Goal: Task Accomplishment & Management: Use online tool/utility

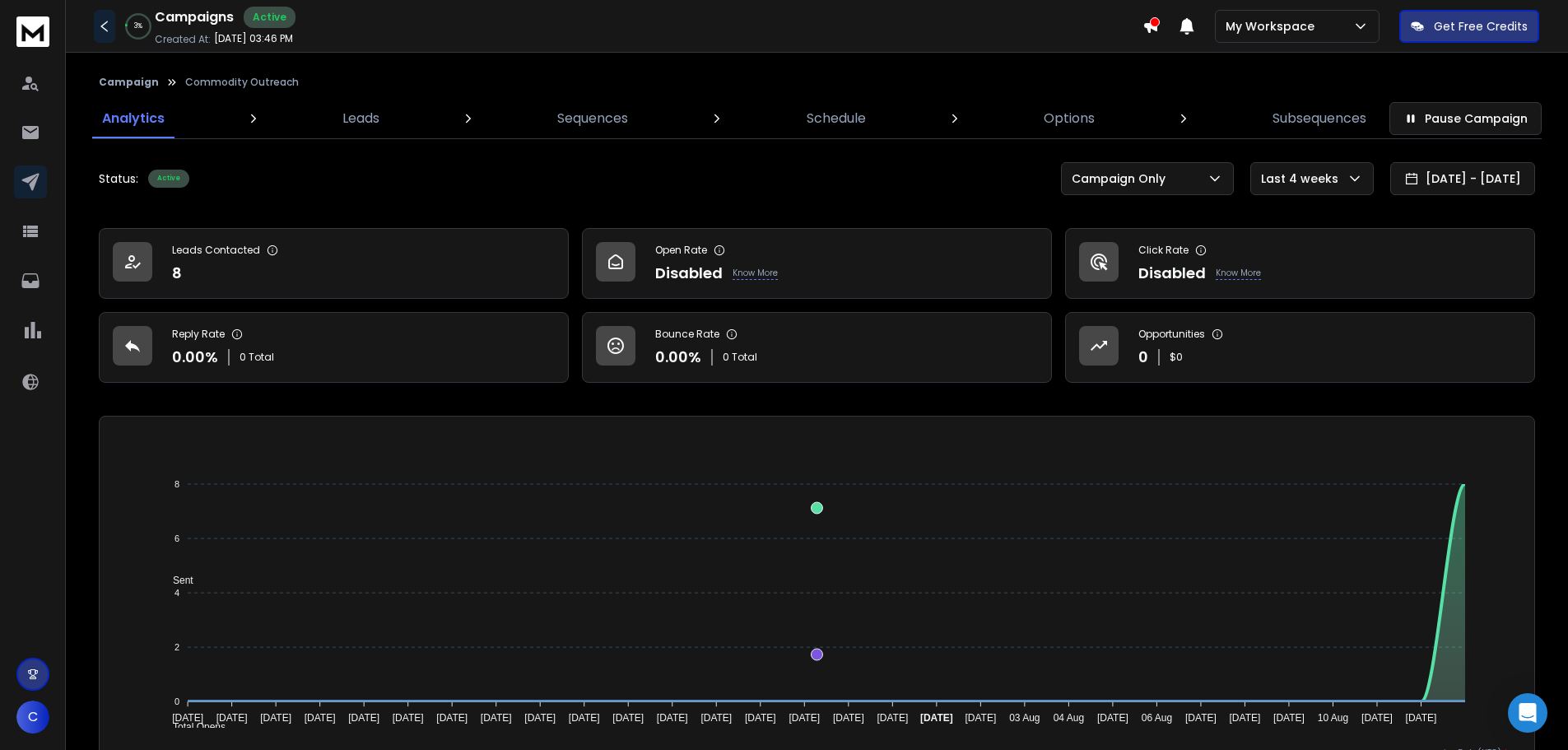
click at [99, 25] on icon at bounding box center [104, 26] width 15 height 15
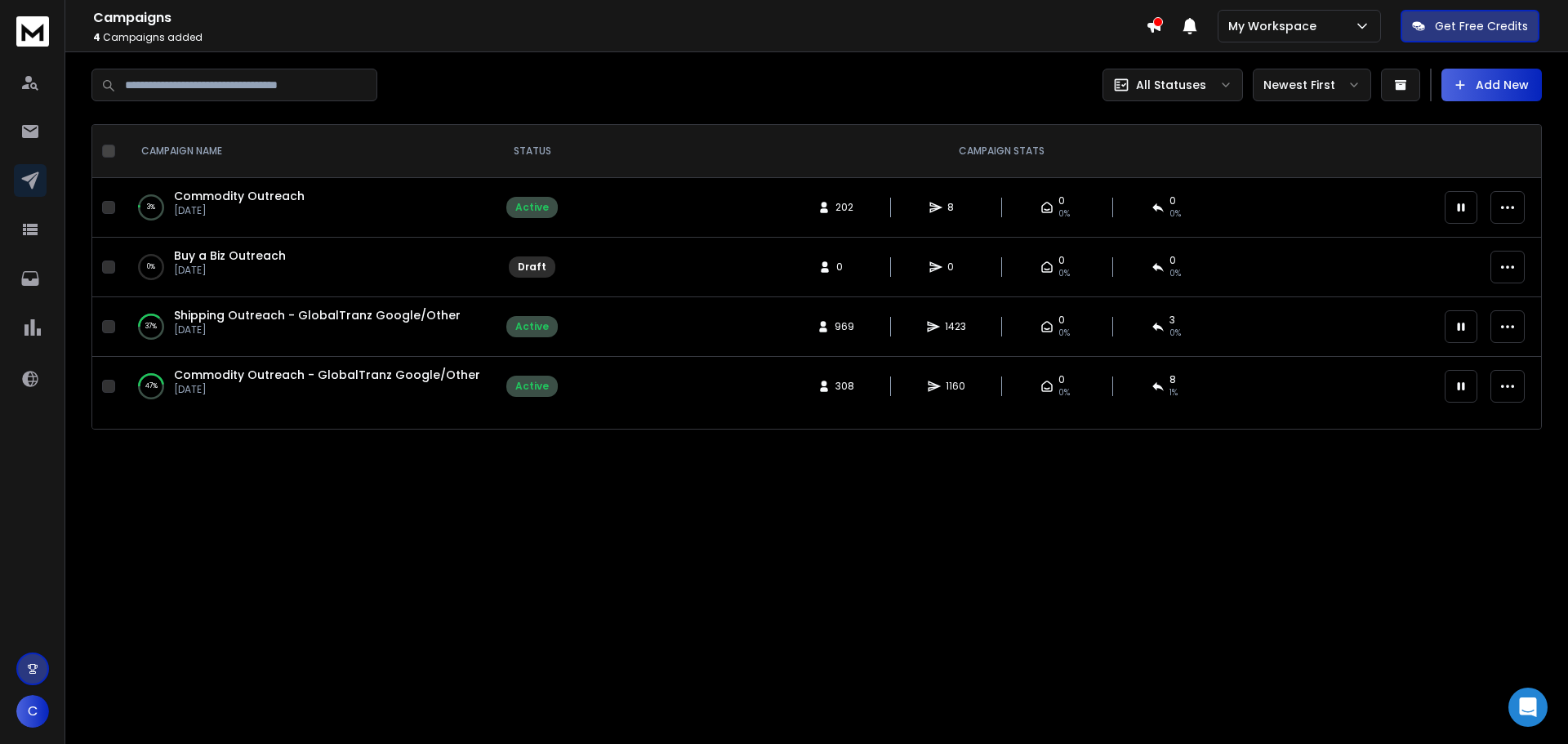
click at [386, 326] on p "[DATE]" at bounding box center [317, 329] width 287 height 13
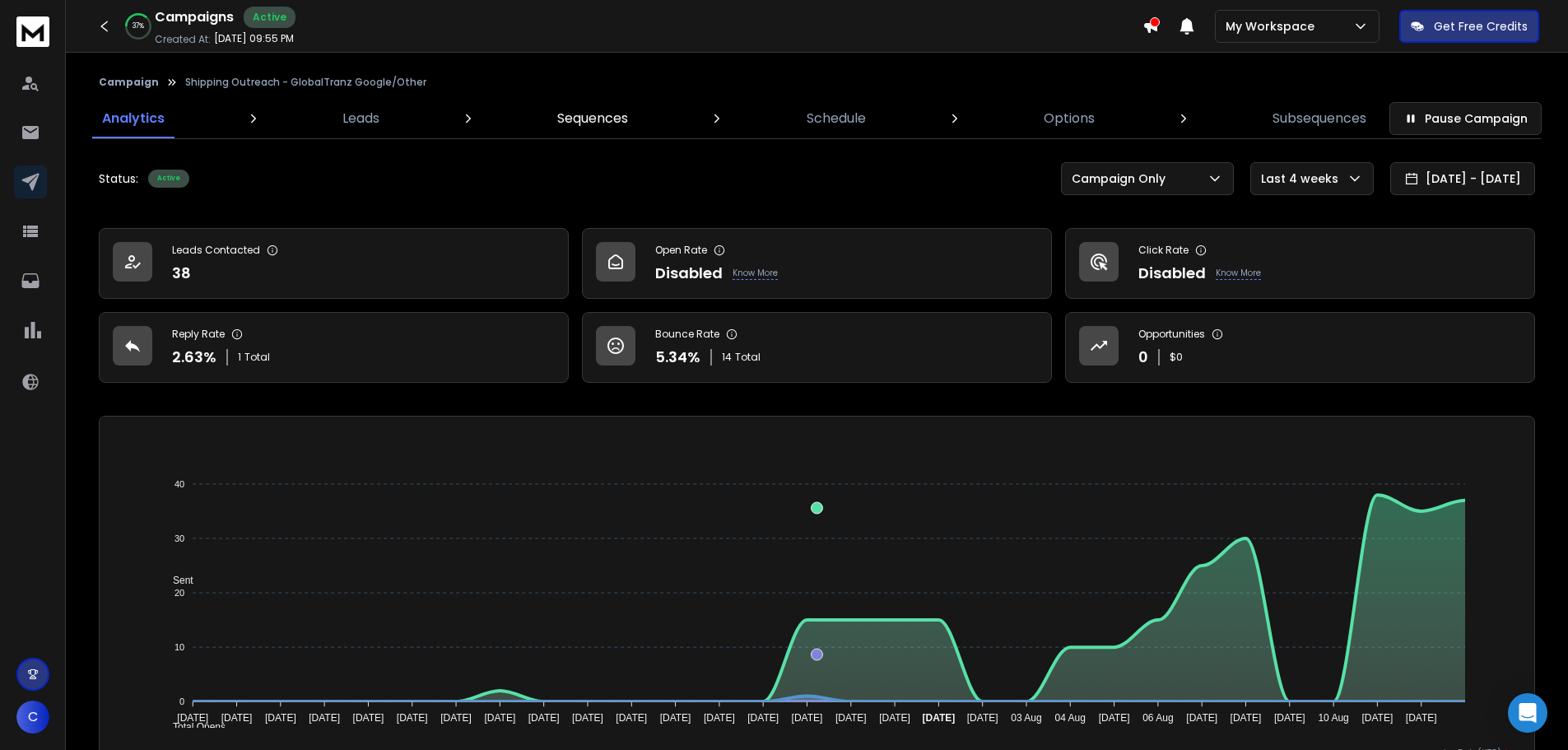
click at [602, 116] on p "Sequences" at bounding box center [593, 119] width 71 height 20
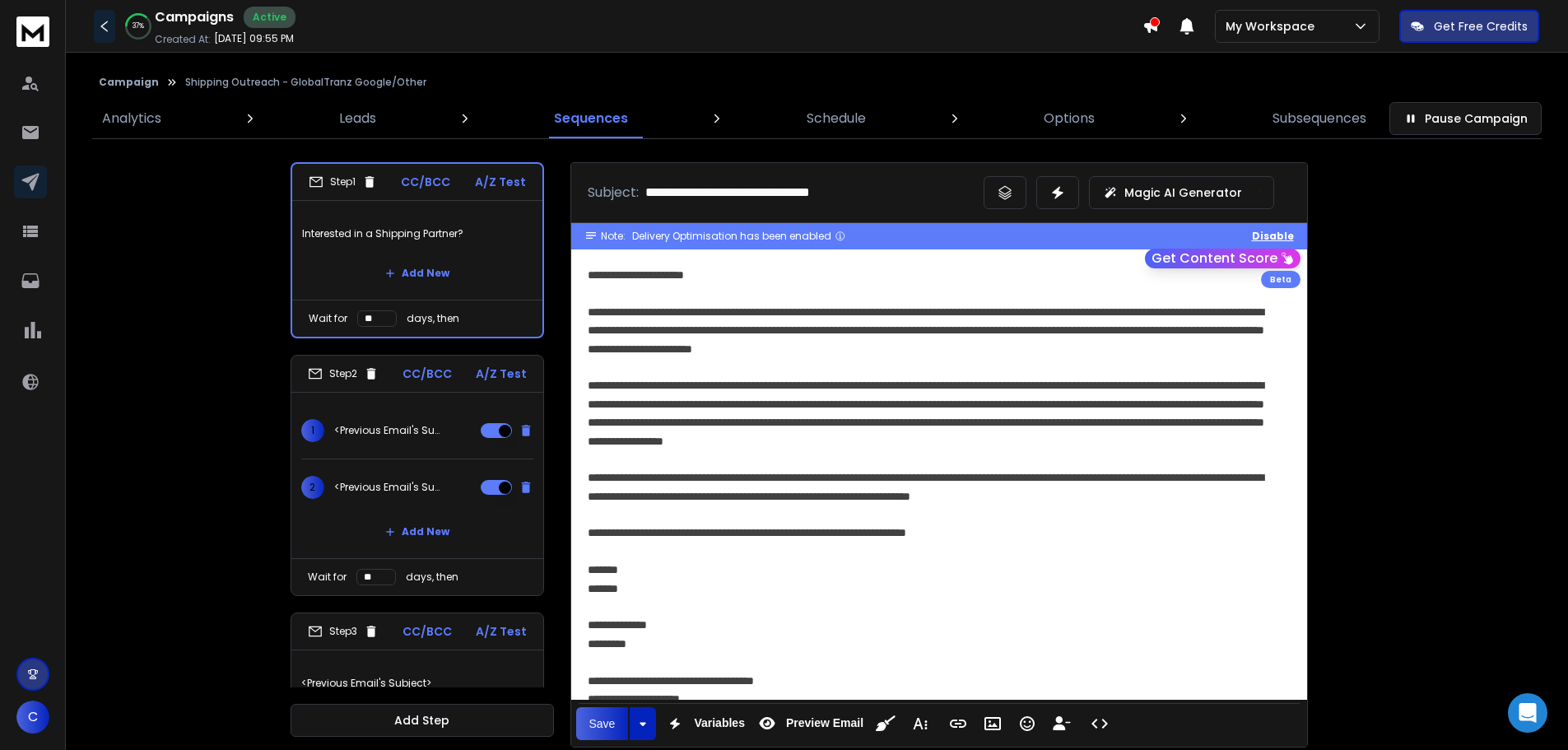
click at [103, 29] on icon at bounding box center [104, 26] width 15 height 15
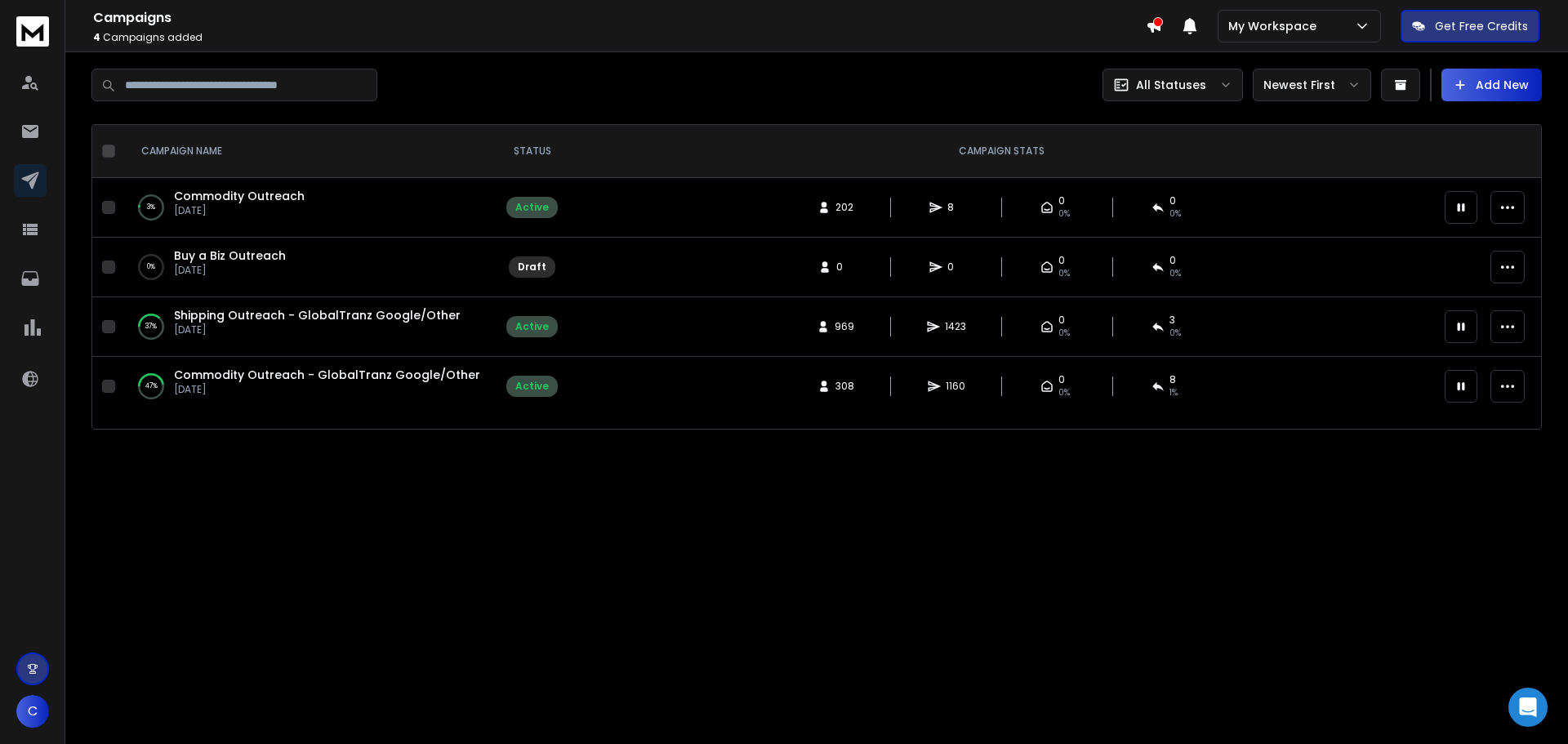
click at [330, 397] on div "Commodity Outreach - GlobalTranz Google/Other [DATE]" at bounding box center [327, 386] width 306 height 39
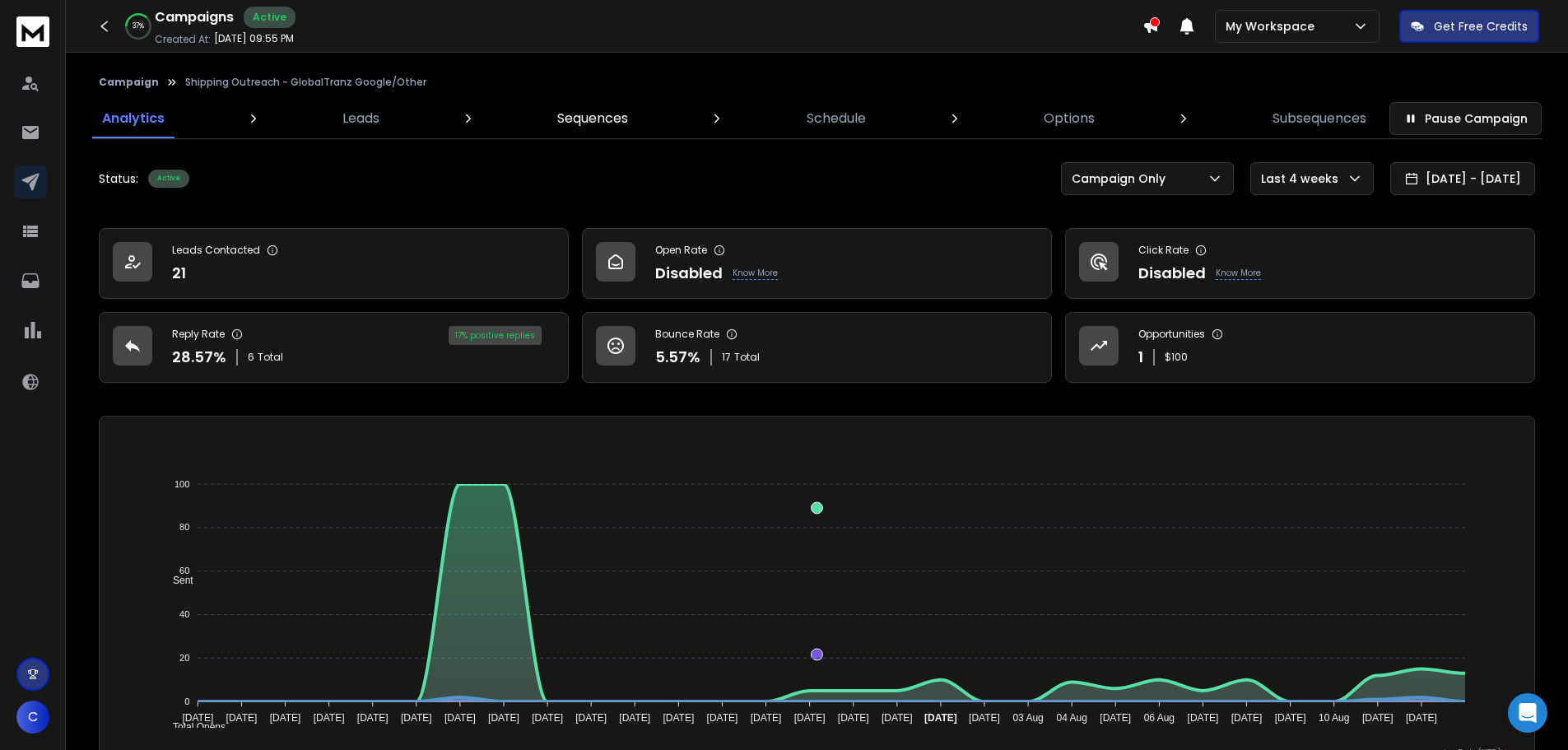
click at [599, 117] on p "Sequences" at bounding box center [593, 119] width 71 height 20
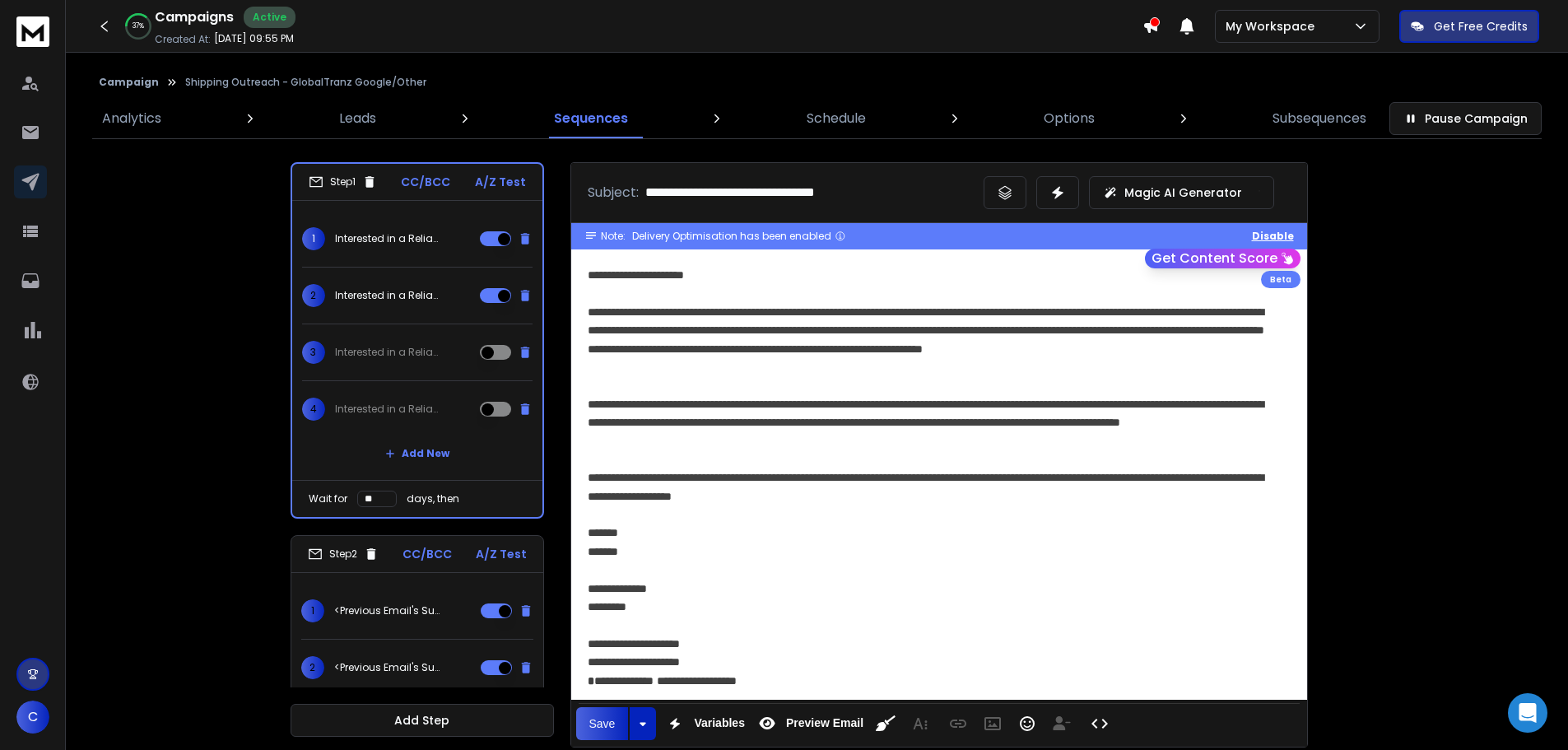
click at [389, 410] on p "Interested in a Reliable Supplier?" at bounding box center [387, 409] width 105 height 13
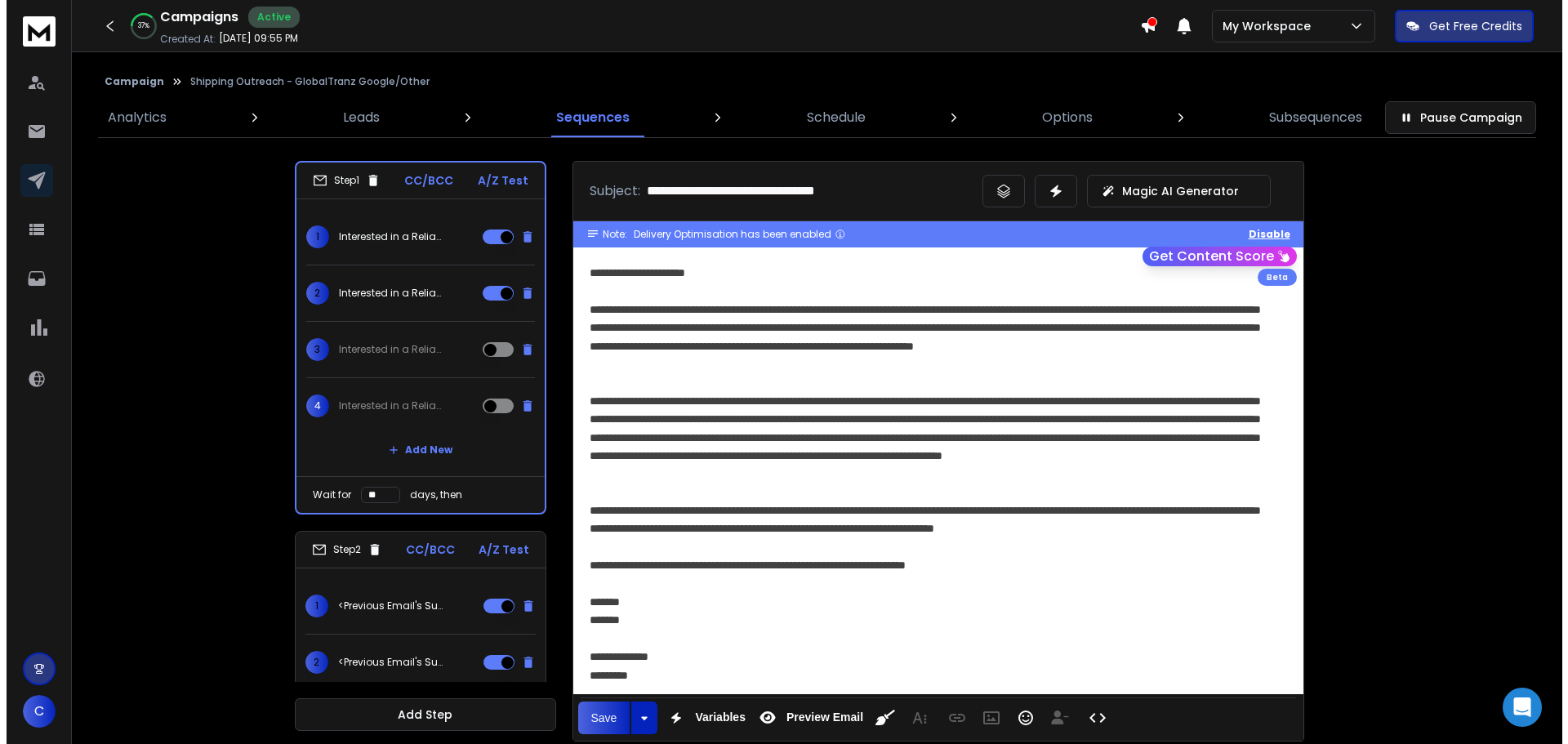
scroll to position [116, 0]
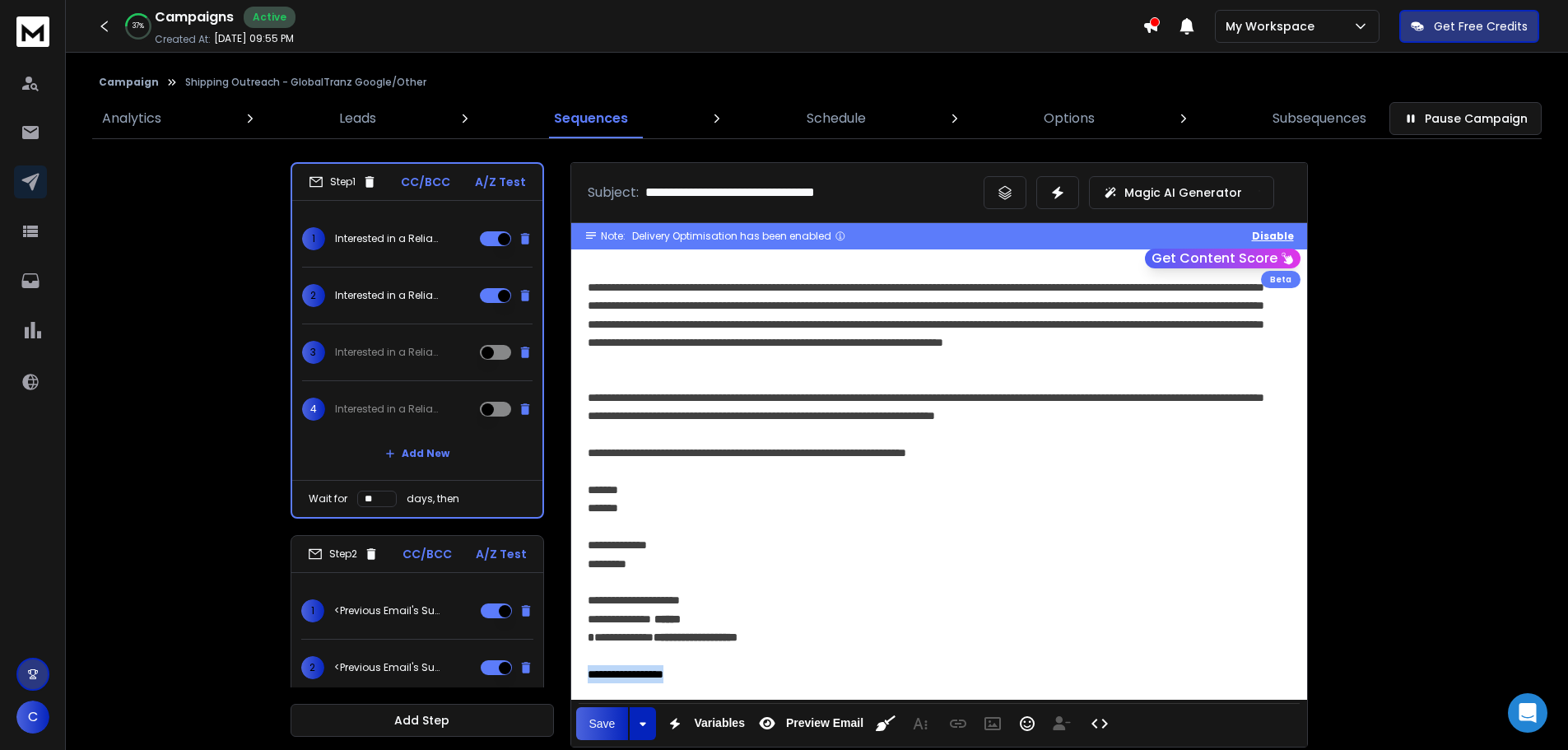
drag, startPoint x: 716, startPoint y: 683, endPoint x: 577, endPoint y: 676, distance: 139.2
click at [577, 676] on div "**********" at bounding box center [939, 474] width 736 height 450
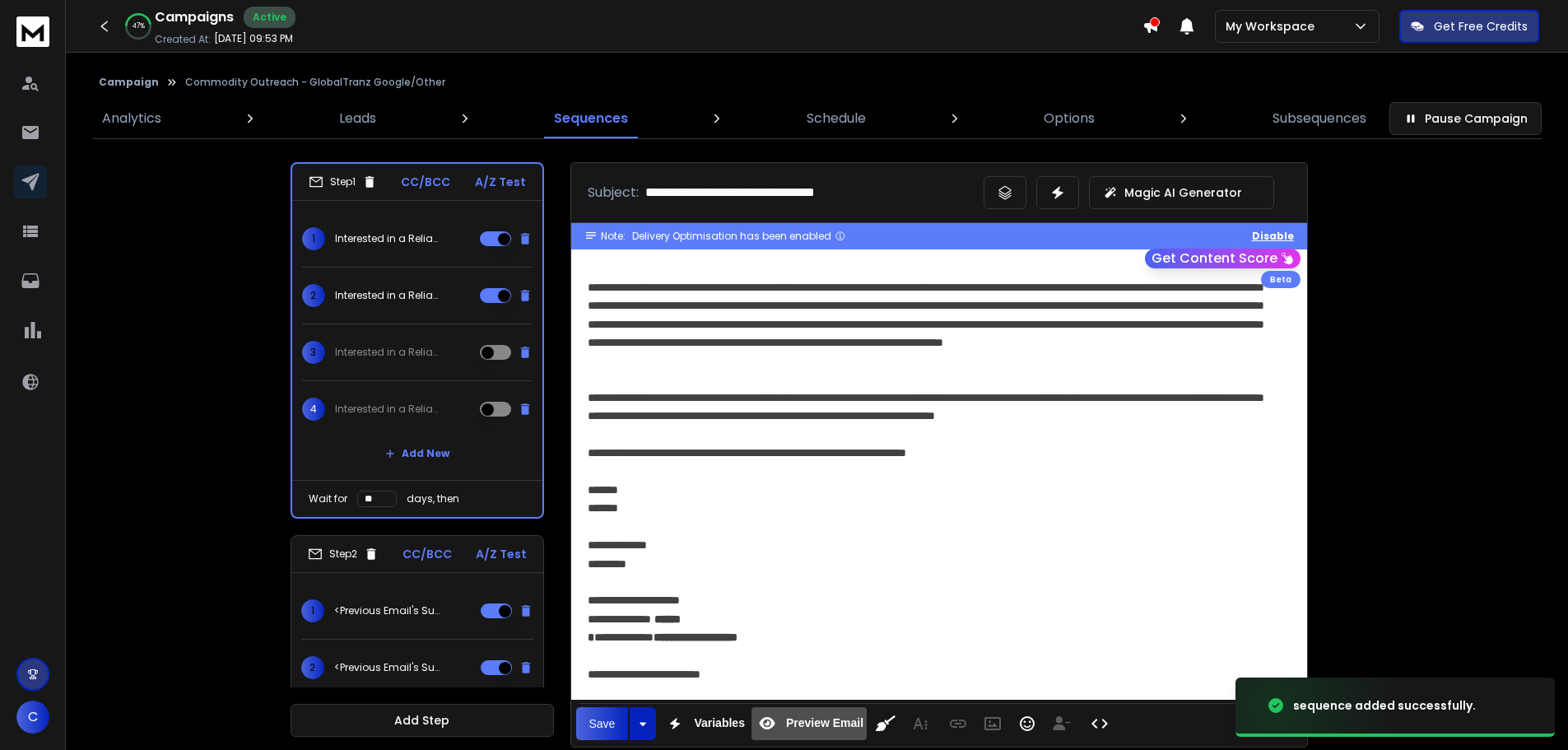
click at [820, 734] on div "Preview Email" at bounding box center [809, 722] width 115 height 27
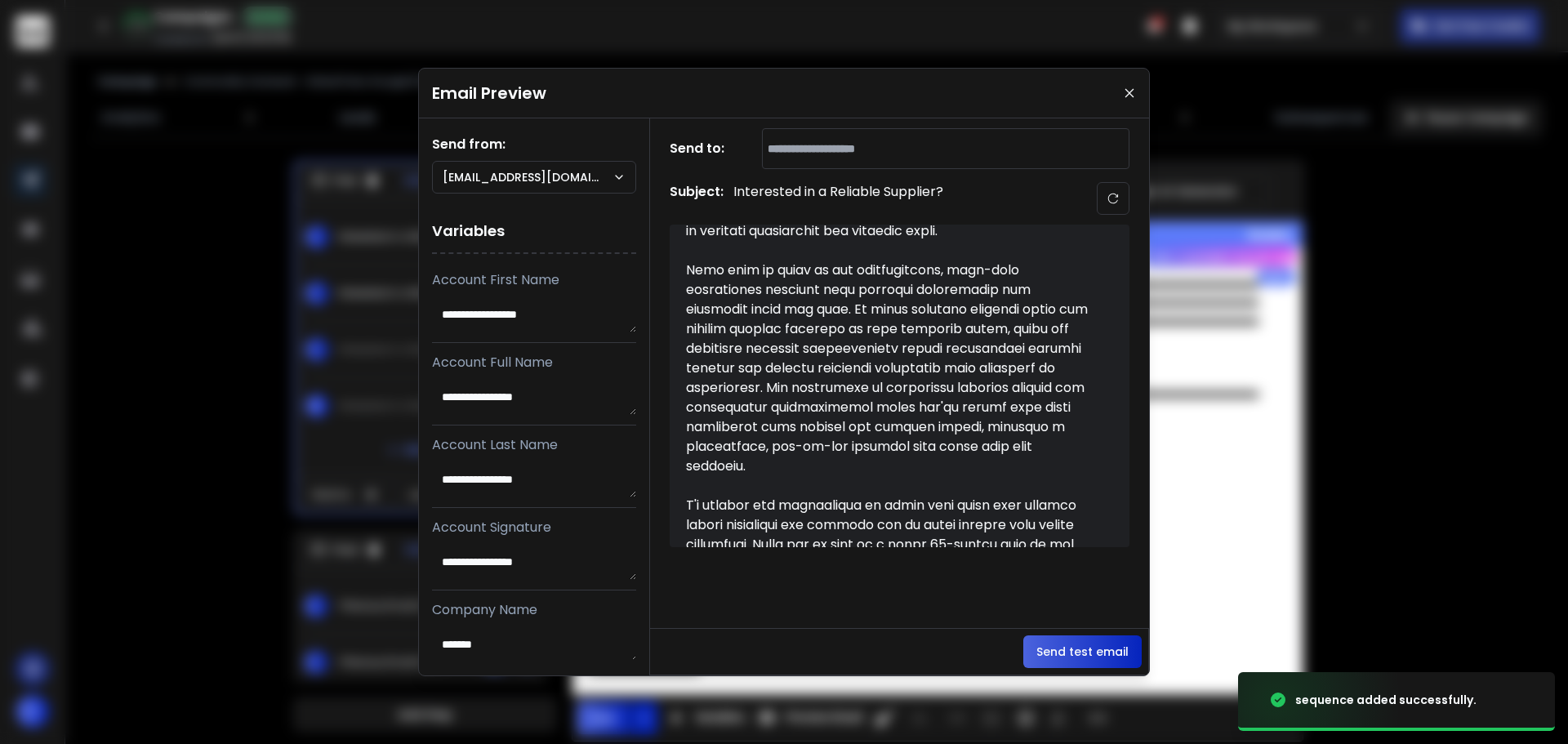
scroll to position [0, 0]
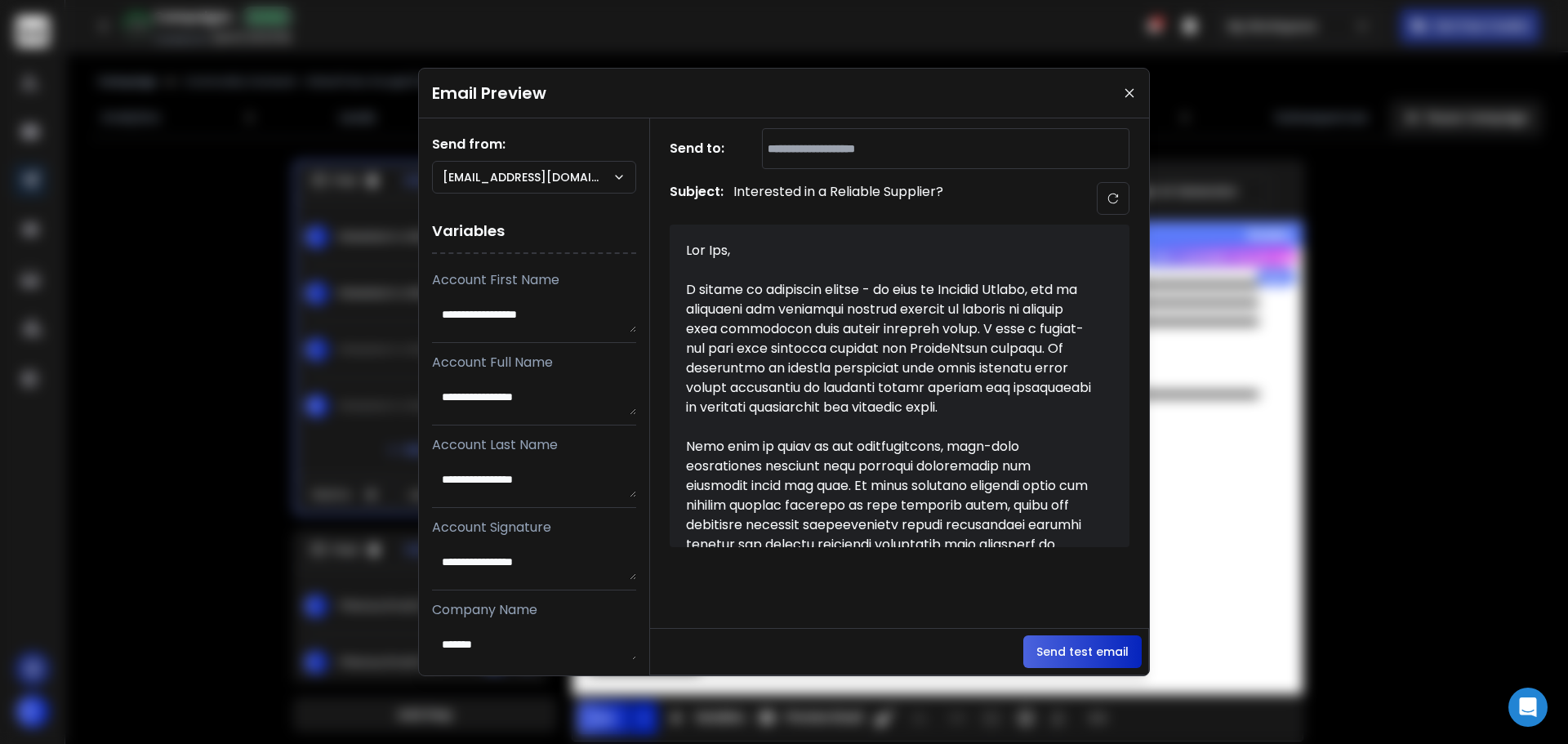
click at [846, 138] on input at bounding box center [946, 148] width 356 height 29
click at [576, 179] on p "[EMAIL_ADDRESS][DOMAIN_NAME]" at bounding box center [527, 177] width 170 height 17
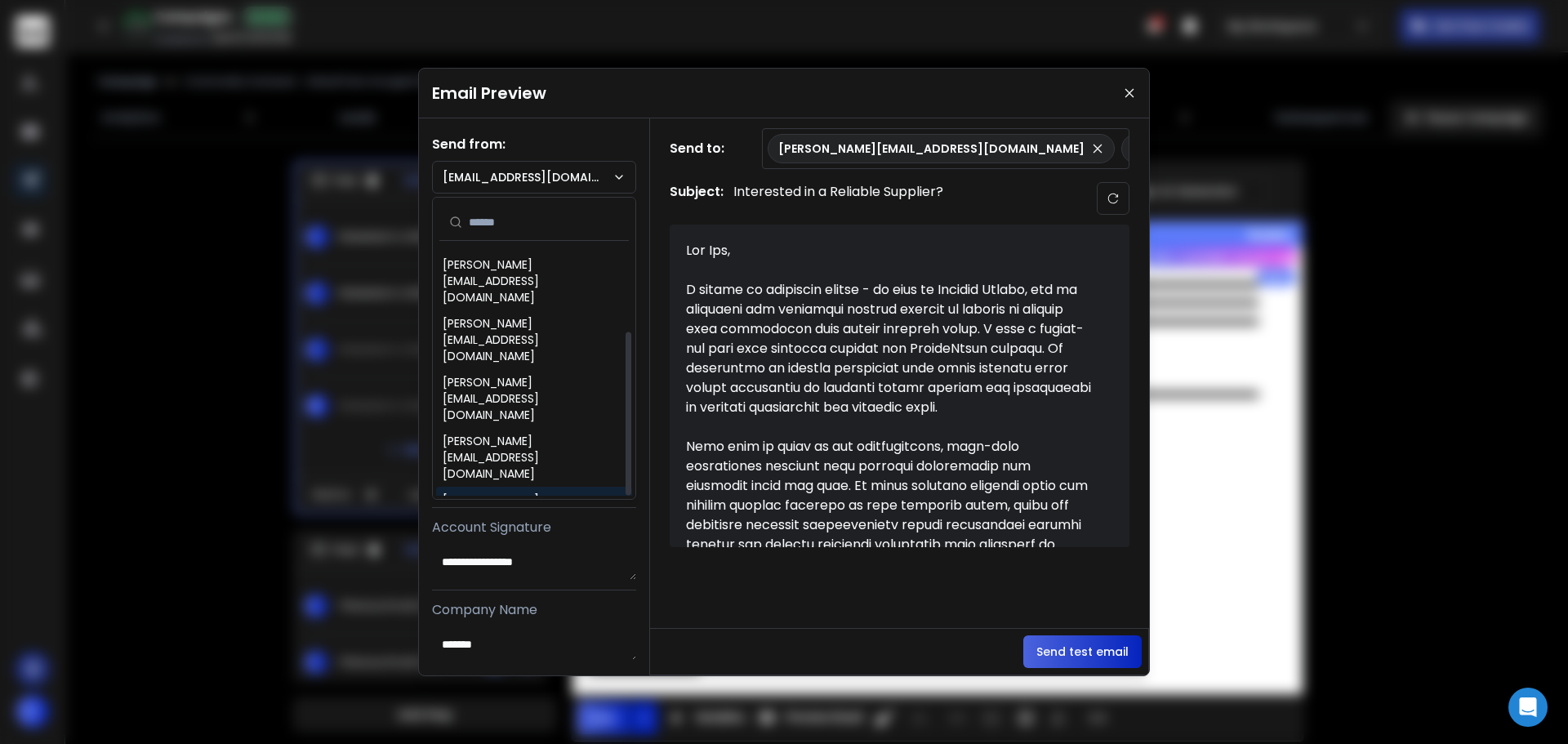
scroll to position [121, 0]
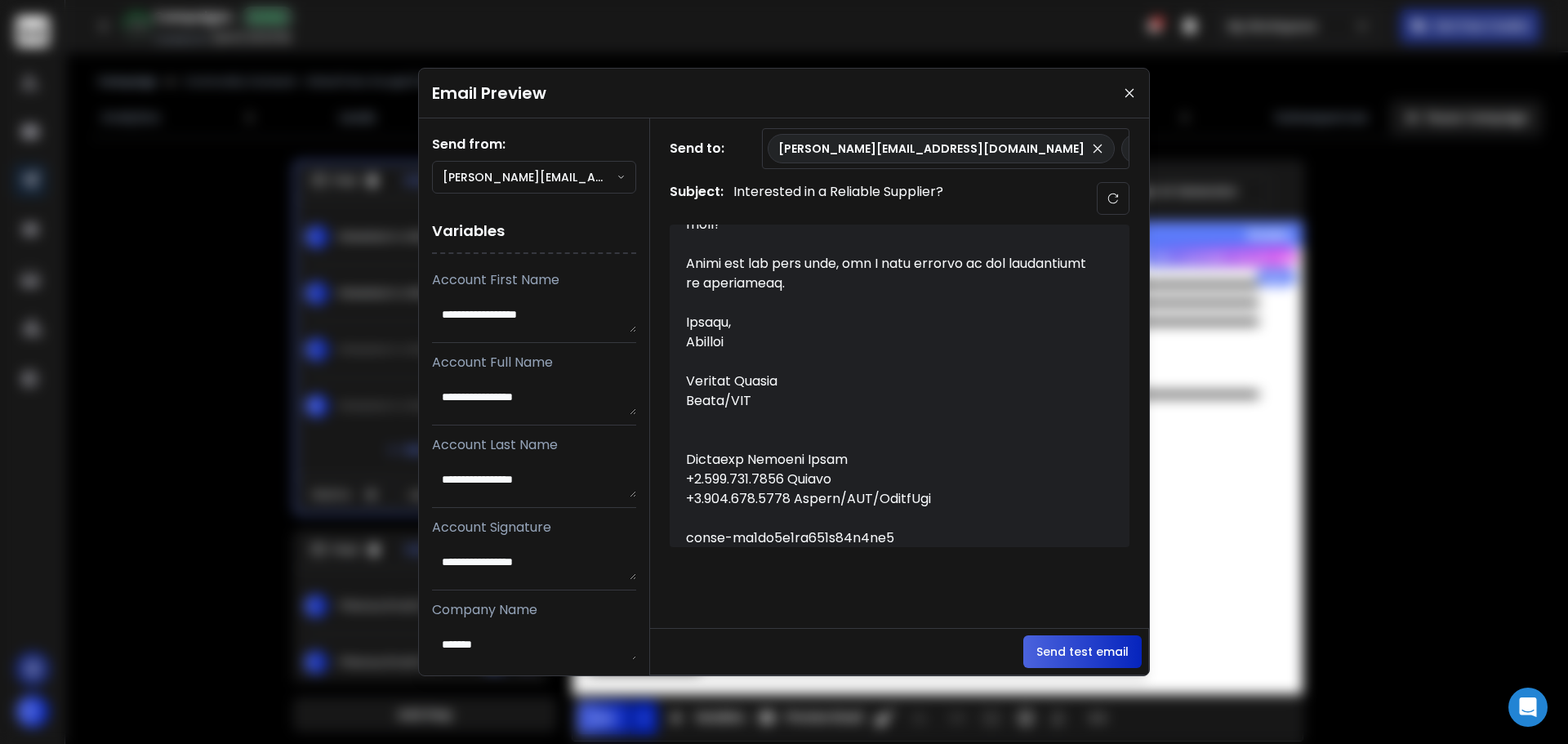
scroll to position [0, 0]
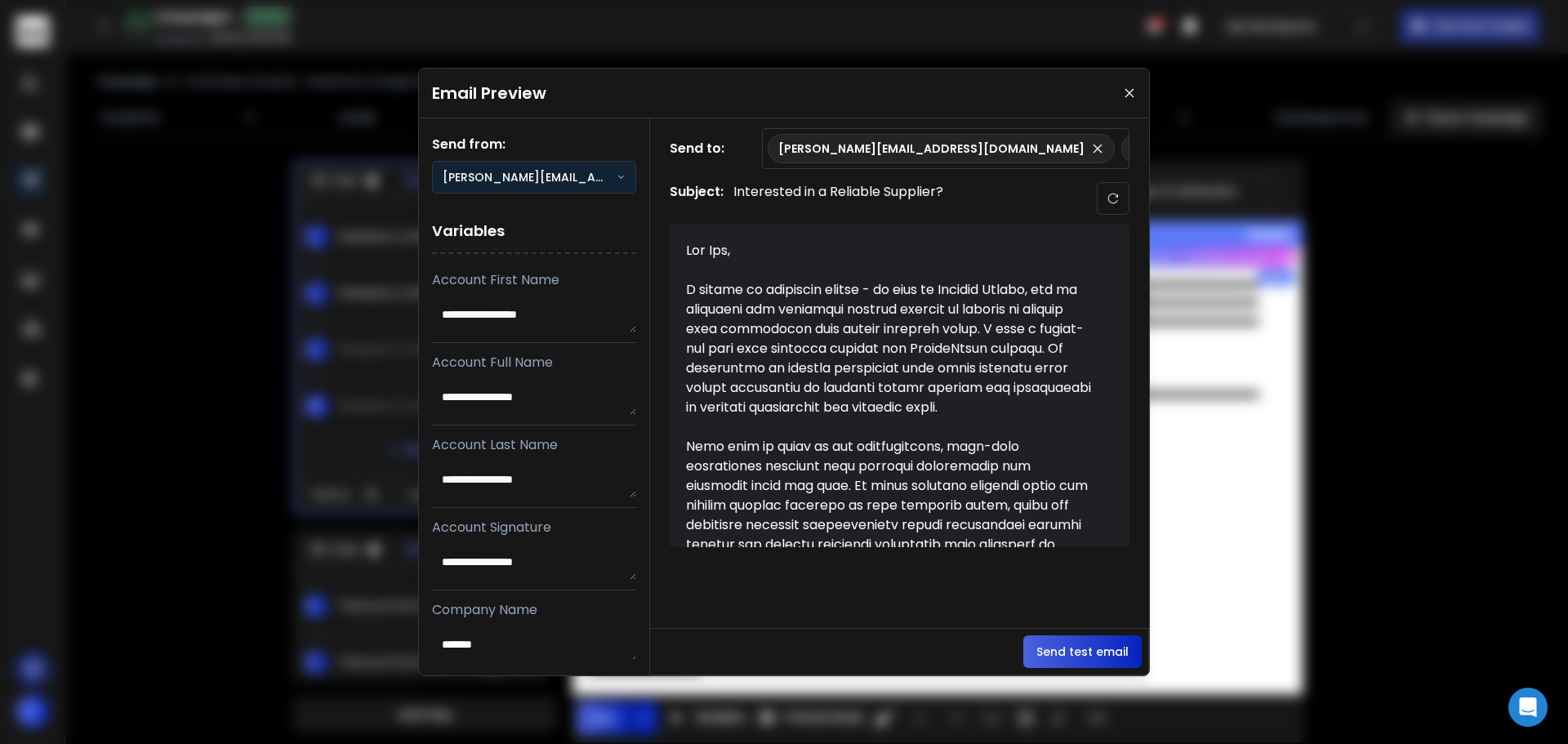
click at [564, 167] on button "[PERSON_NAME][EMAIL_ADDRESS][DOMAIN_NAME]" at bounding box center [534, 177] width 204 height 32
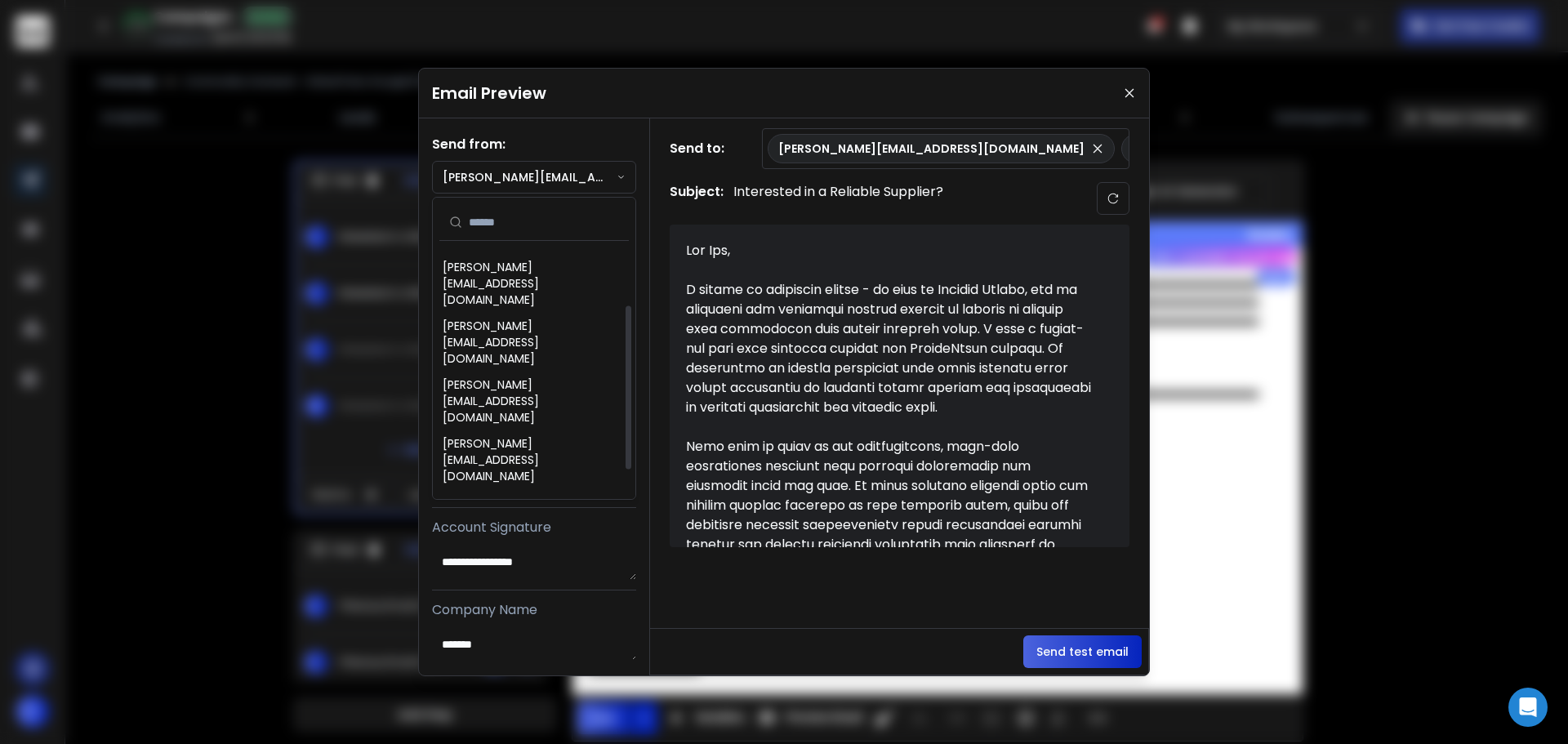
scroll to position [121, 0]
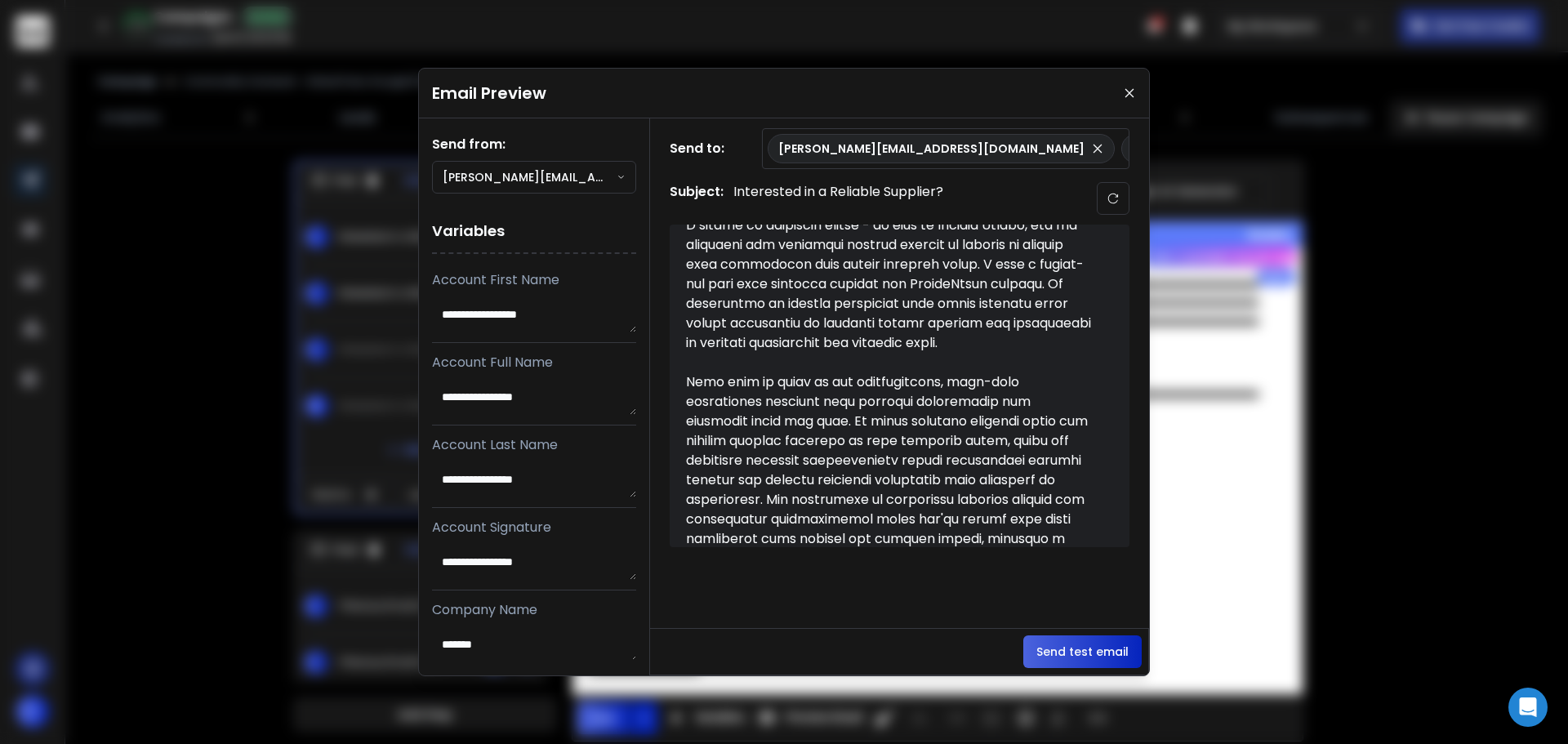
scroll to position [0, 0]
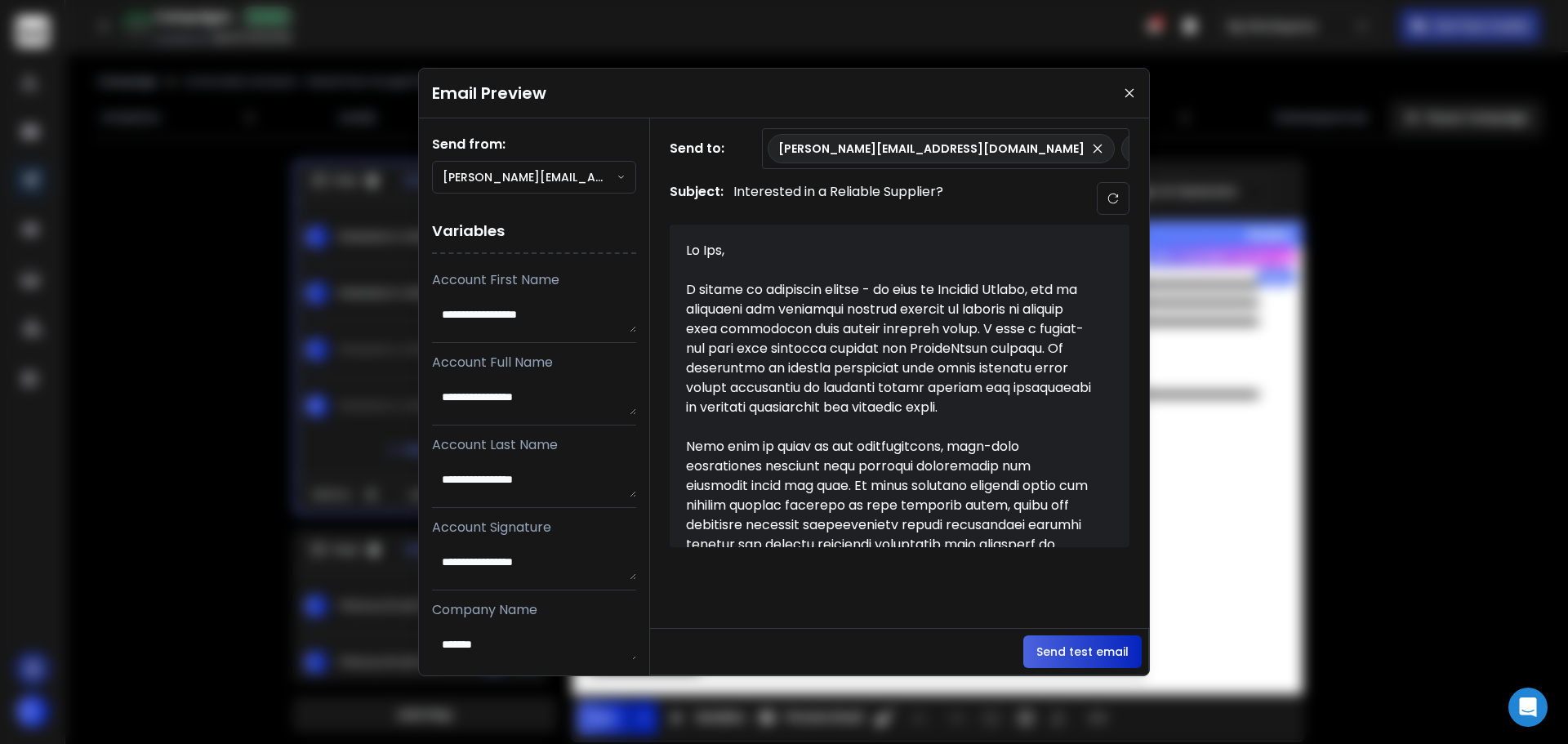
click at [1055, 636] on button "Send test email" at bounding box center [1082, 651] width 119 height 32
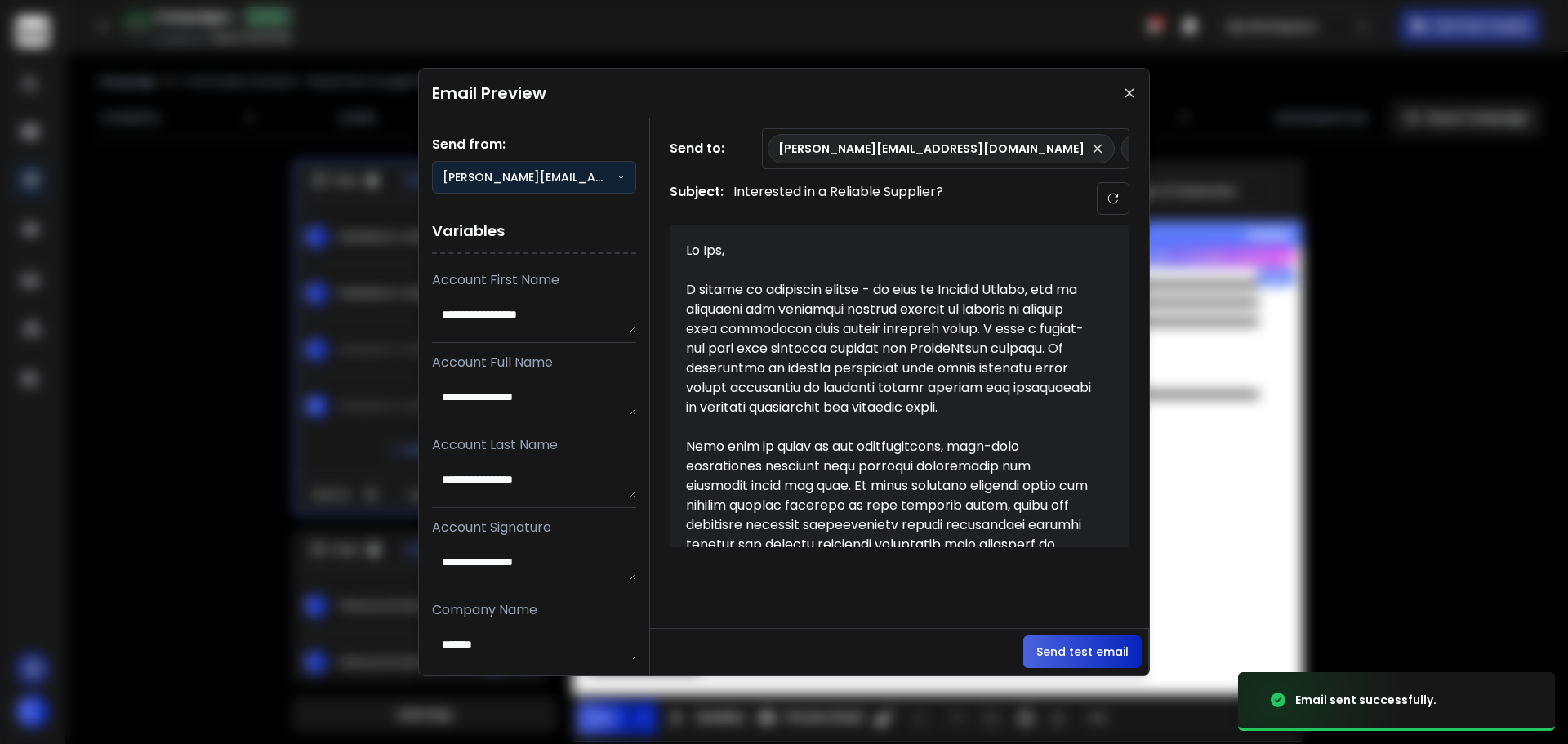
click at [602, 169] on p "[PERSON_NAME][EMAIL_ADDRESS][DOMAIN_NAME]" at bounding box center [529, 177] width 174 height 17
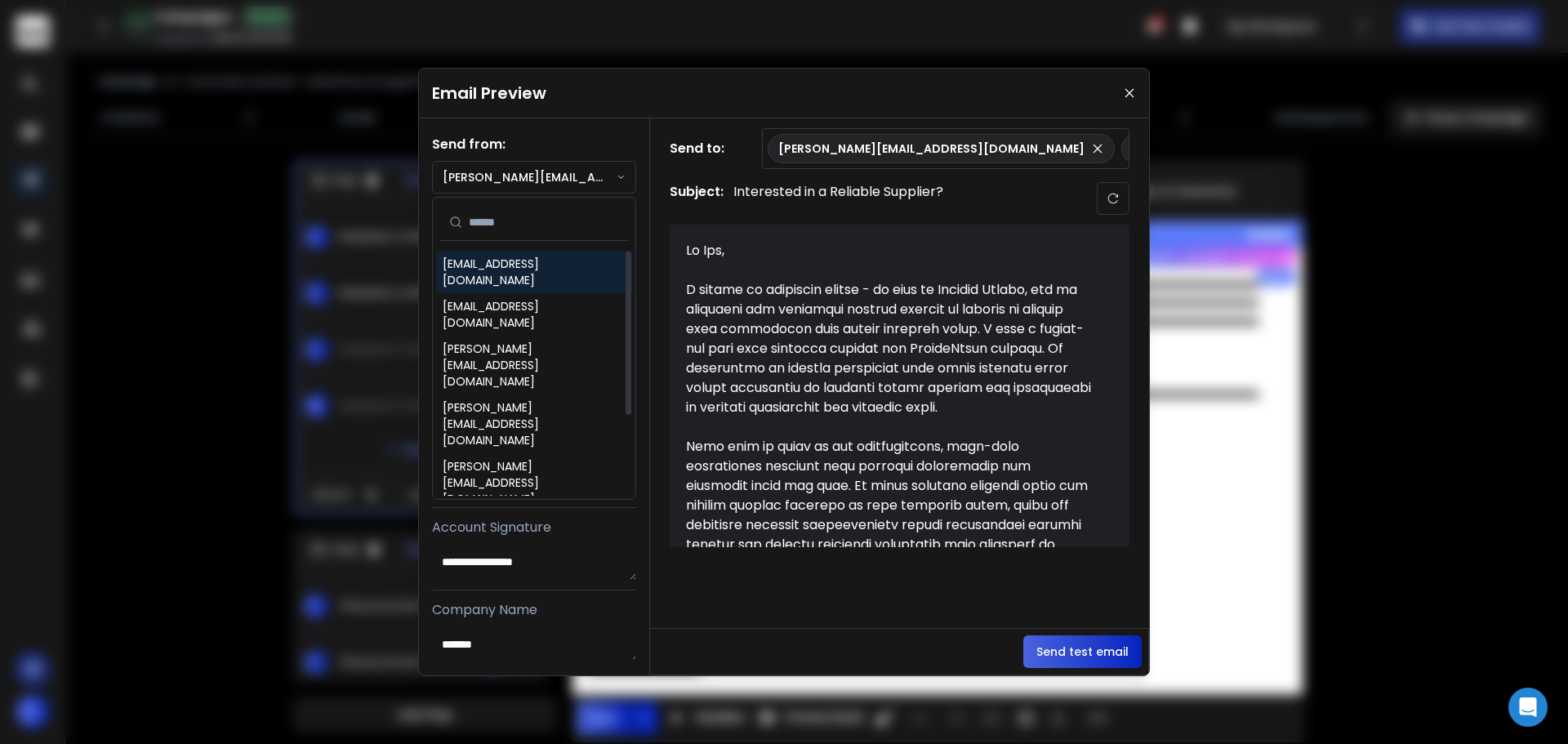
click at [578, 256] on div "[EMAIL_ADDRESS][DOMAIN_NAME]" at bounding box center [534, 271] width 183 height 32
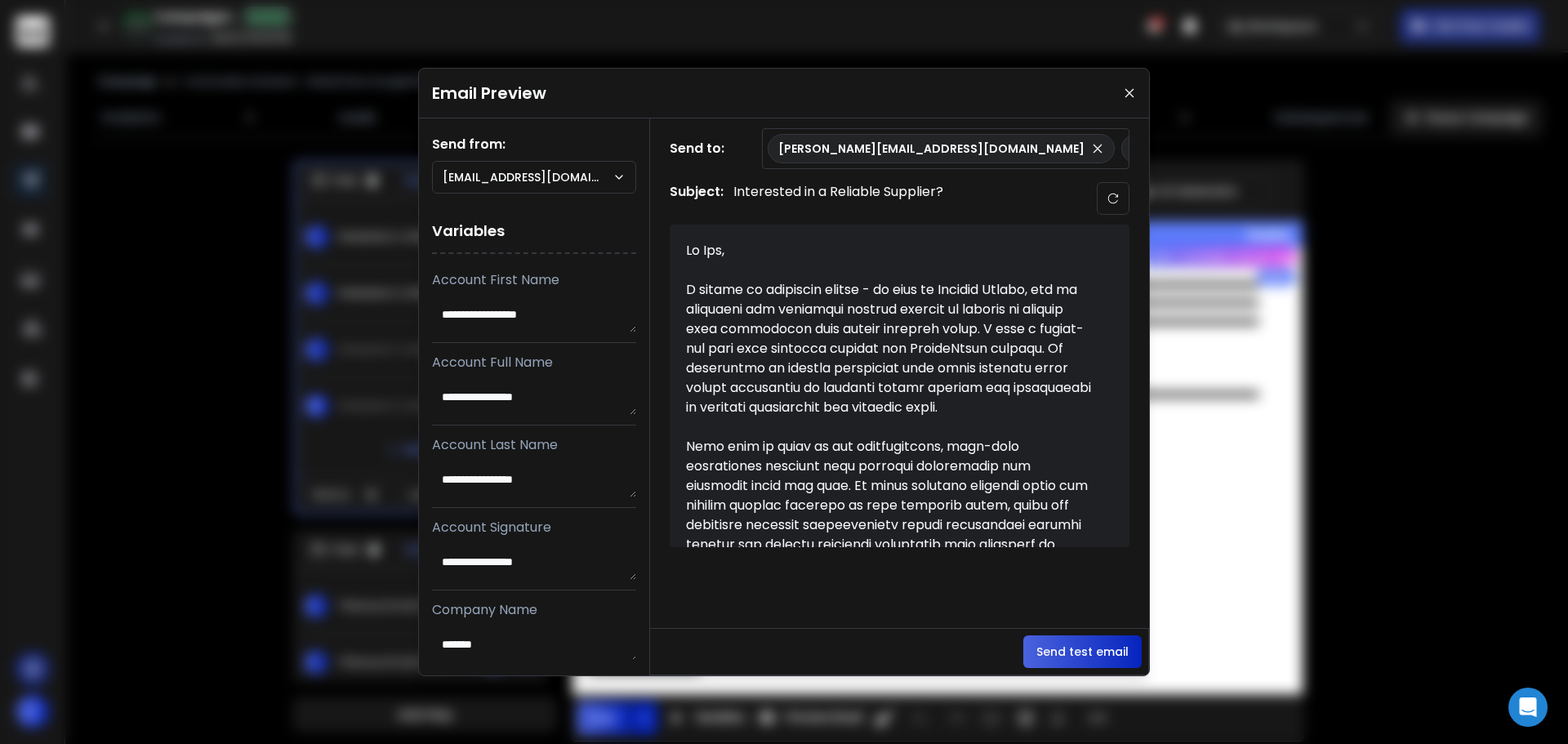
click at [1125, 92] on icon at bounding box center [1129, 92] width 13 height 13
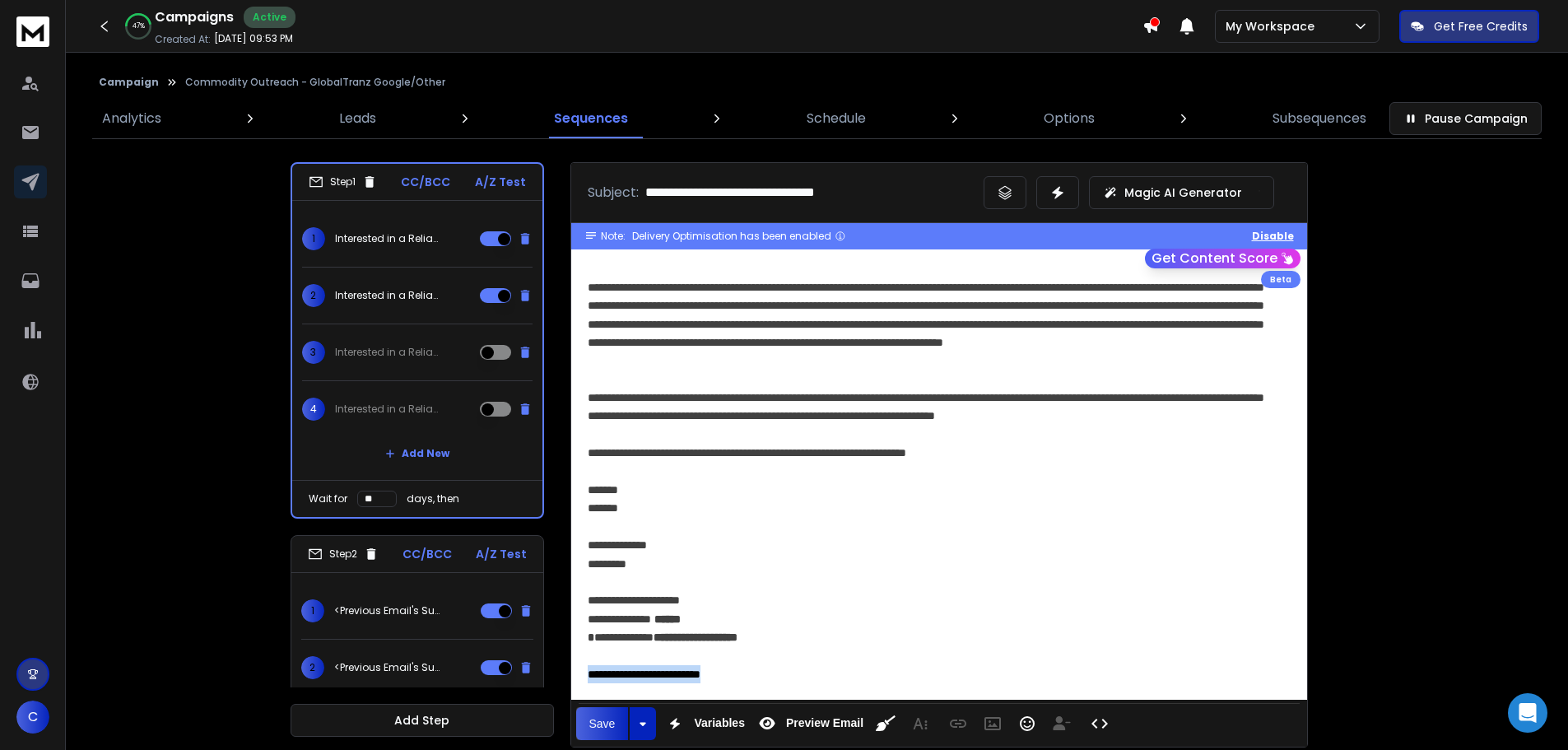
drag, startPoint x: 772, startPoint y: 673, endPoint x: 546, endPoint y: 673, distance: 226.0
click at [546, 673] on div "**********" at bounding box center [818, 454] width 1054 height 585
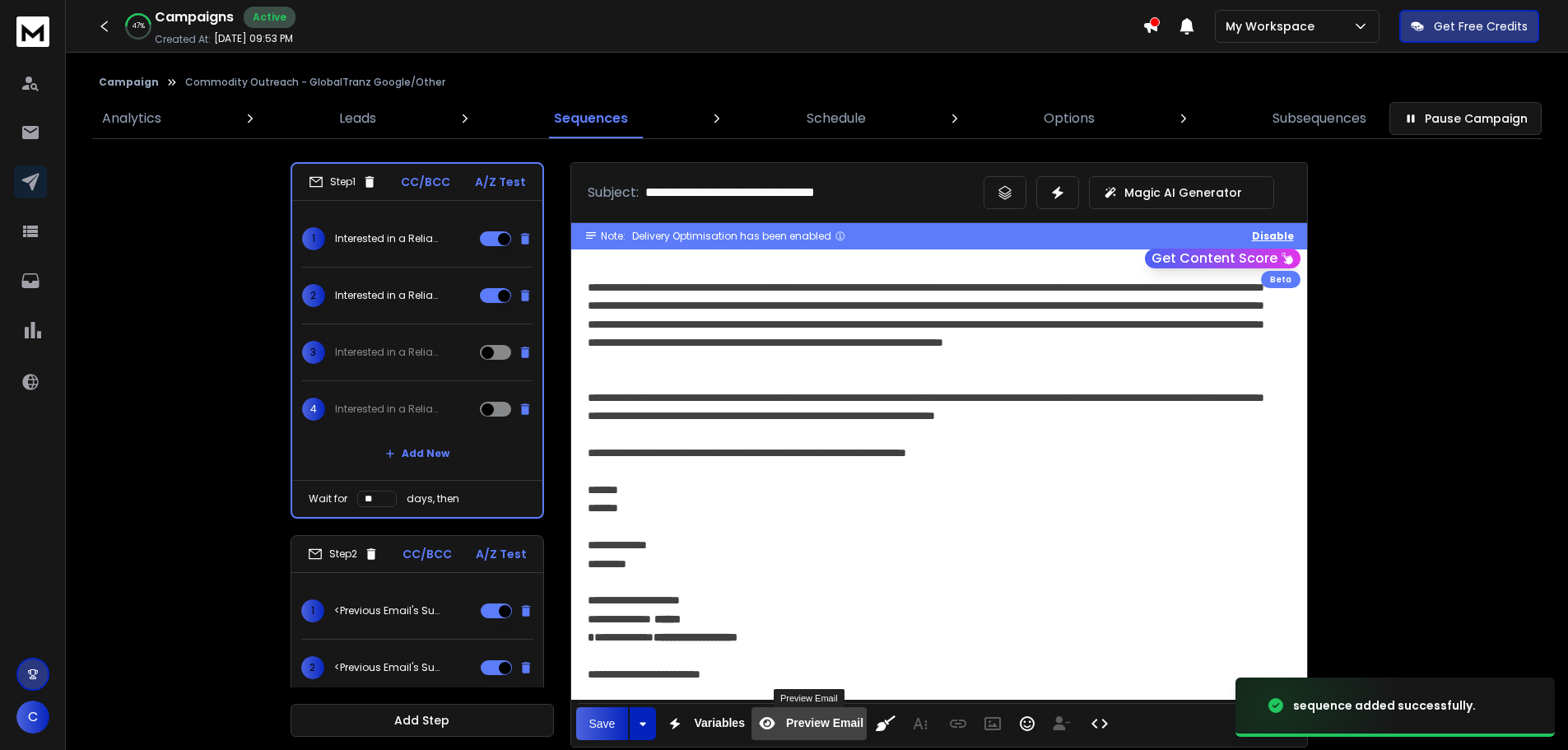
click at [838, 722] on span "Preview Email" at bounding box center [825, 723] width 84 height 14
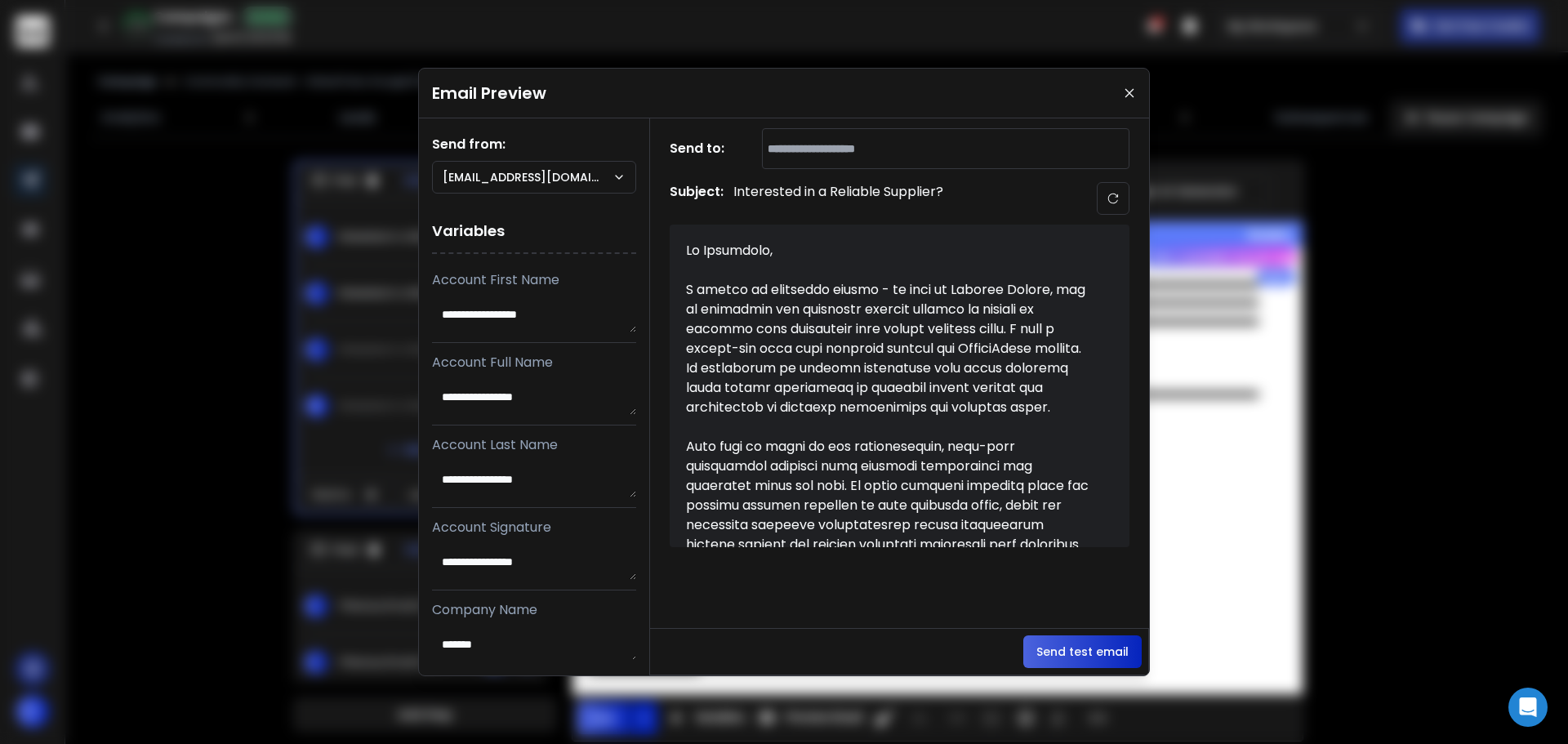
click at [873, 143] on input at bounding box center [946, 148] width 356 height 29
click at [901, 346] on div at bounding box center [891, 386] width 408 height 291
click at [1104, 640] on button "Send test email" at bounding box center [1082, 651] width 119 height 32
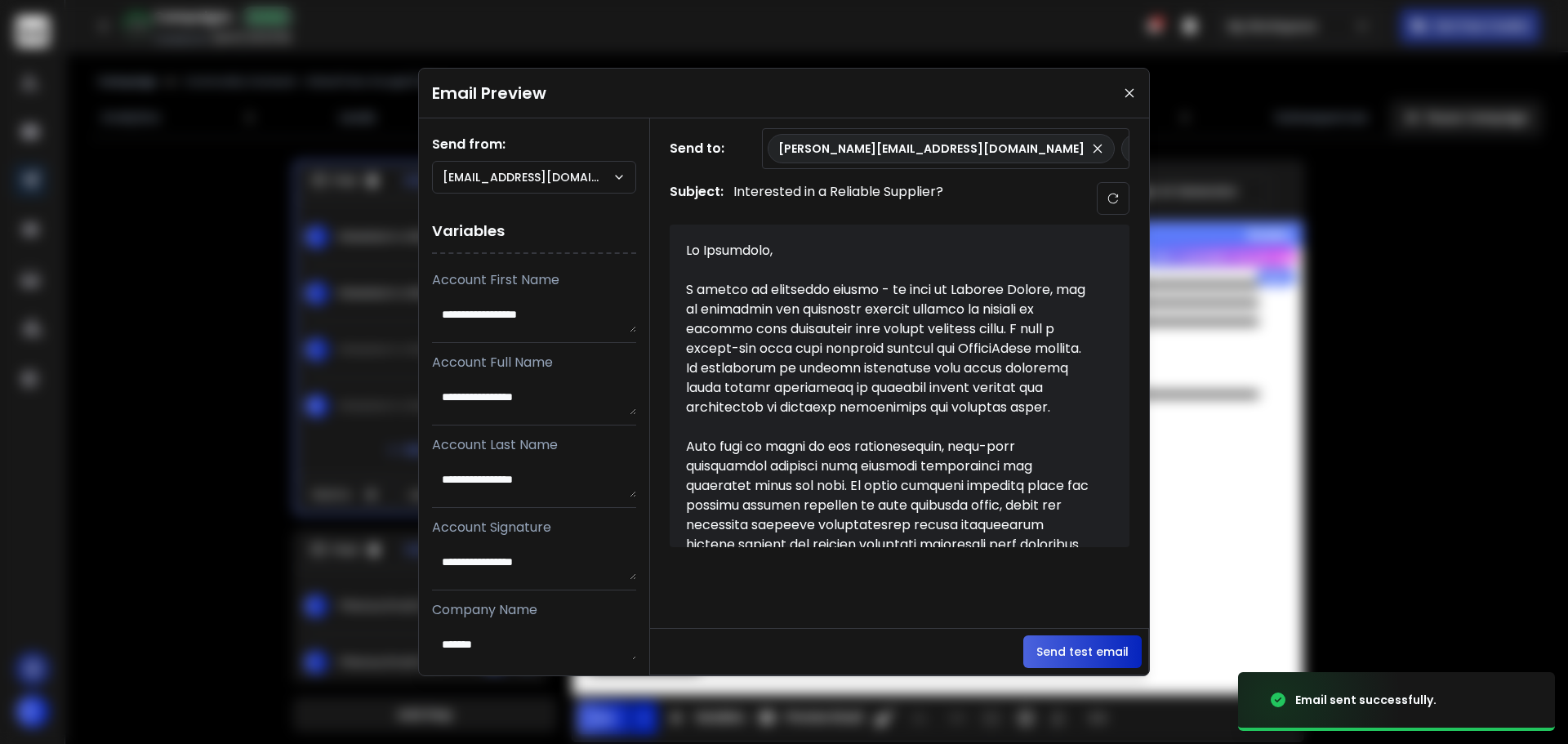
click at [1137, 95] on div "Email Preview" at bounding box center [784, 93] width 730 height 49
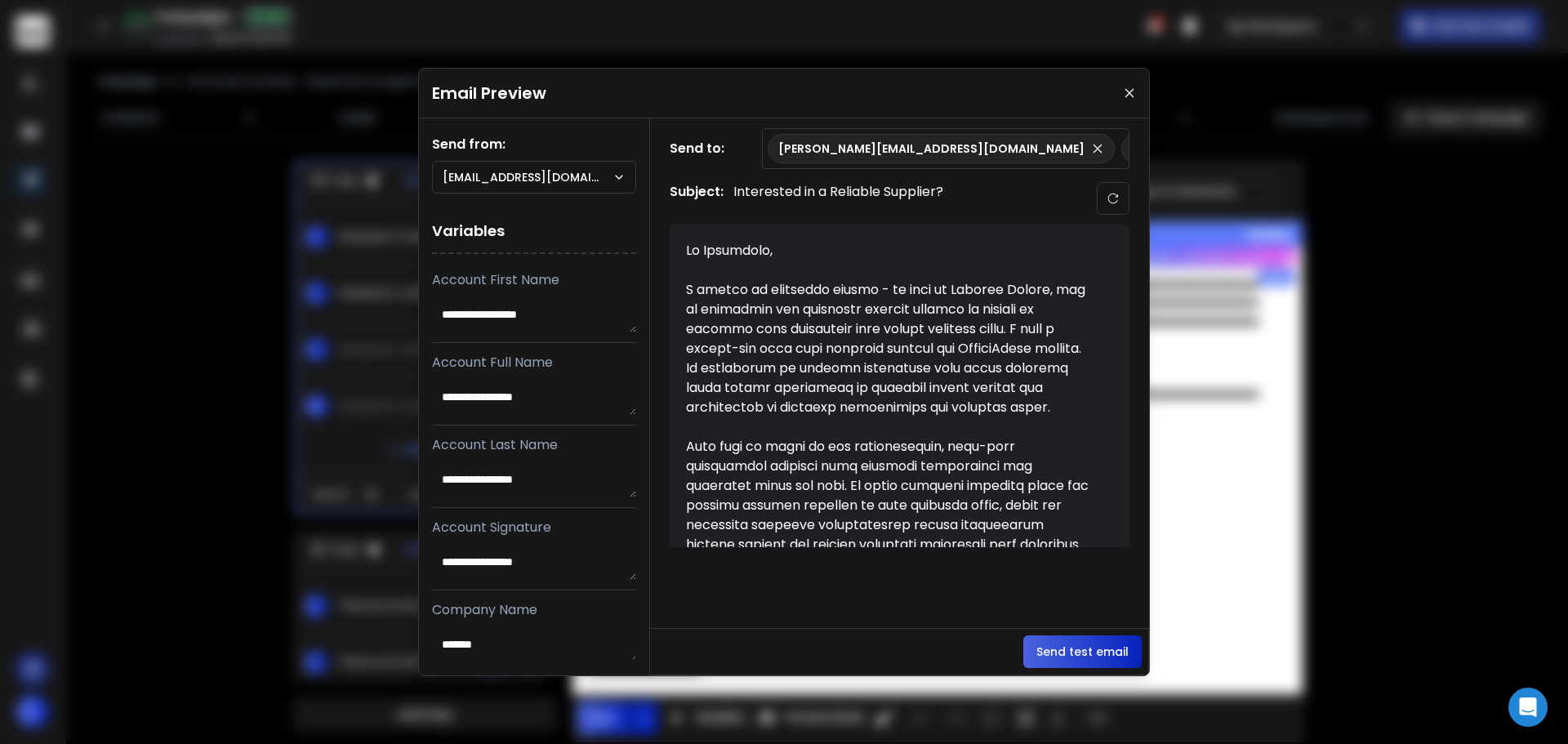
click at [1135, 93] on icon at bounding box center [1129, 92] width 13 height 13
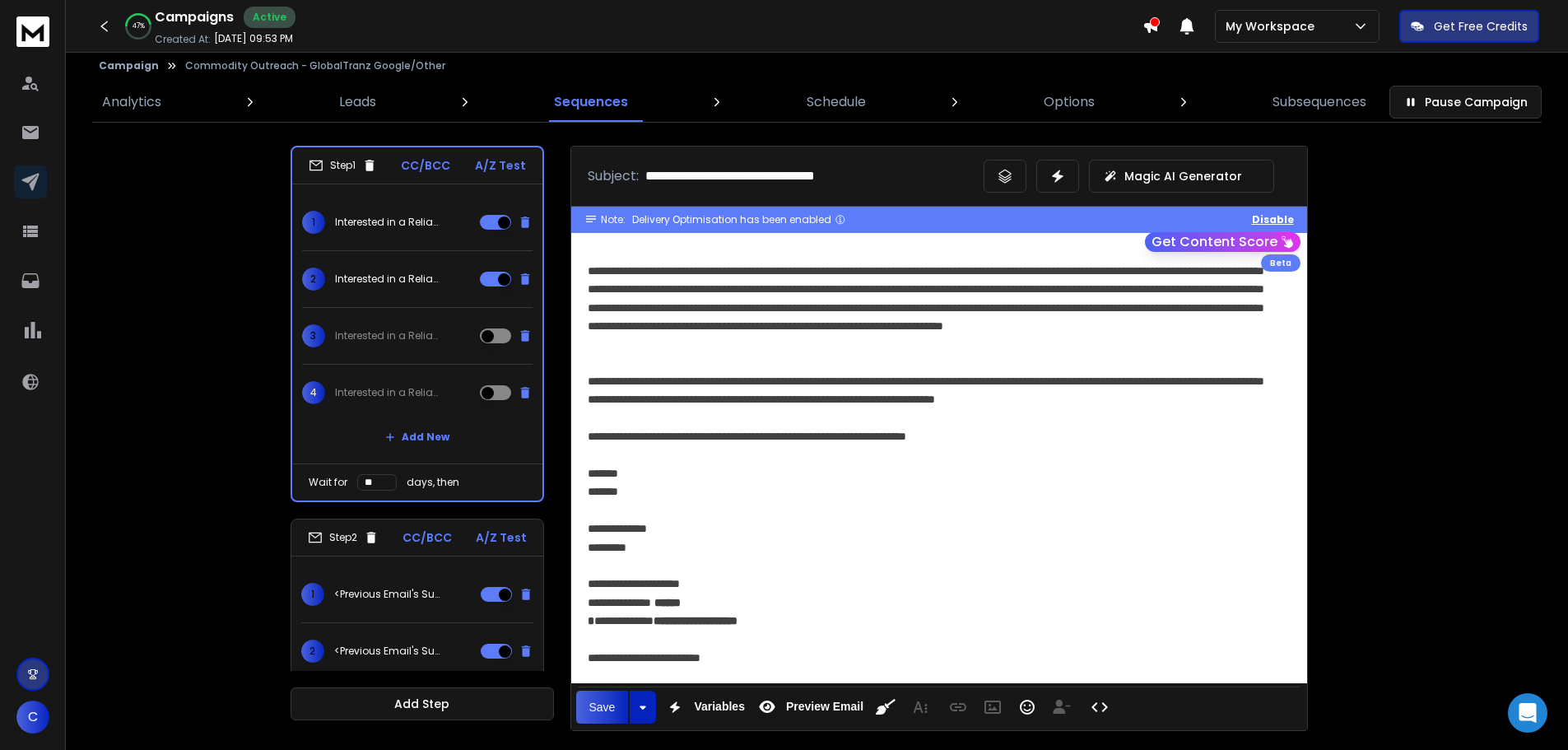
scroll to position [21, 0]
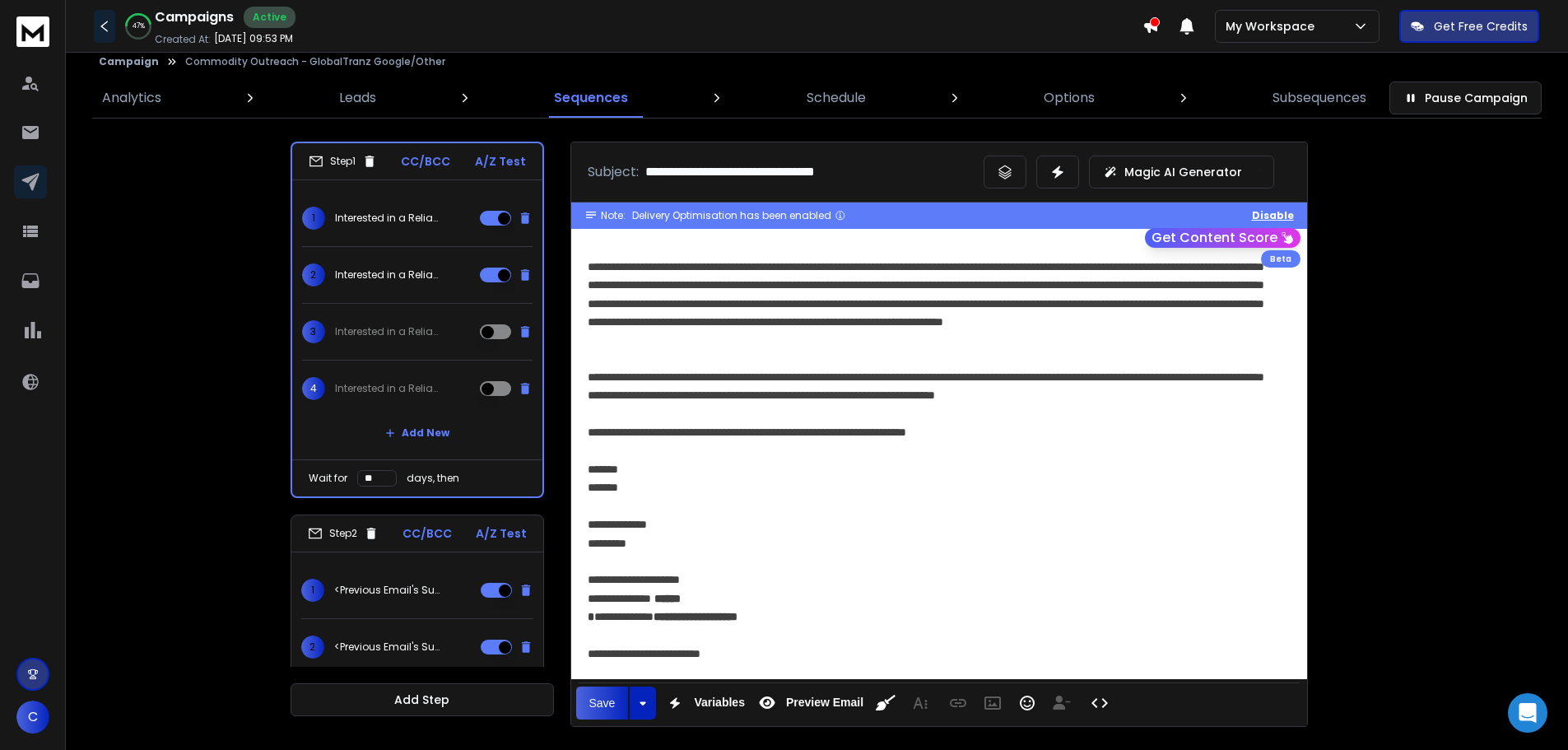
click at [113, 23] on button at bounding box center [105, 26] width 22 height 33
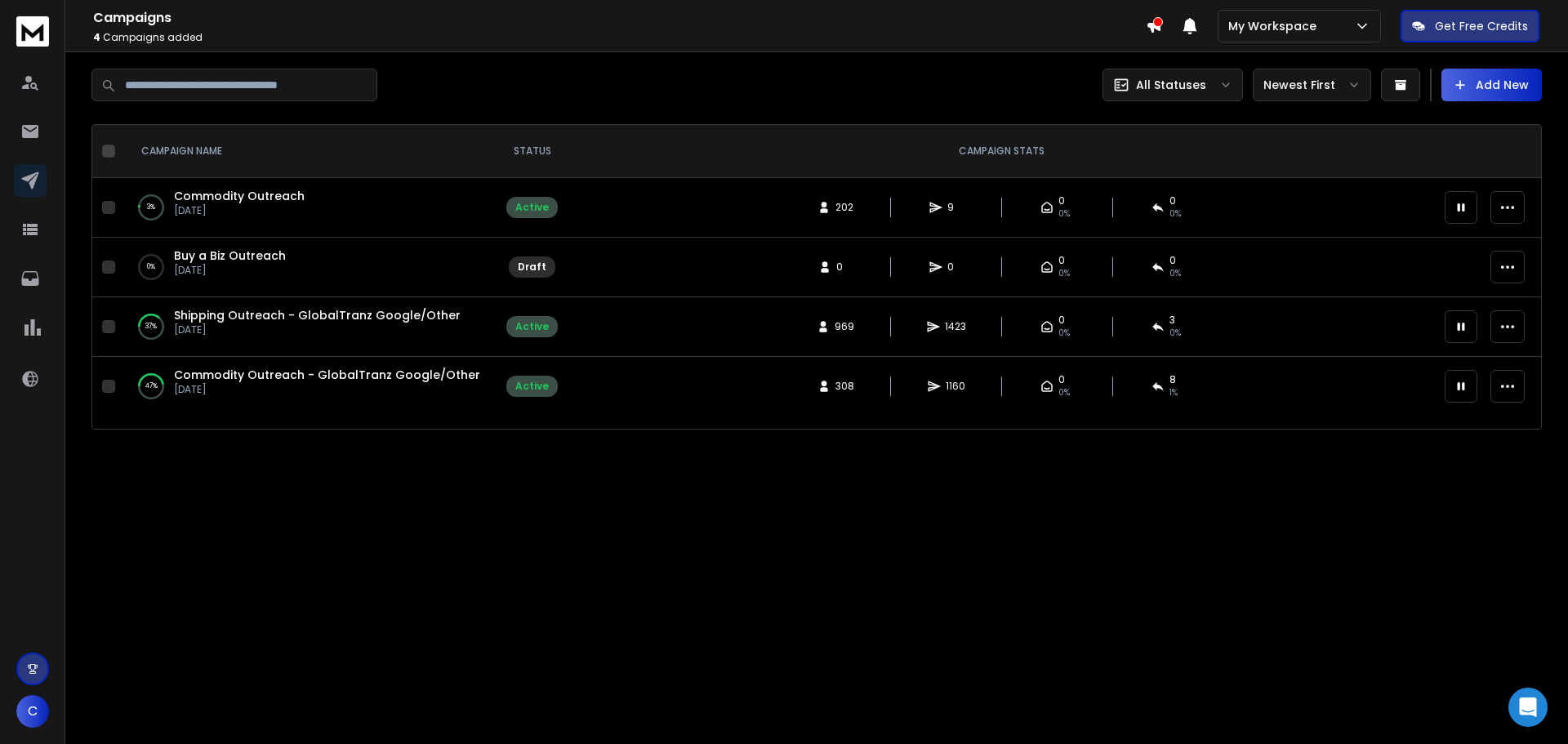
click at [279, 201] on span "Commodity Outreach" at bounding box center [239, 195] width 131 height 17
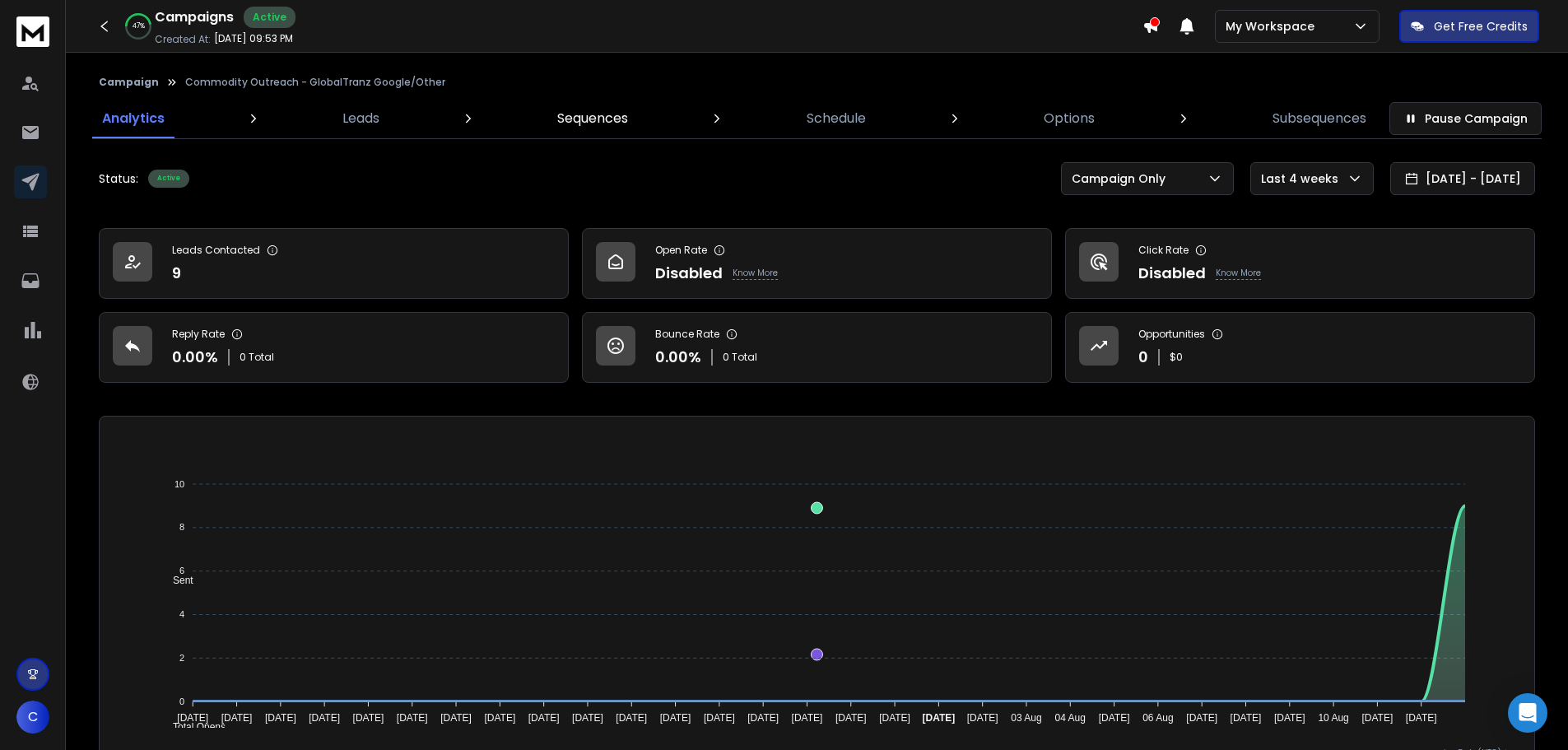
click at [612, 123] on p "Sequences" at bounding box center [593, 119] width 71 height 20
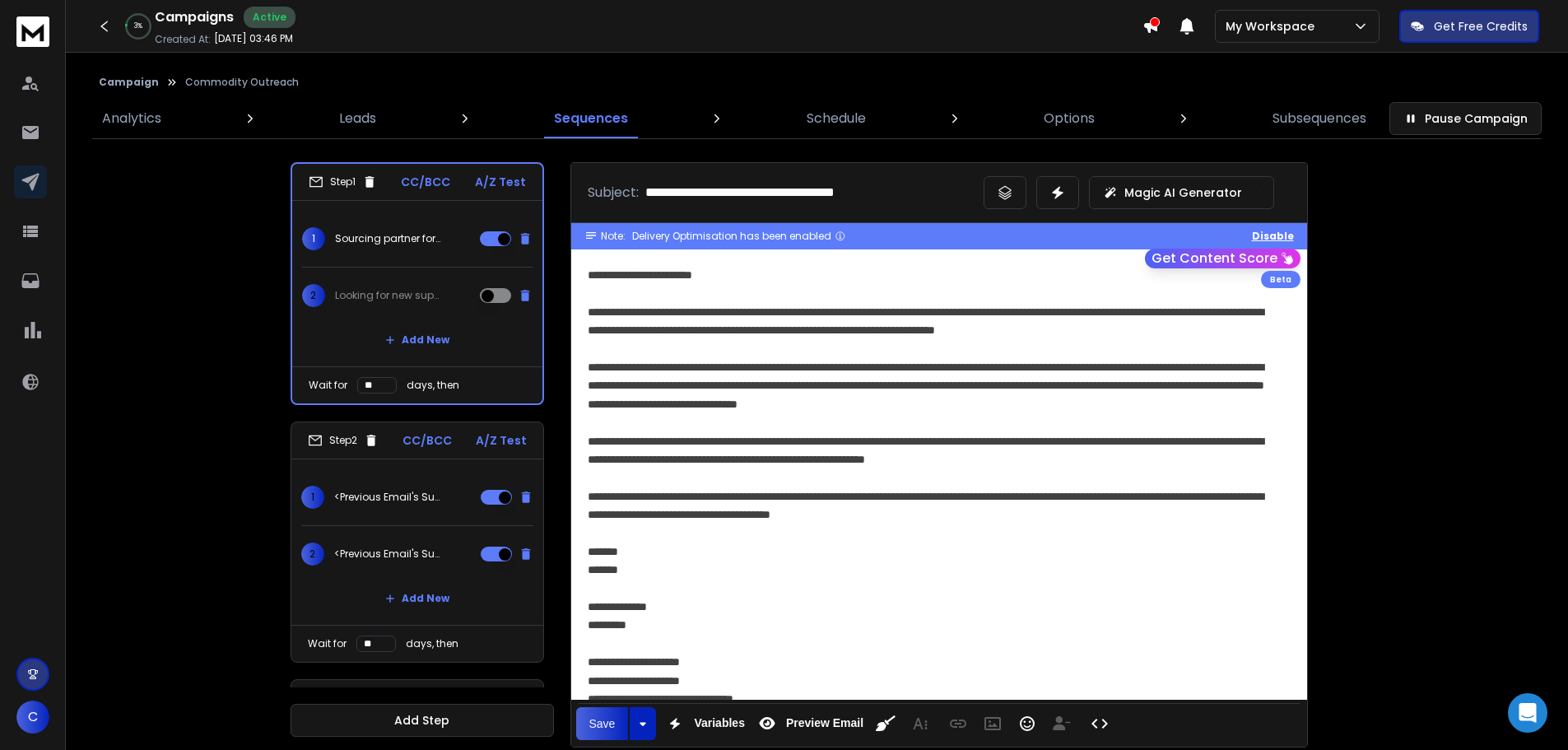
drag, startPoint x: 392, startPoint y: 228, endPoint x: 256, endPoint y: 226, distance: 136.0
click at [256, 226] on div "**********" at bounding box center [817, 454] width 1450 height 599
click at [870, 374] on div "**********" at bounding box center [933, 386] width 691 height 55
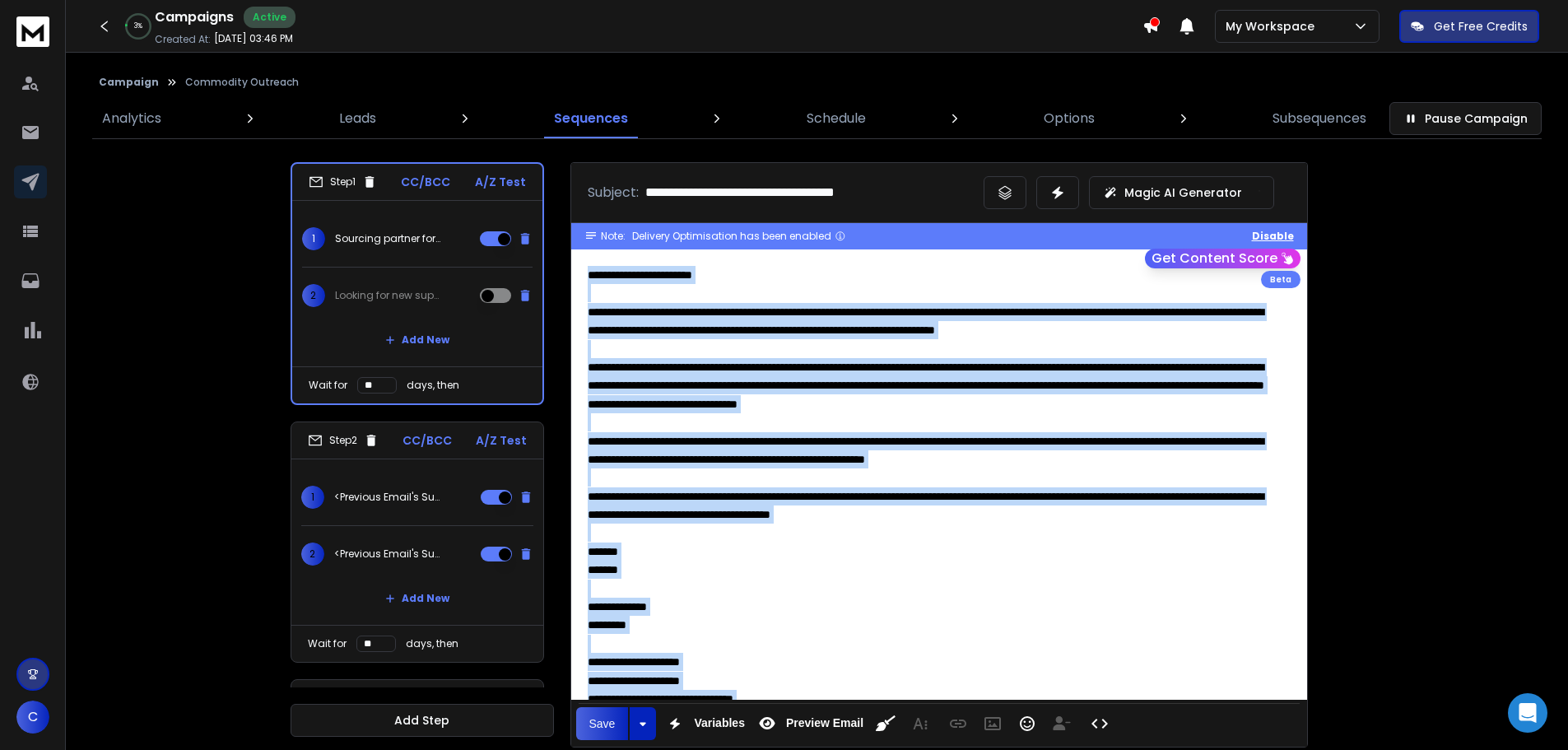
copy div "**********"
click at [398, 338] on button "Add New" at bounding box center [417, 339] width 90 height 33
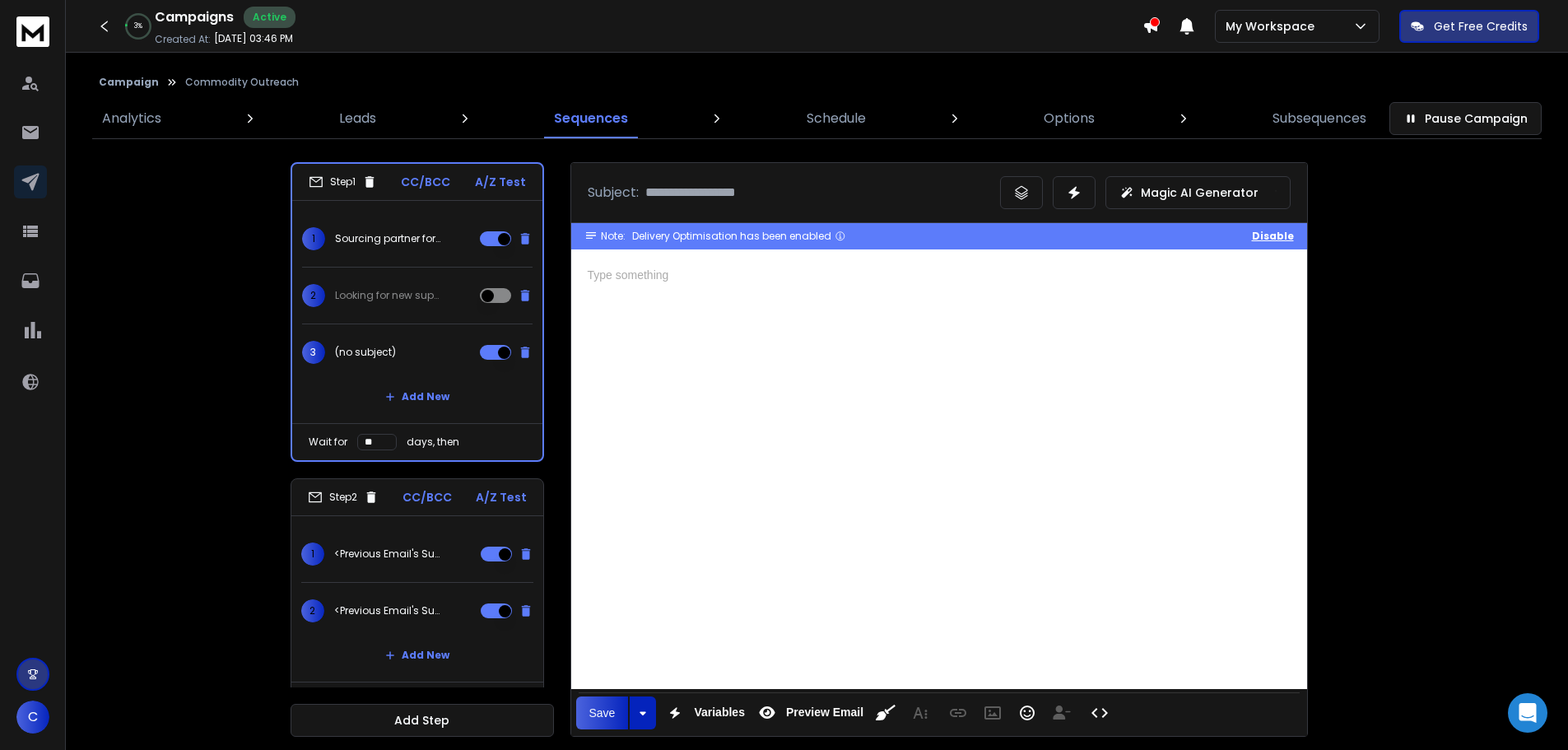
click at [399, 343] on div "3 (no subject)" at bounding box center [417, 352] width 231 height 56
click at [672, 334] on div at bounding box center [939, 469] width 736 height 439
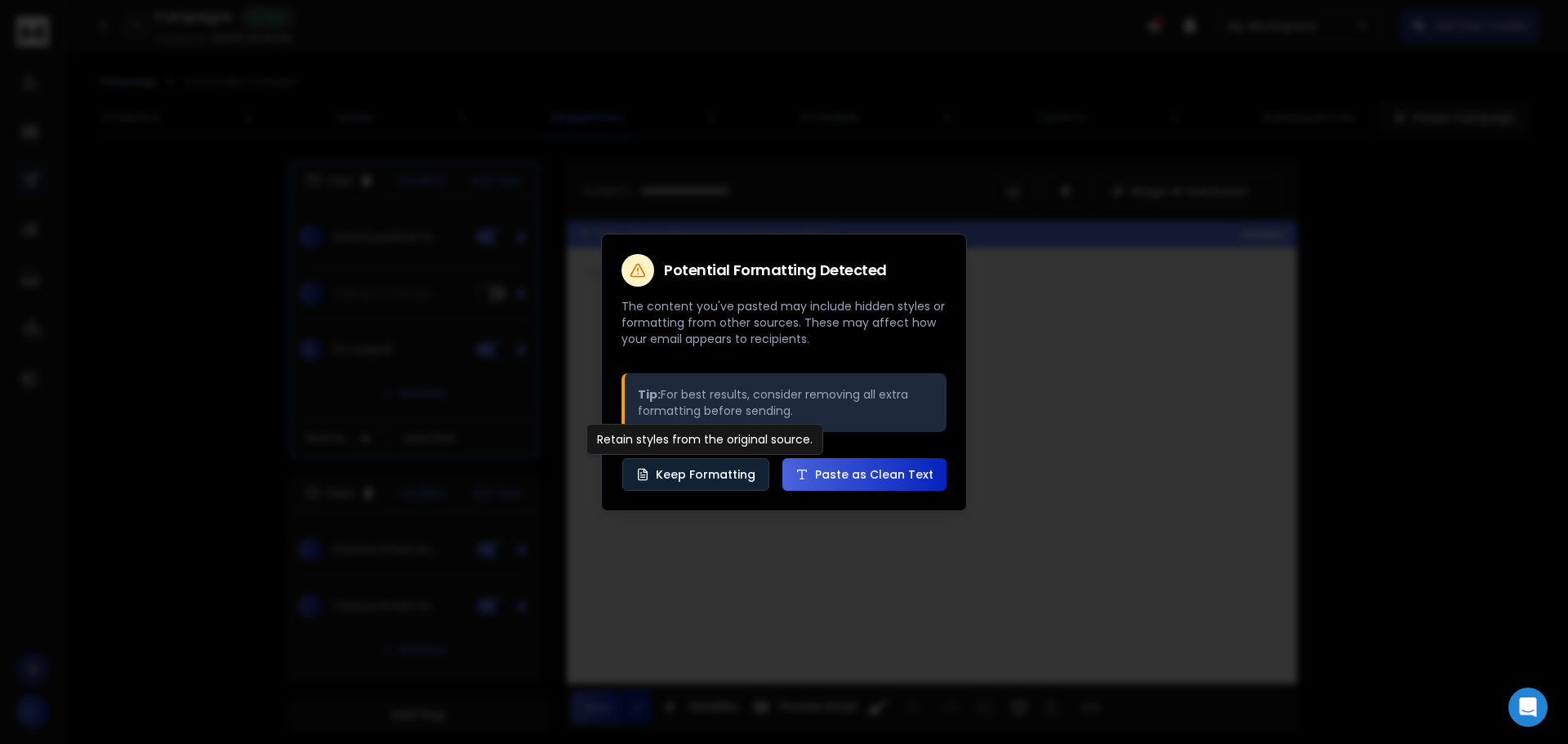
click at [735, 476] on button "Keep Formatting" at bounding box center [696, 474] width 147 height 32
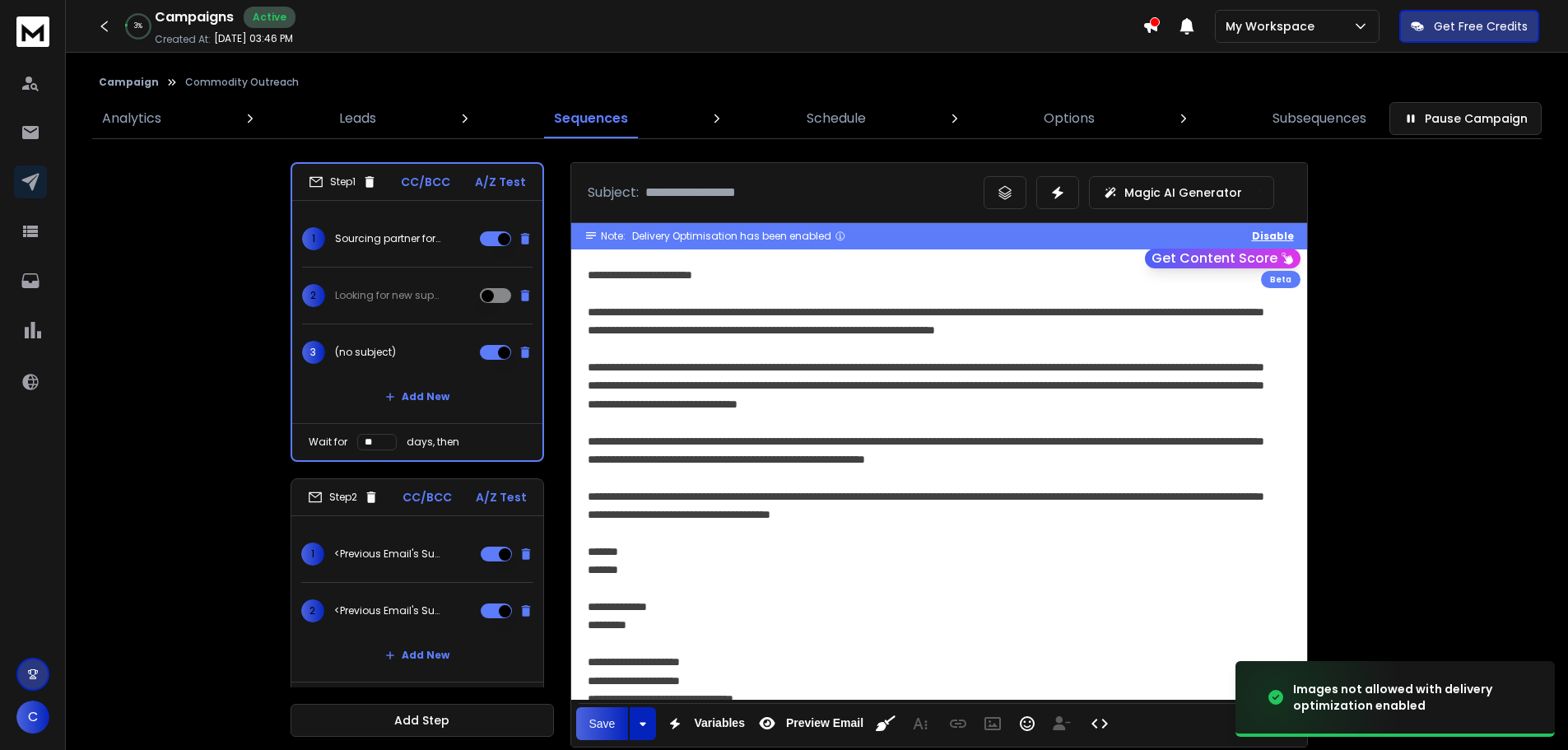
click at [741, 473] on div at bounding box center [939, 477] width 703 height 18
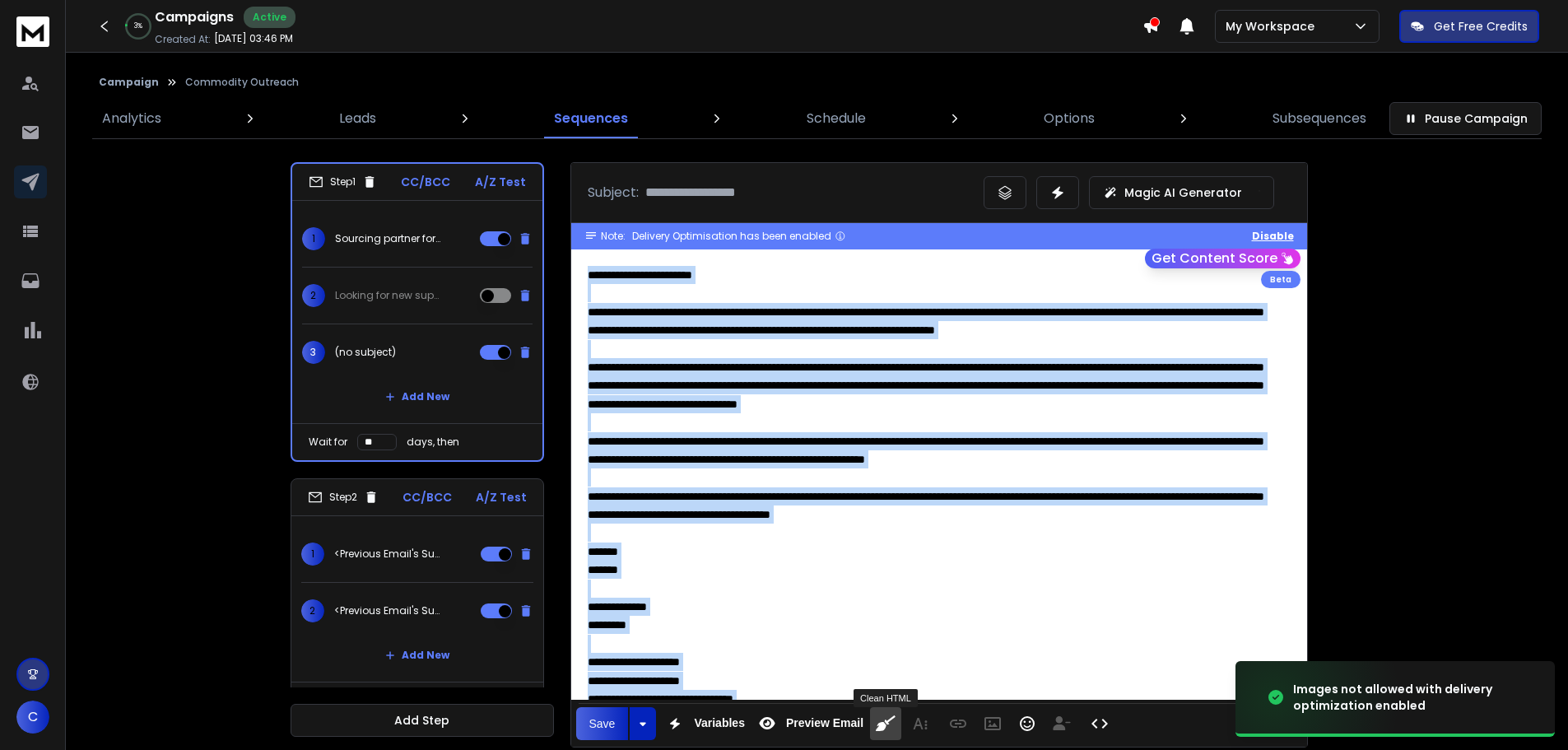
click at [878, 714] on button "Clean HTML" at bounding box center [886, 722] width 32 height 33
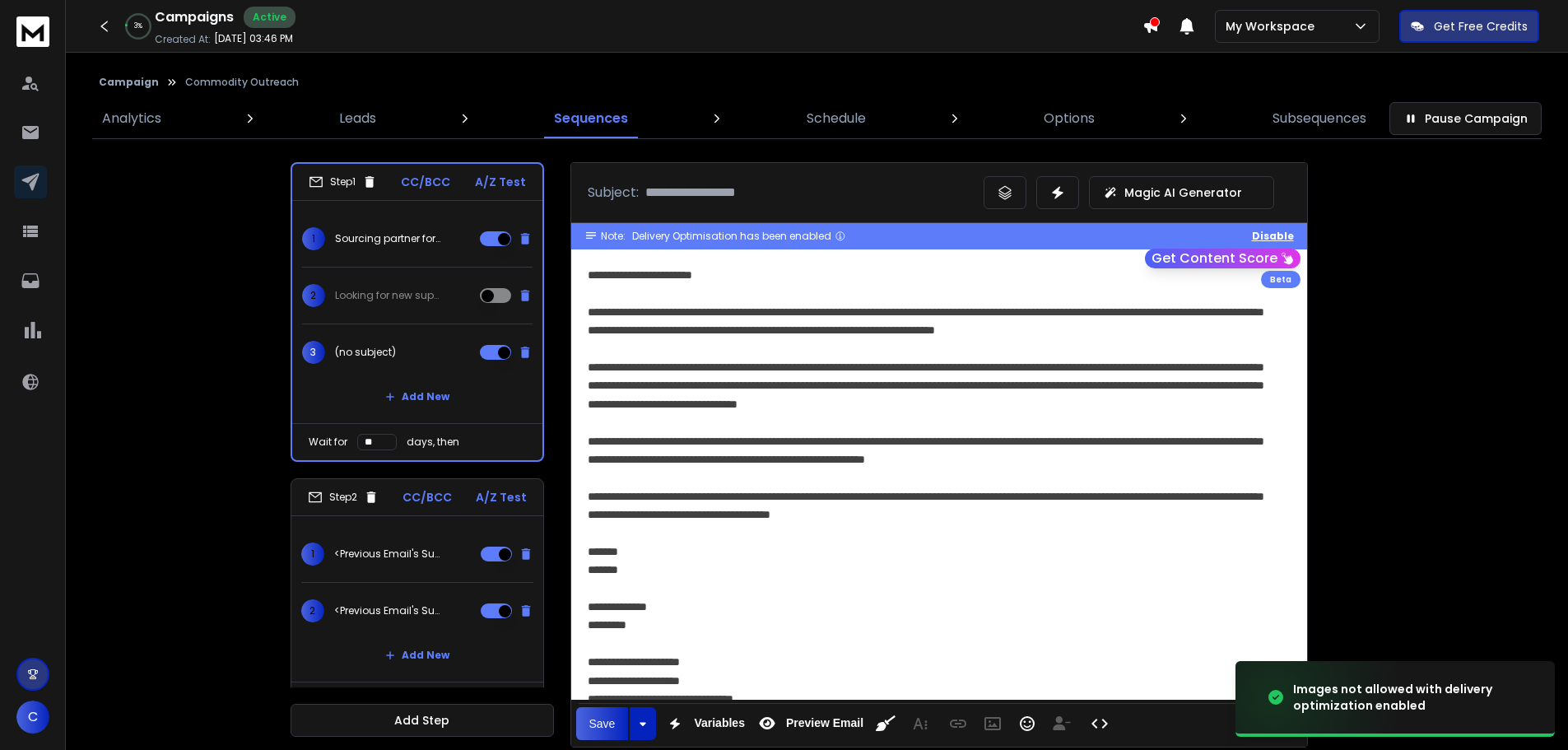
scroll to position [61, 0]
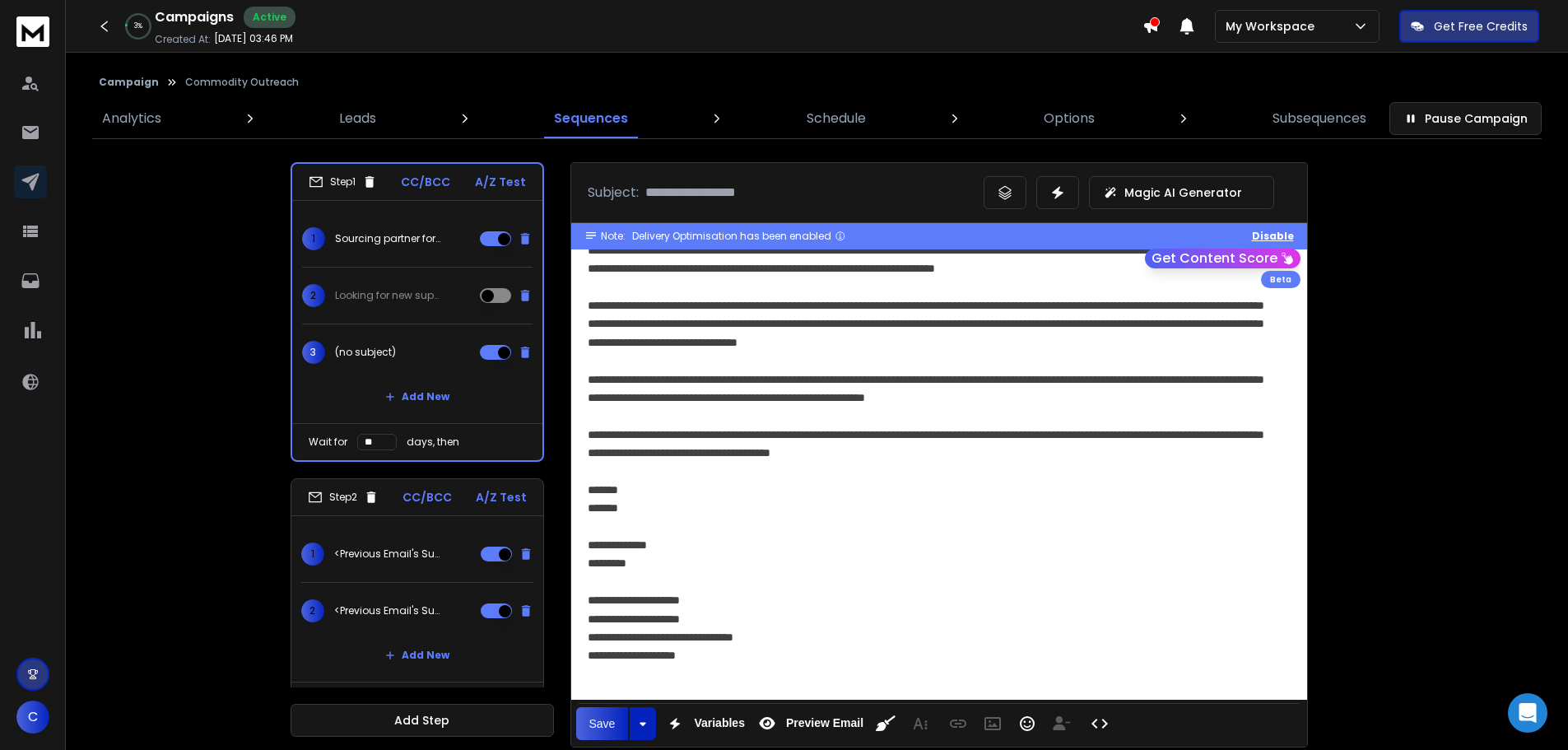
click at [759, 672] on div at bounding box center [939, 674] width 703 height 18
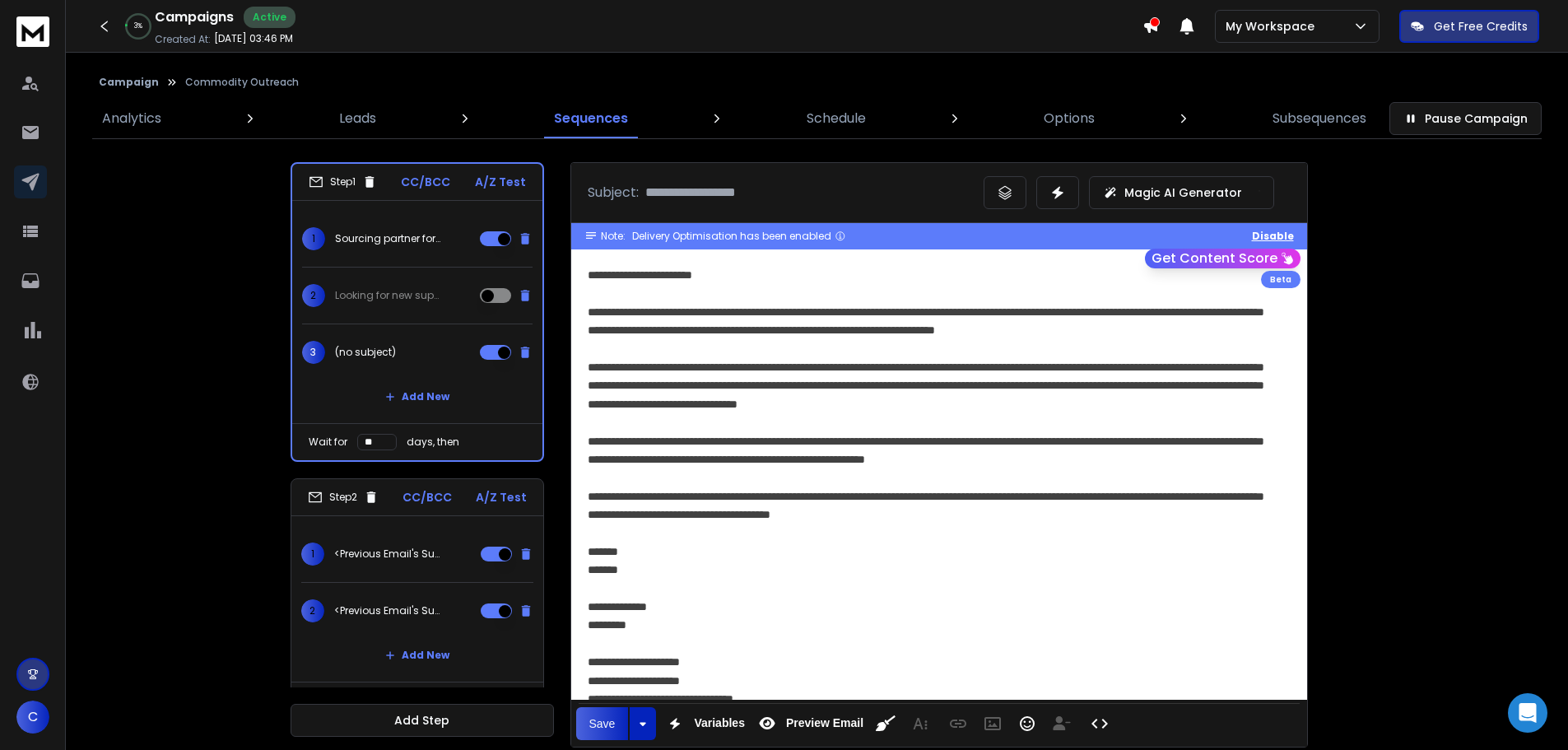
click at [394, 244] on p "Sourcing partner for your next import?" at bounding box center [387, 238] width 105 height 13
type input "**********"
click at [771, 199] on input "**********" at bounding box center [806, 193] width 322 height 20
click at [402, 337] on div "3 (no subject)" at bounding box center [417, 352] width 231 height 56
click at [747, 182] on div "Subject: Magic AI Generator Get Content Score Beta" at bounding box center [939, 193] width 736 height 60
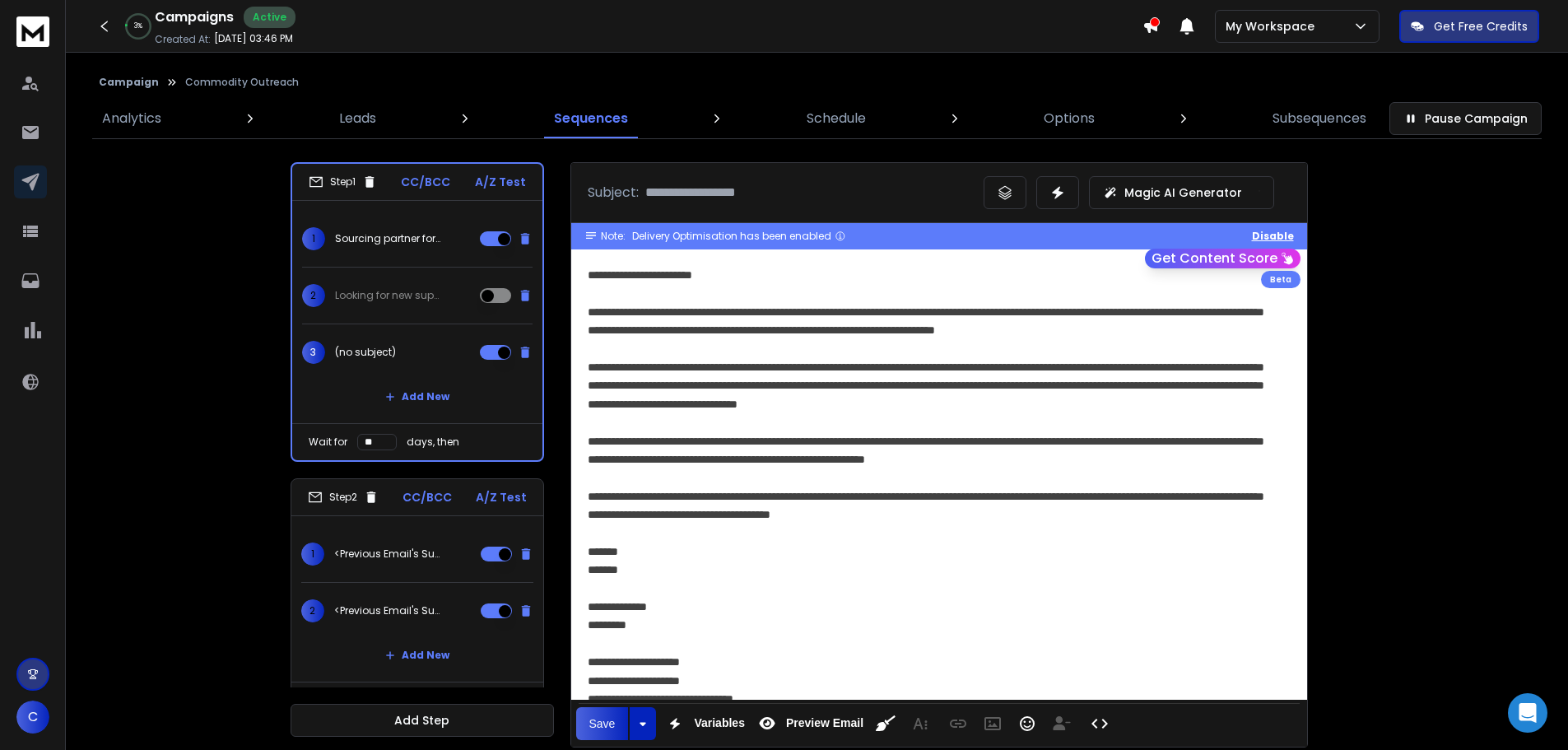
click at [762, 202] on input at bounding box center [806, 193] width 322 height 20
paste input "**********"
type input "**********"
click at [746, 379] on div "**********" at bounding box center [933, 386] width 691 height 55
click at [486, 349] on button "button" at bounding box center [496, 351] width 32 height 15
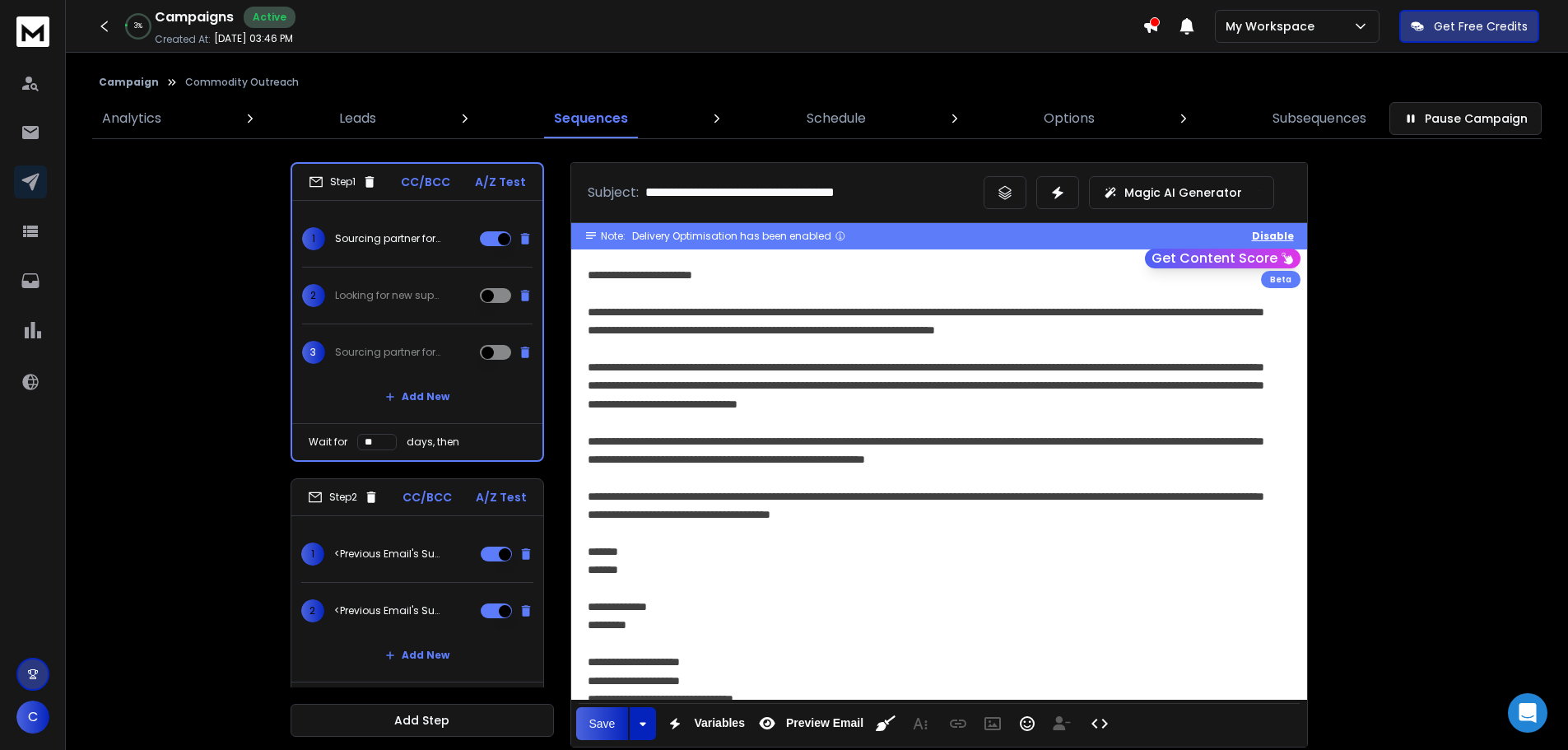
click at [793, 398] on div "**********" at bounding box center [933, 386] width 691 height 55
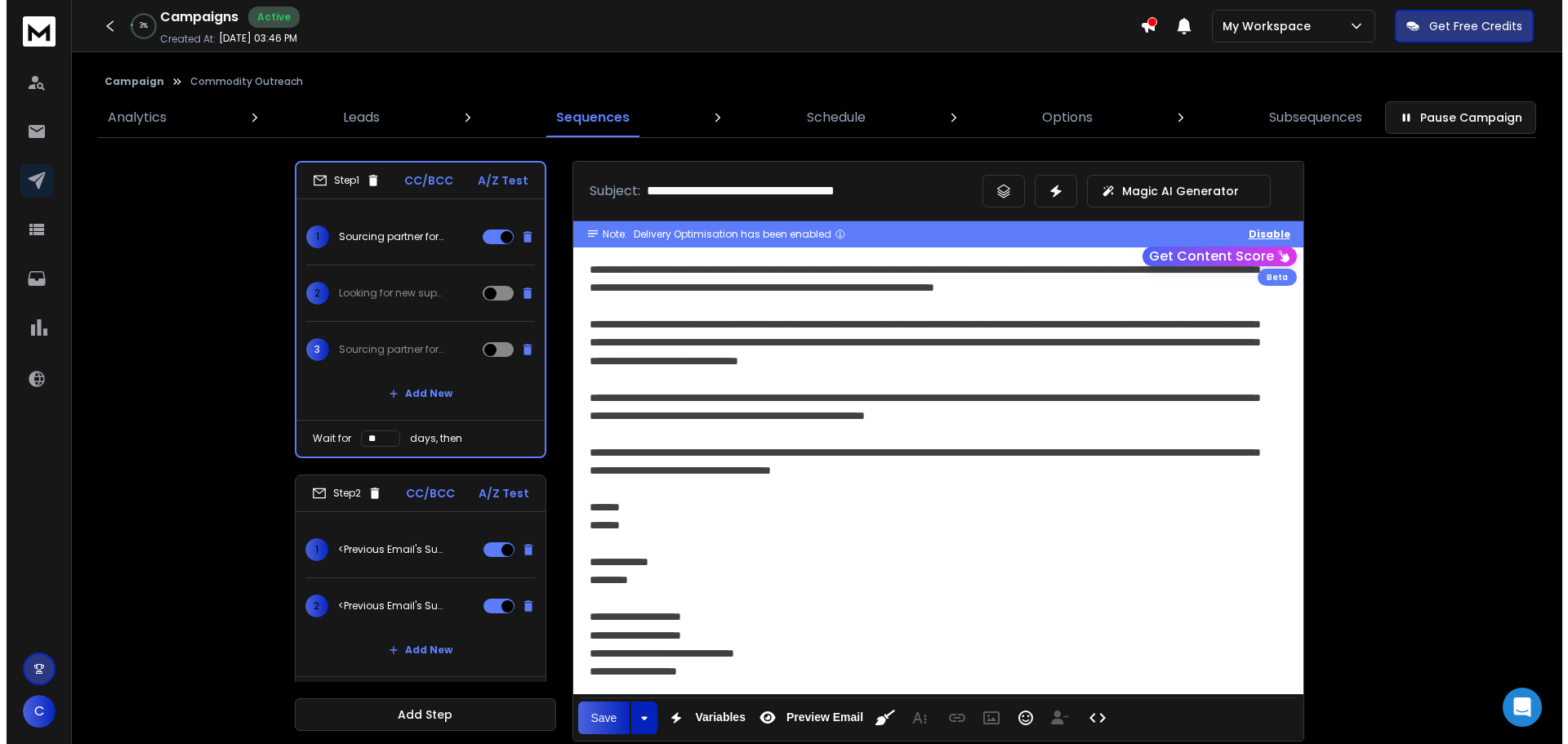
scroll to position [61, 0]
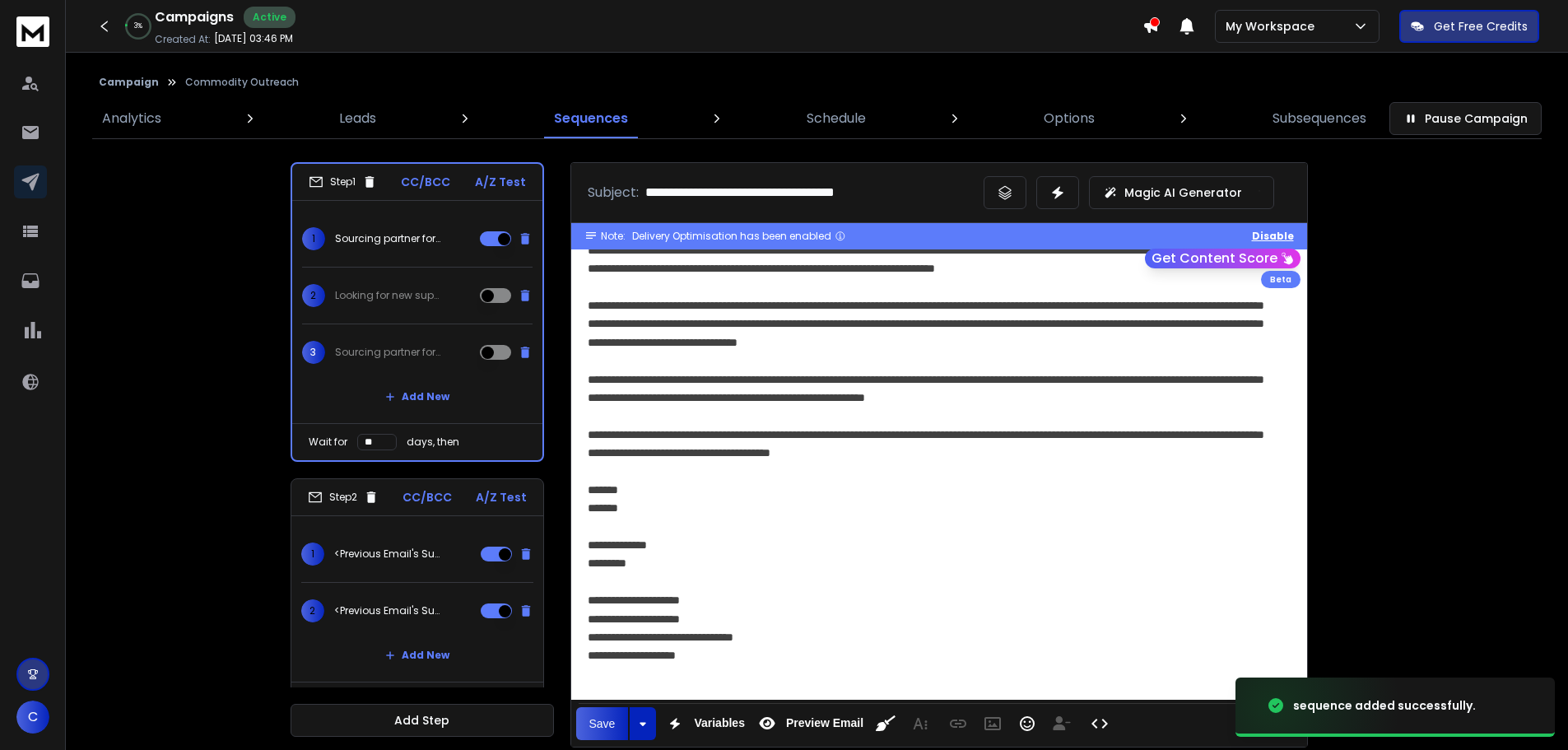
click at [685, 672] on div at bounding box center [939, 674] width 703 height 18
click at [853, 726] on span "Preview Email" at bounding box center [825, 723] width 84 height 14
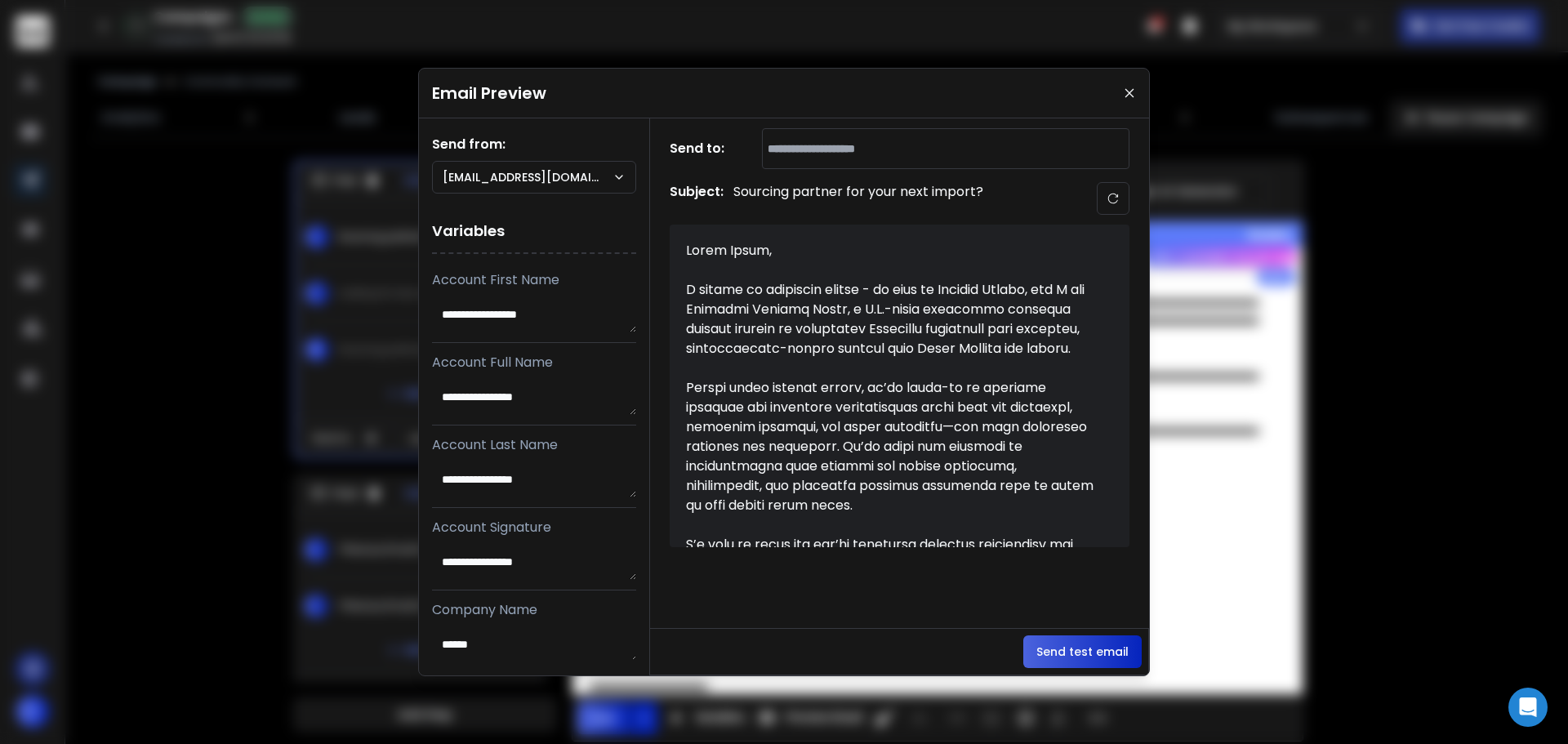
click at [892, 138] on input at bounding box center [946, 148] width 356 height 29
click at [844, 422] on div at bounding box center [891, 386] width 408 height 291
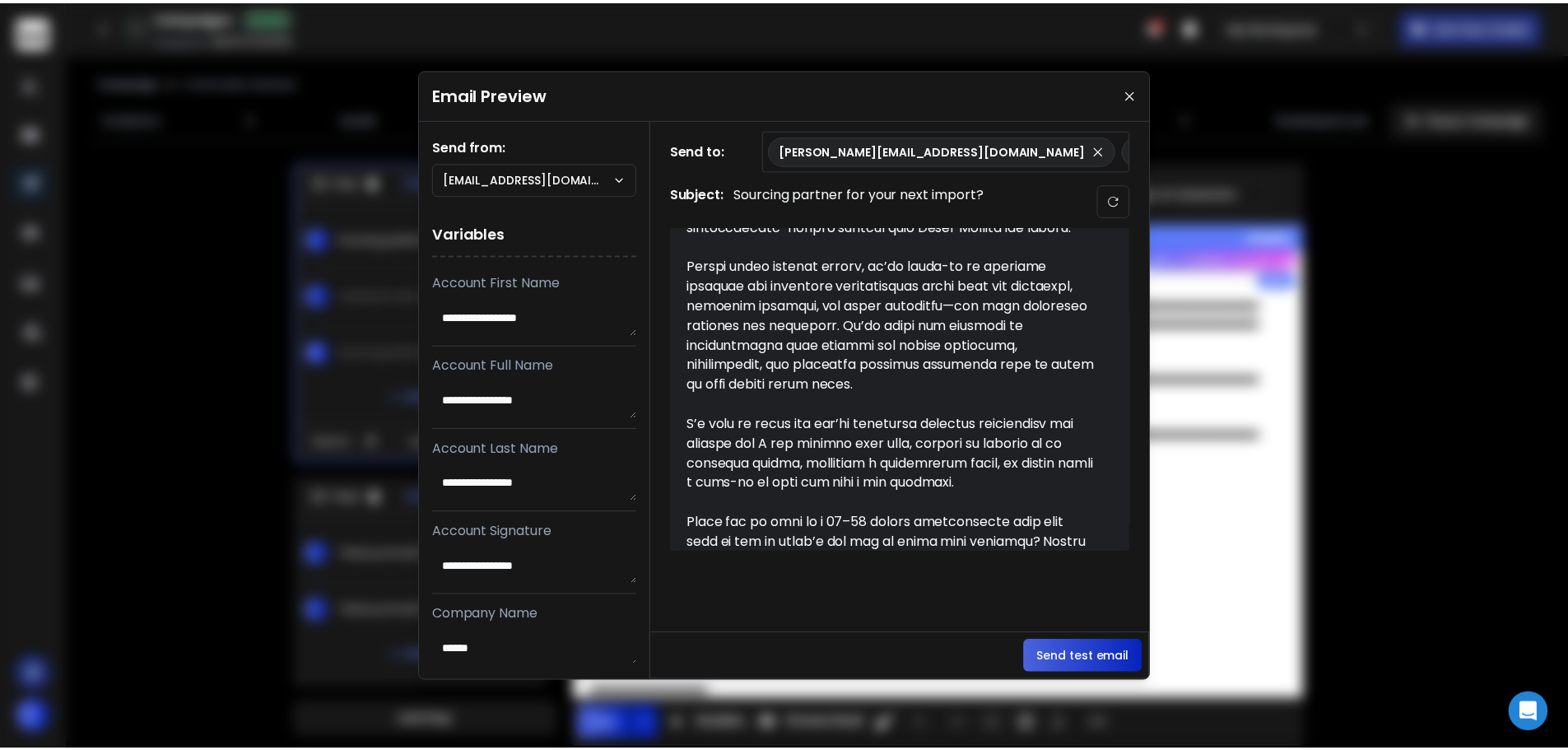
scroll to position [0, 0]
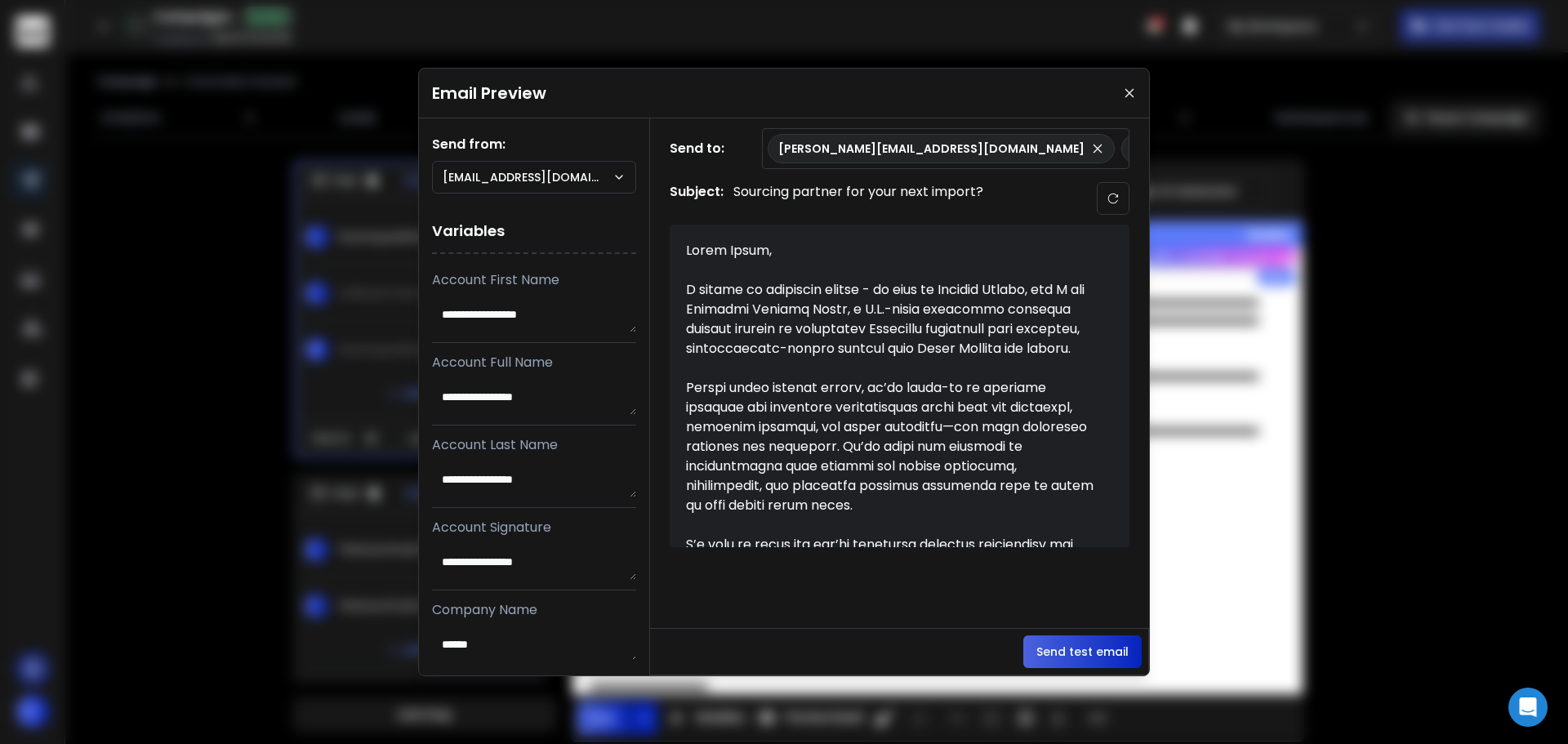
click at [1054, 643] on button "Send test email" at bounding box center [1082, 651] width 119 height 32
click at [1125, 94] on icon at bounding box center [1129, 92] width 13 height 13
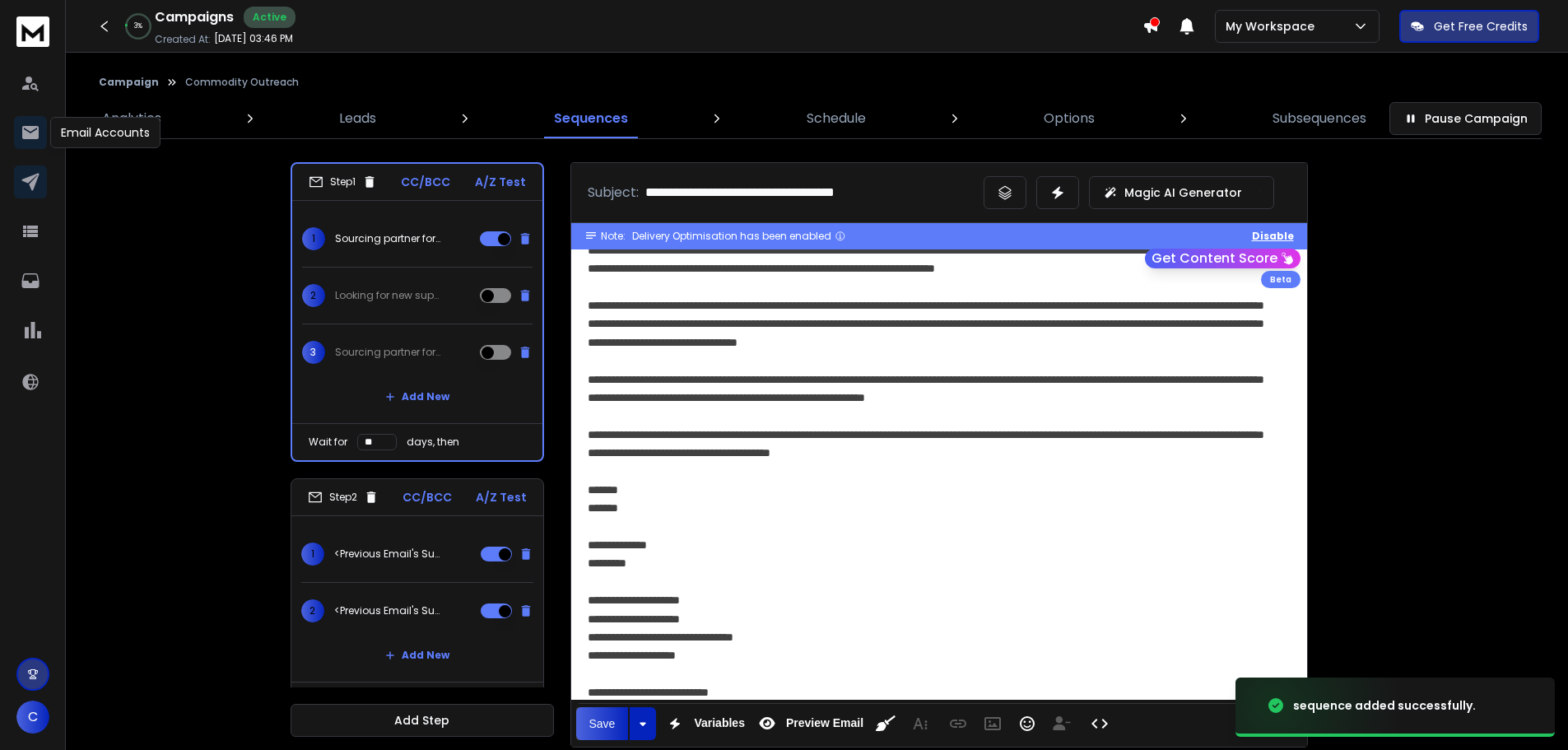
click at [18, 130] on link at bounding box center [30, 132] width 33 height 33
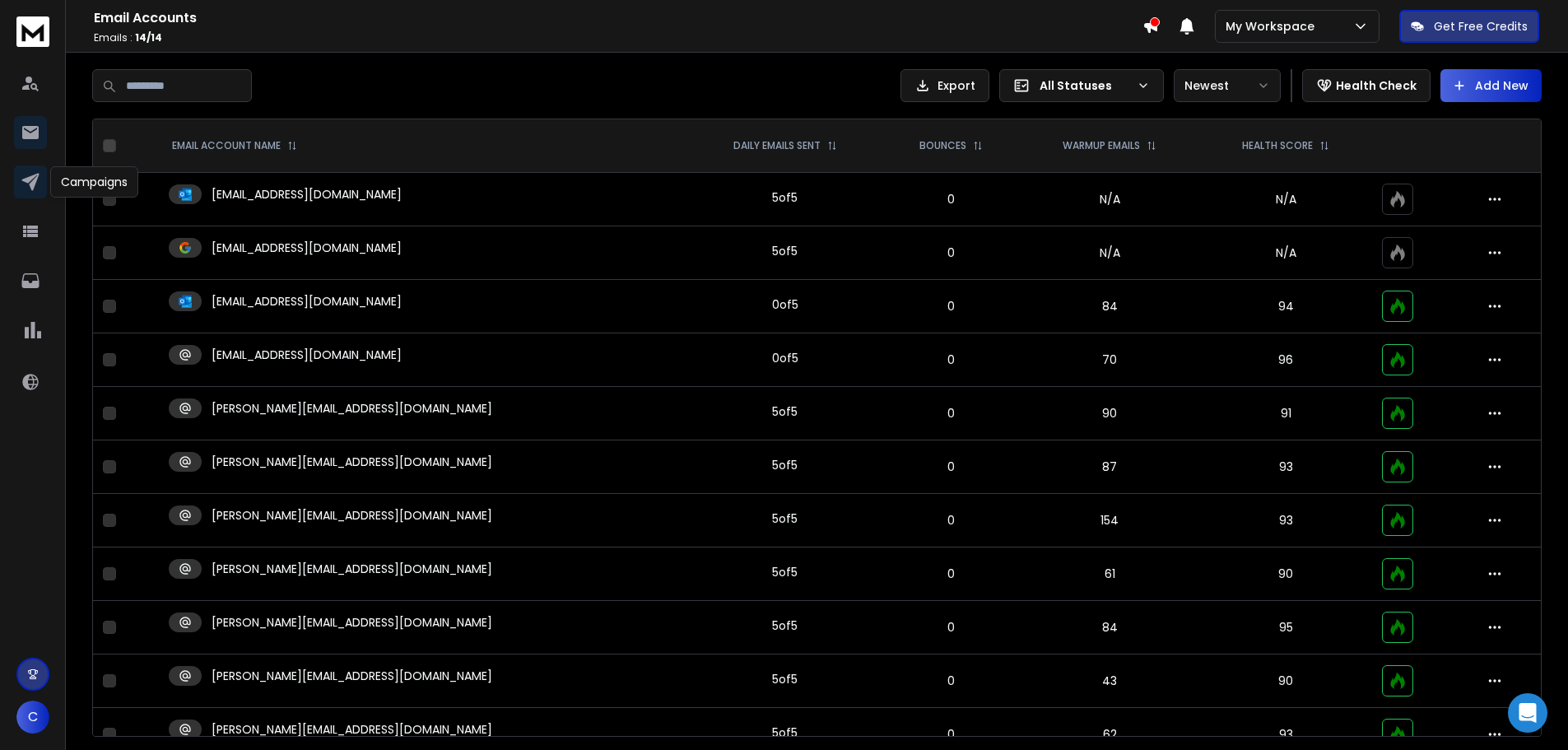
click at [29, 173] on icon at bounding box center [31, 182] width 20 height 20
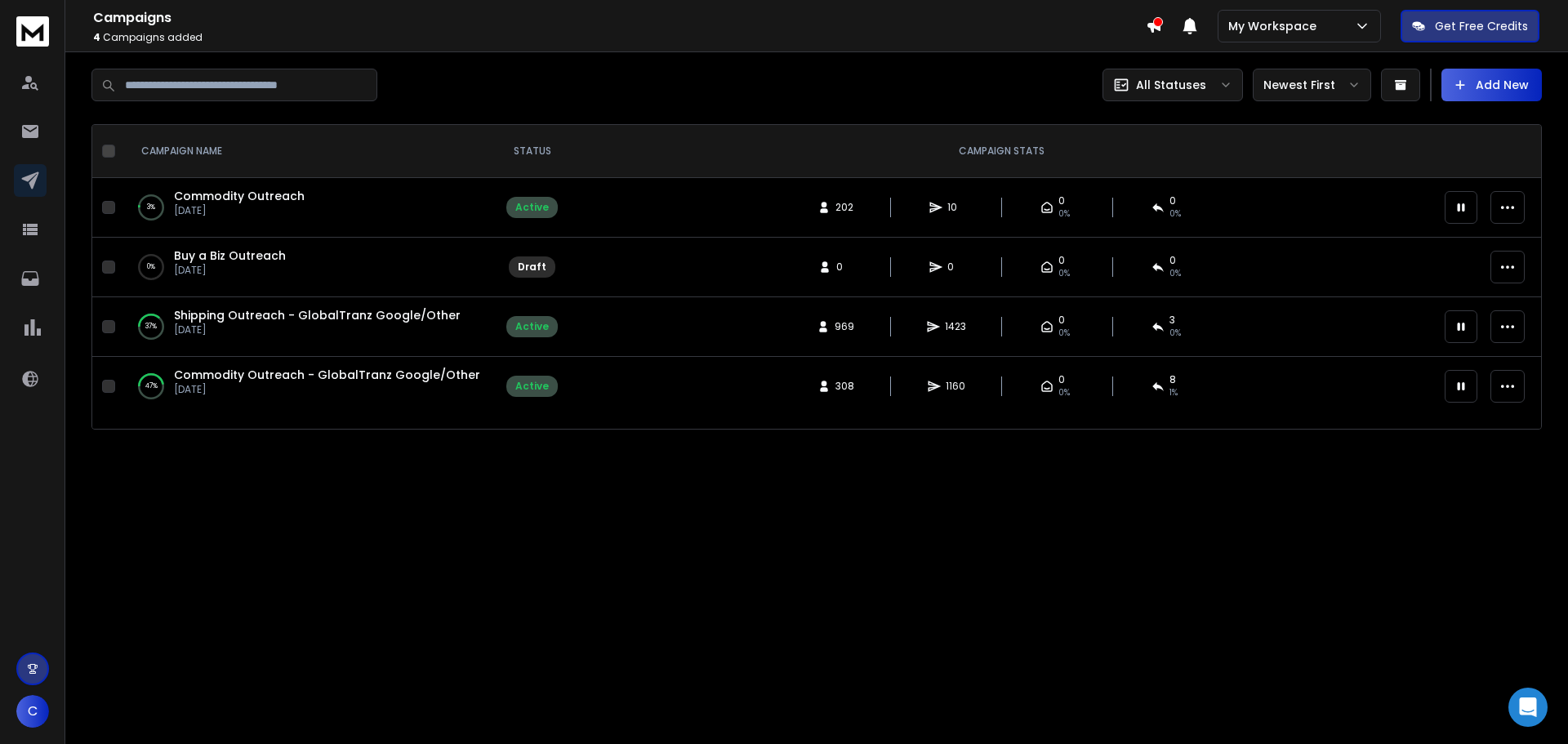
click at [302, 319] on span "Shipping Outreach - GlobalTranz Google/Other" at bounding box center [317, 315] width 287 height 17
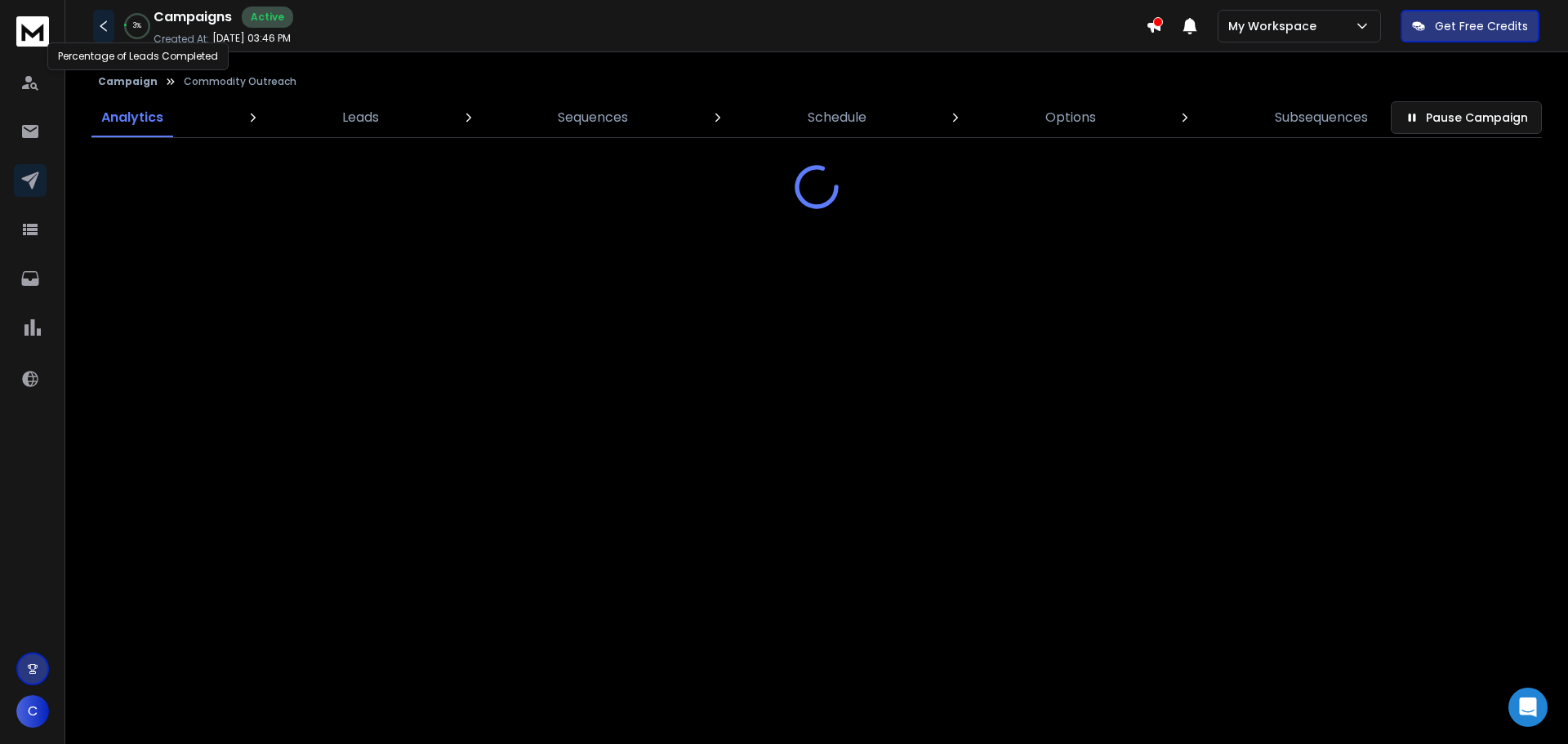
click at [110, 27] on icon at bounding box center [103, 26] width 15 height 15
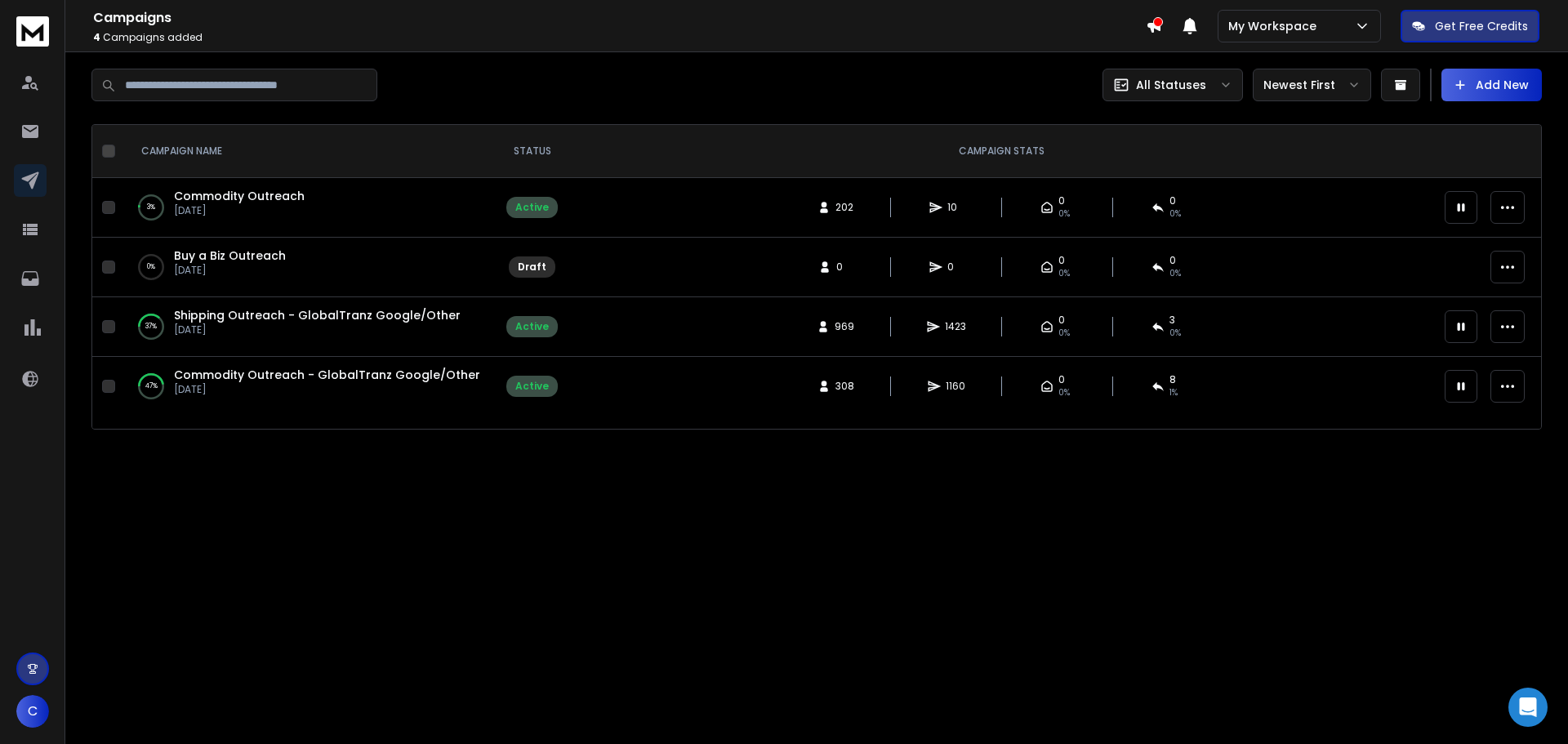
click at [324, 386] on p "[DATE]" at bounding box center [327, 389] width 306 height 13
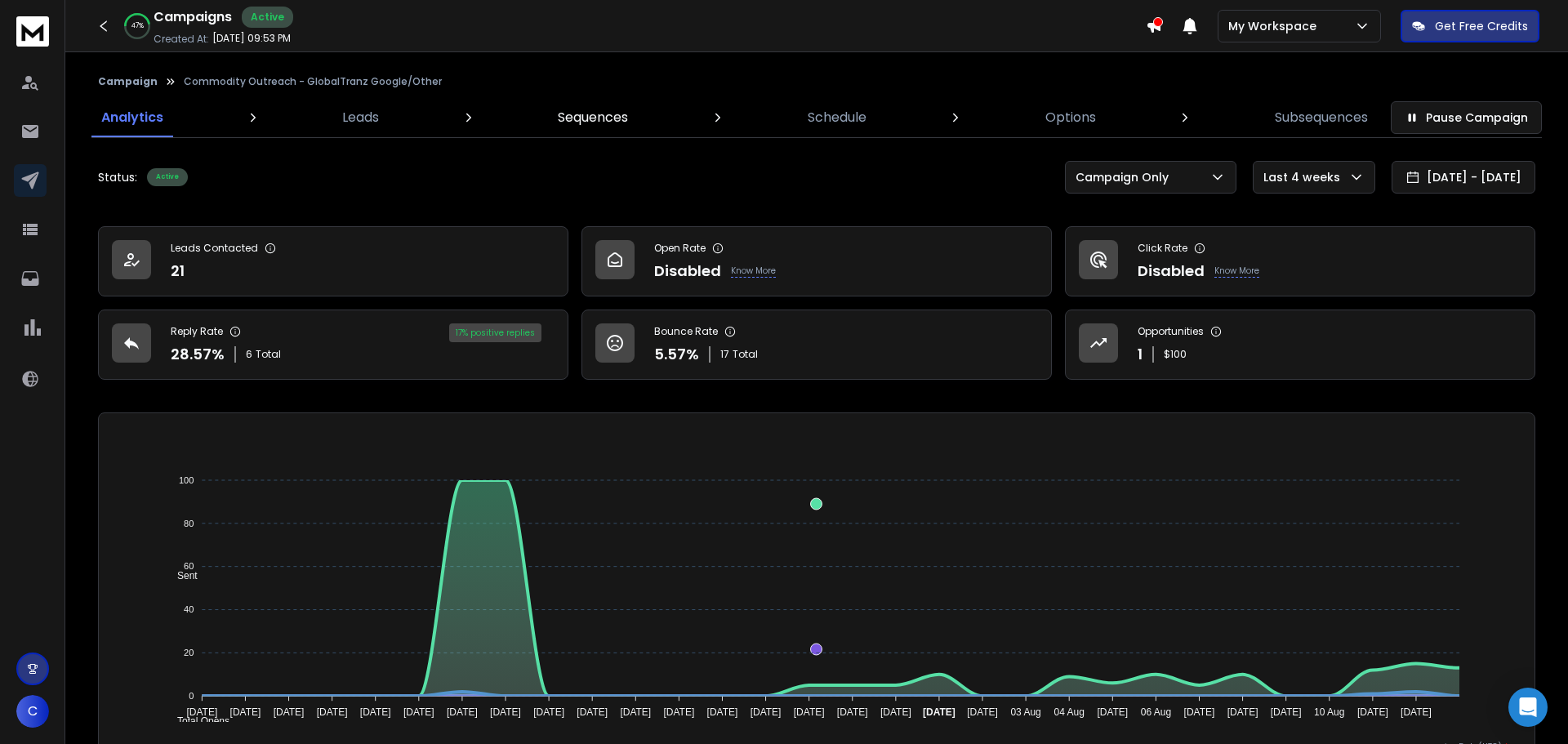
click at [628, 124] on link "Sequences" at bounding box center [592, 118] width 89 height 39
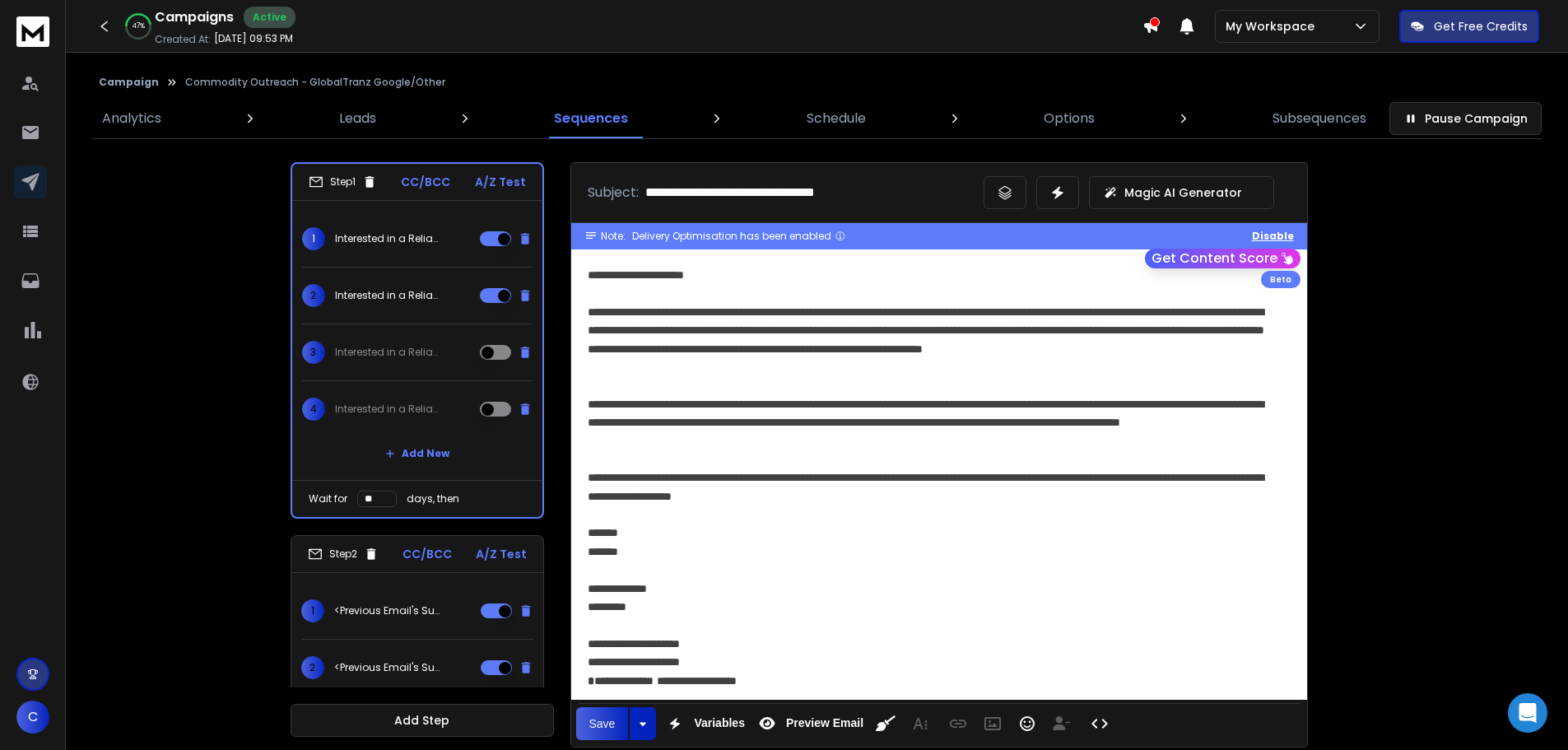
click at [396, 396] on div "4 Interested in a Reliable Supplier?" at bounding box center [417, 409] width 231 height 56
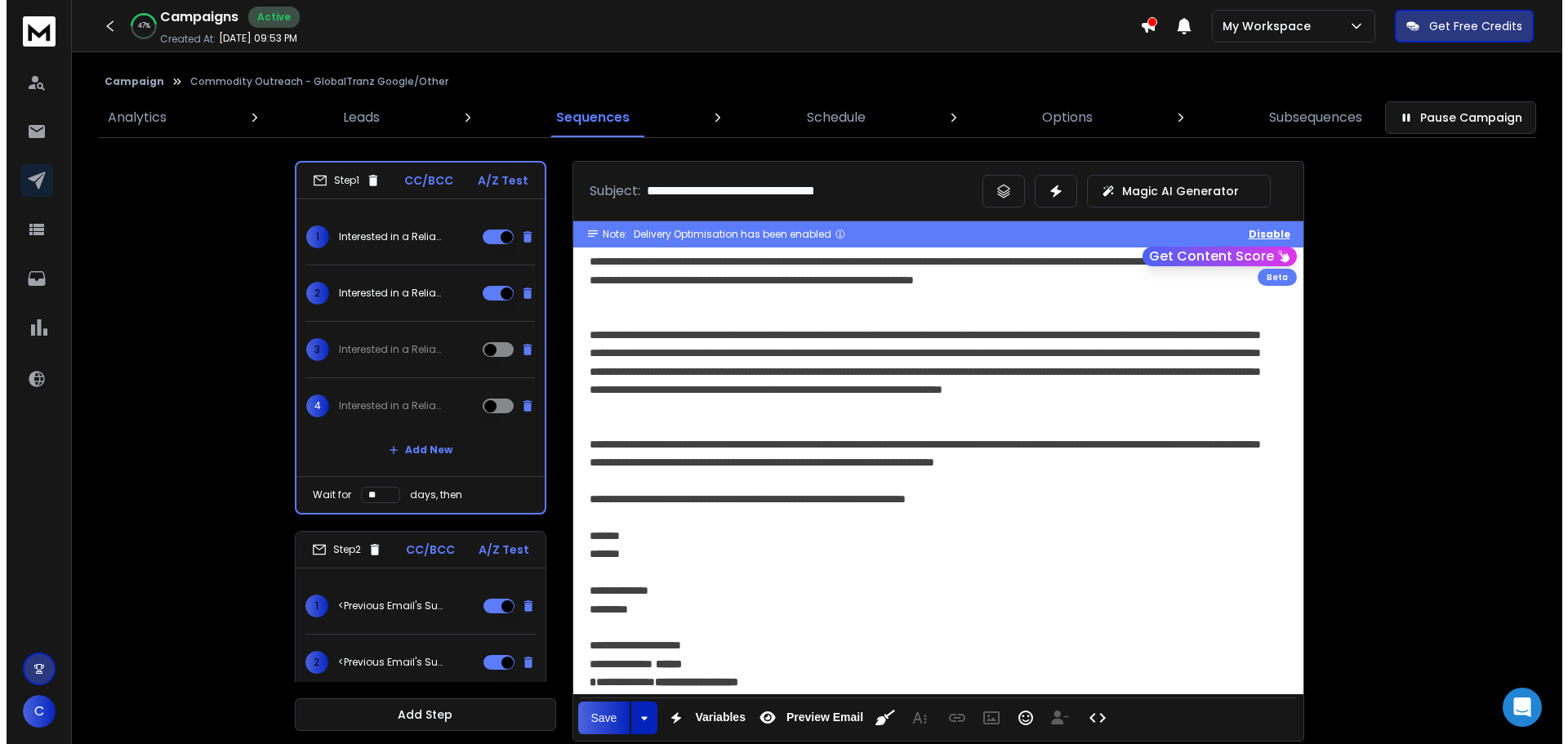
scroll to position [116, 0]
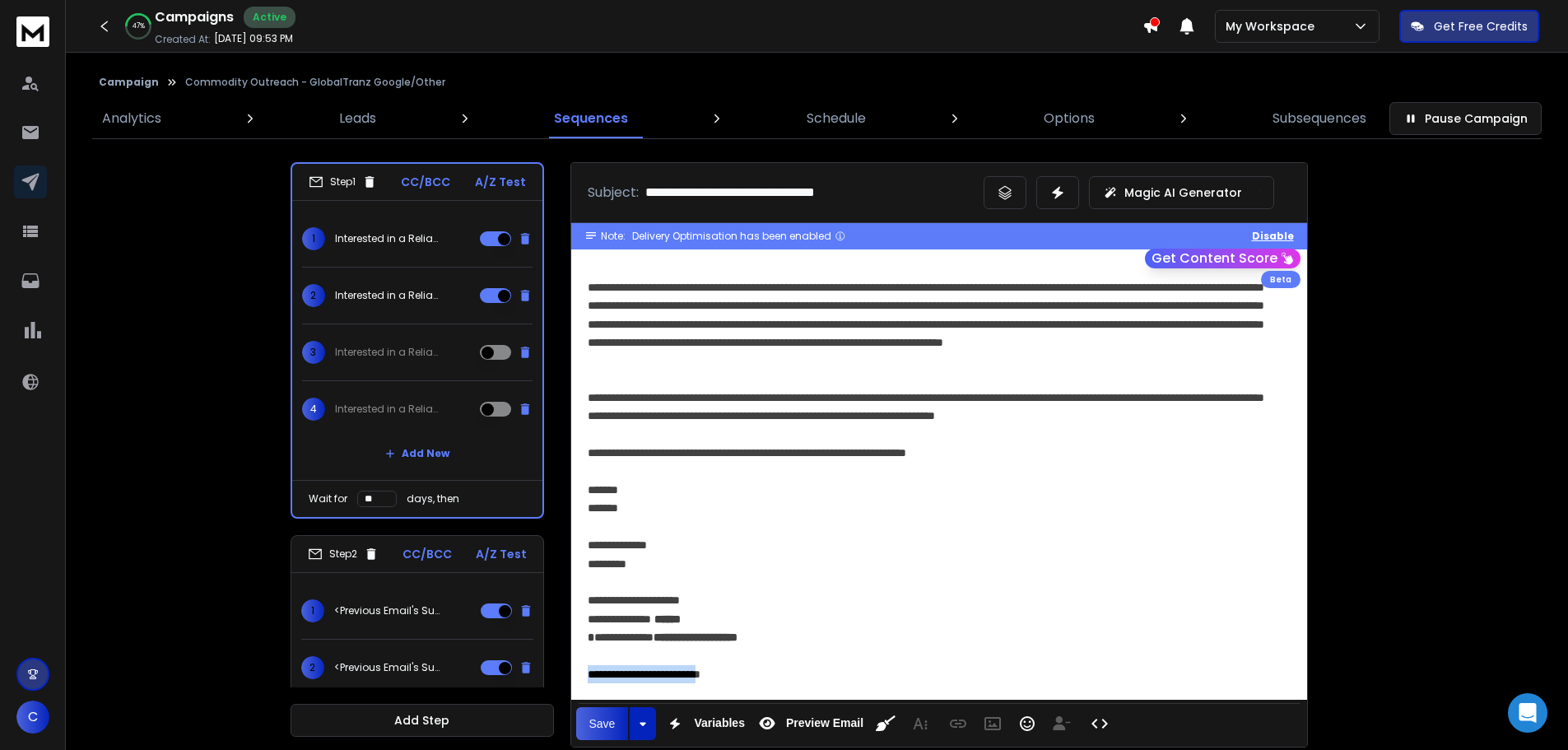
drag, startPoint x: 744, startPoint y: 674, endPoint x: 535, endPoint y: 671, distance: 209.0
click at [524, 672] on div "**********" at bounding box center [818, 454] width 1054 height 585
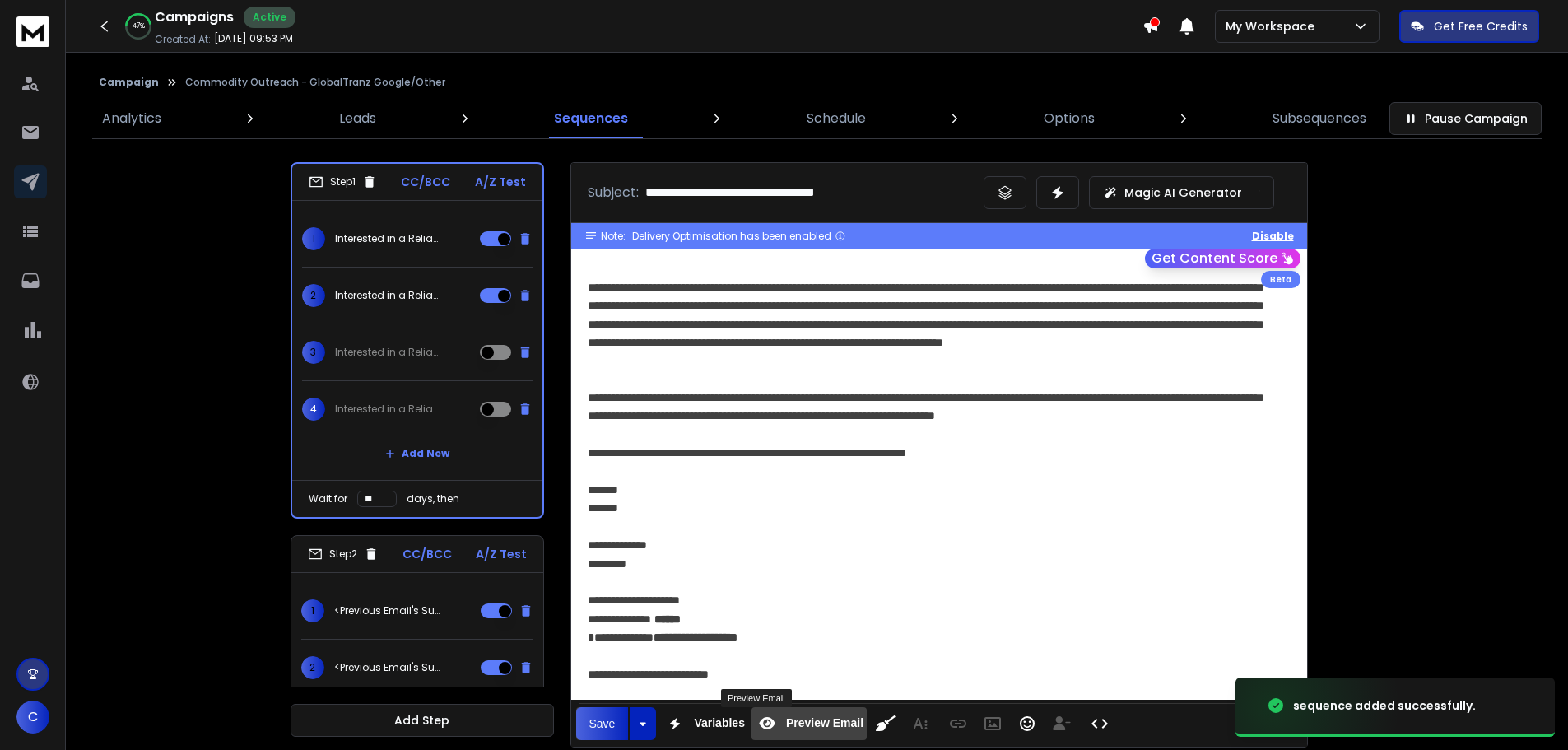
click at [805, 730] on span "Preview Email" at bounding box center [825, 723] width 84 height 14
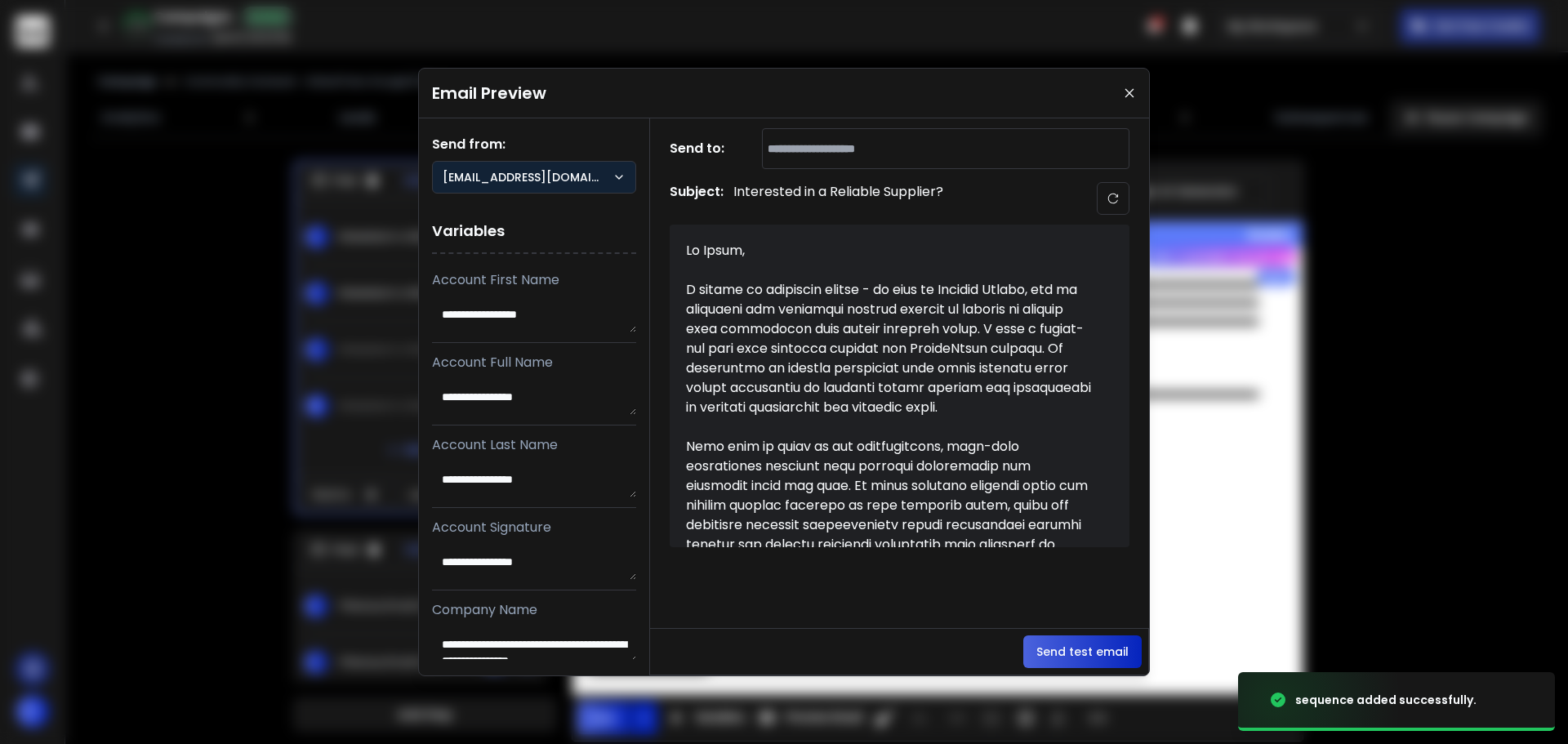
click at [577, 175] on p "[EMAIL_ADDRESS][DOMAIN_NAME]" at bounding box center [527, 177] width 170 height 17
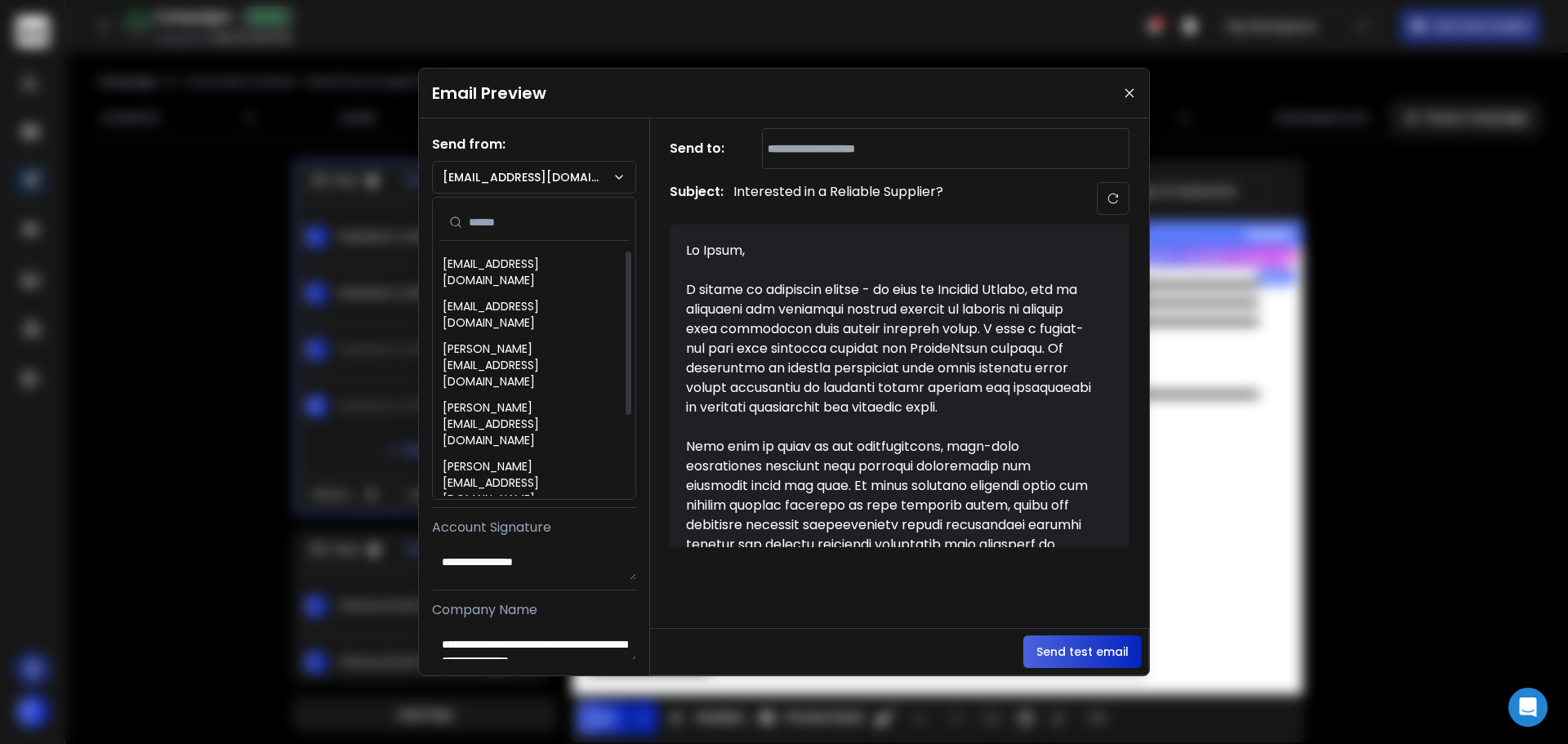
click at [548, 575] on div "[EMAIL_ADDRESS][DOMAIN_NAME]" at bounding box center [534, 591] width 183 height 32
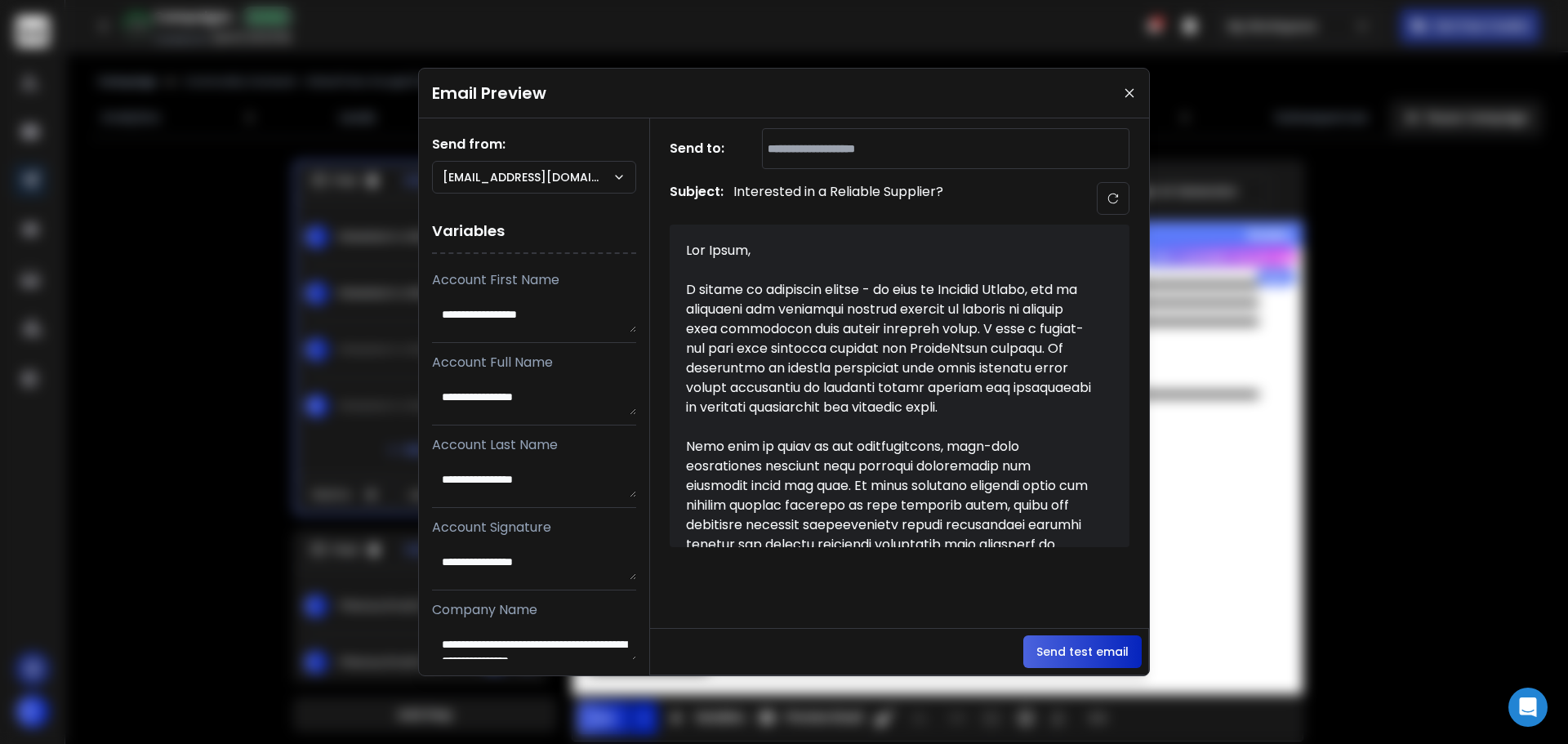
drag, startPoint x: 849, startPoint y: 145, endPoint x: 866, endPoint y: 143, distance: 17.1
click at [849, 145] on input at bounding box center [946, 148] width 356 height 29
click at [899, 386] on div at bounding box center [891, 386] width 408 height 291
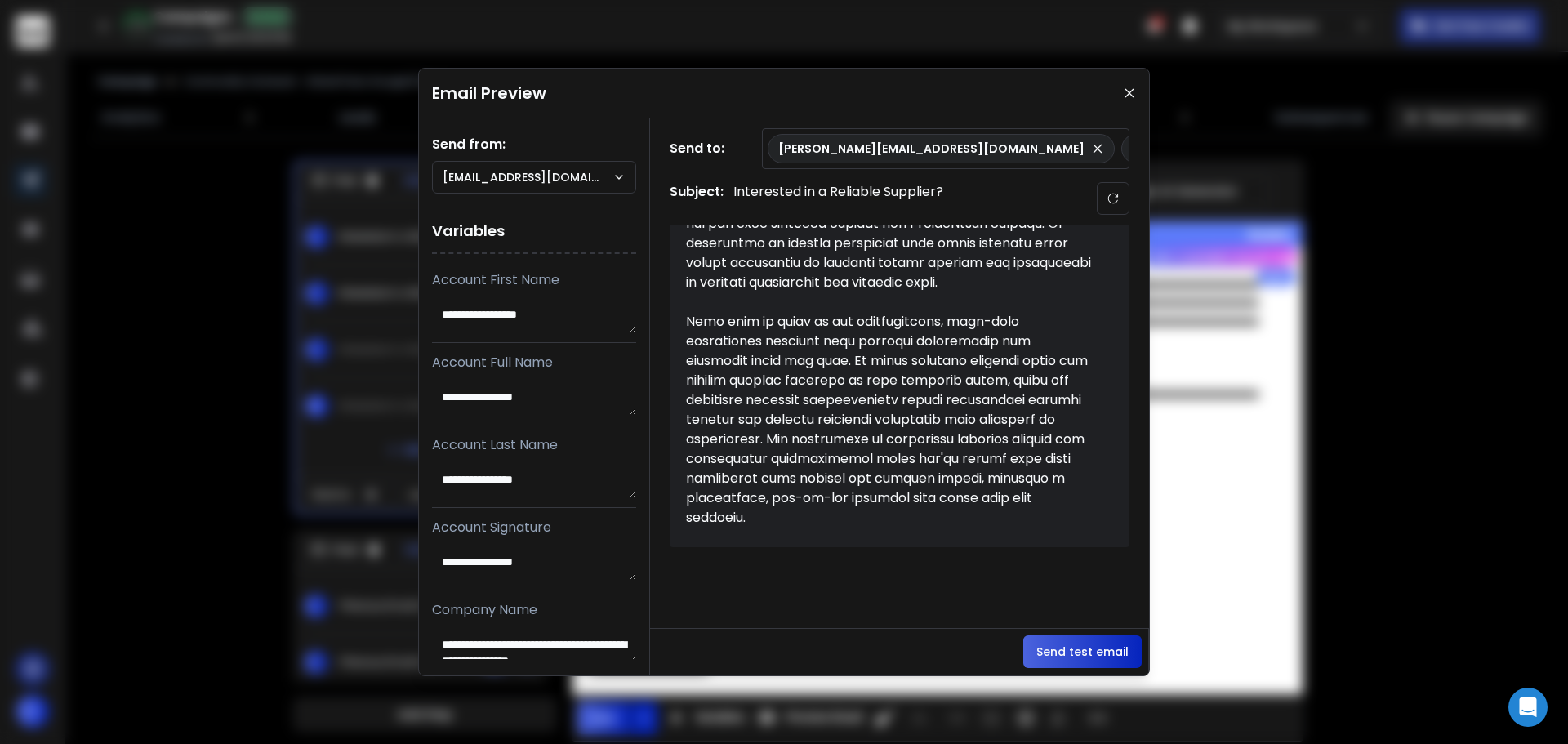
scroll to position [0, 0]
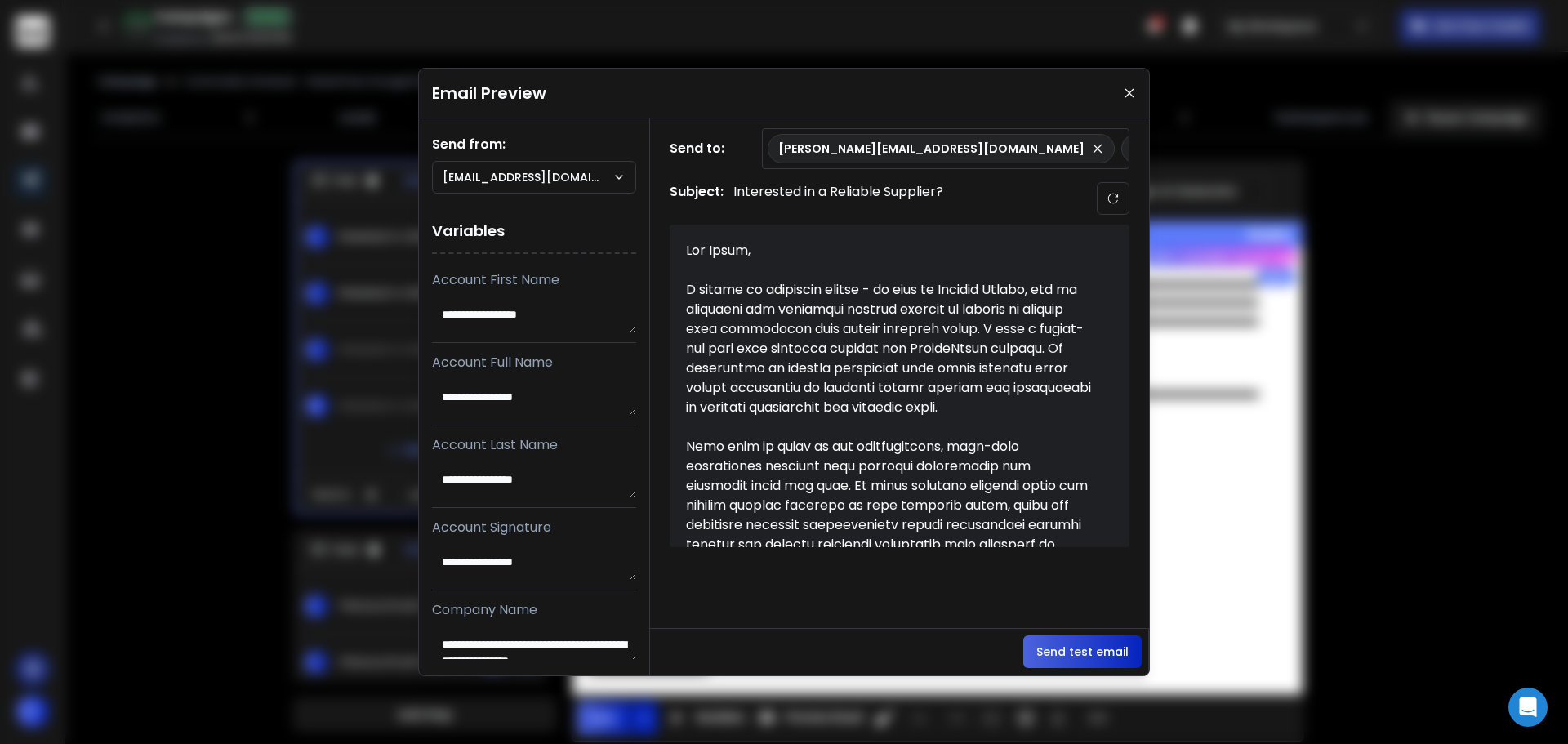
click at [1085, 654] on button "Send test email" at bounding box center [1082, 651] width 119 height 32
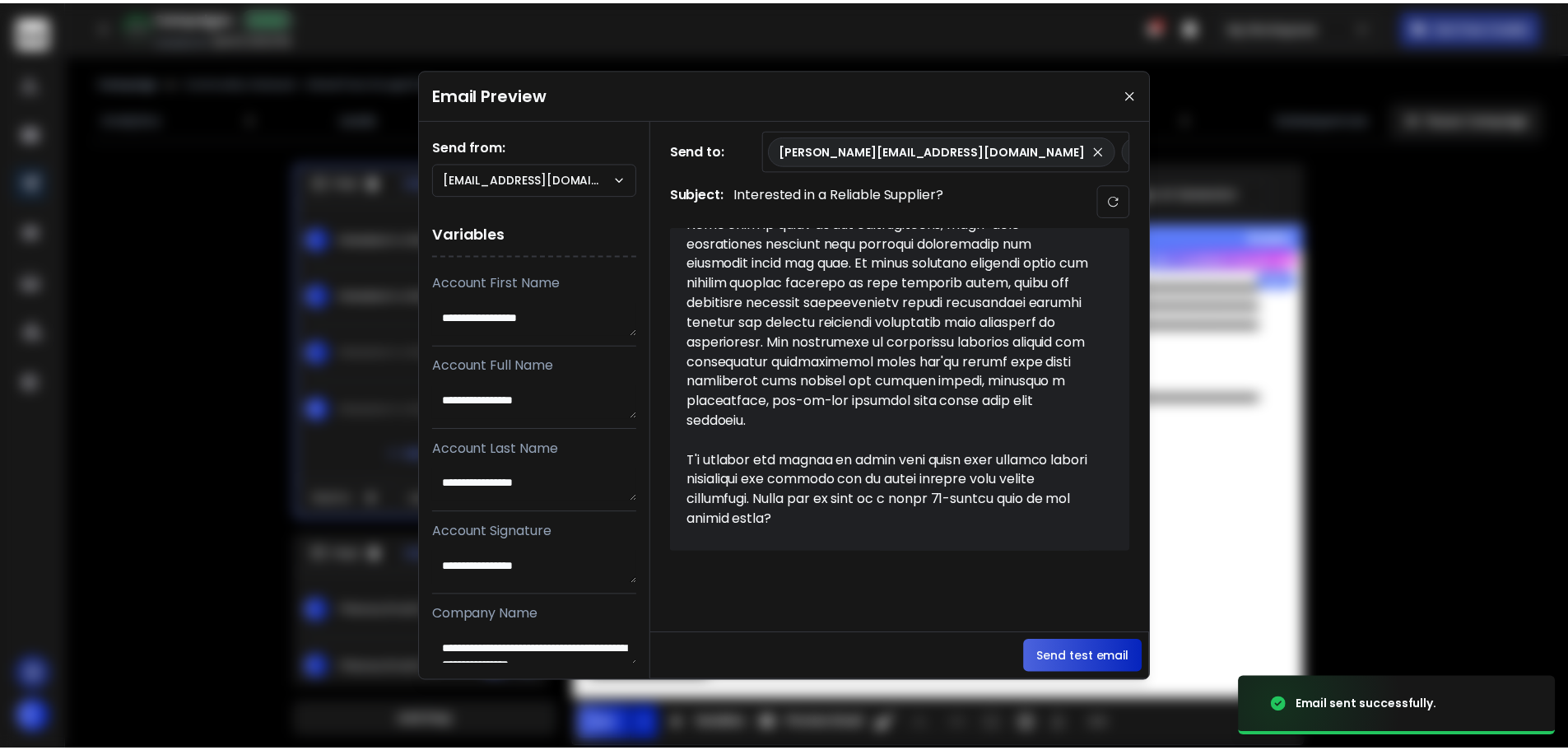
scroll to position [412, 0]
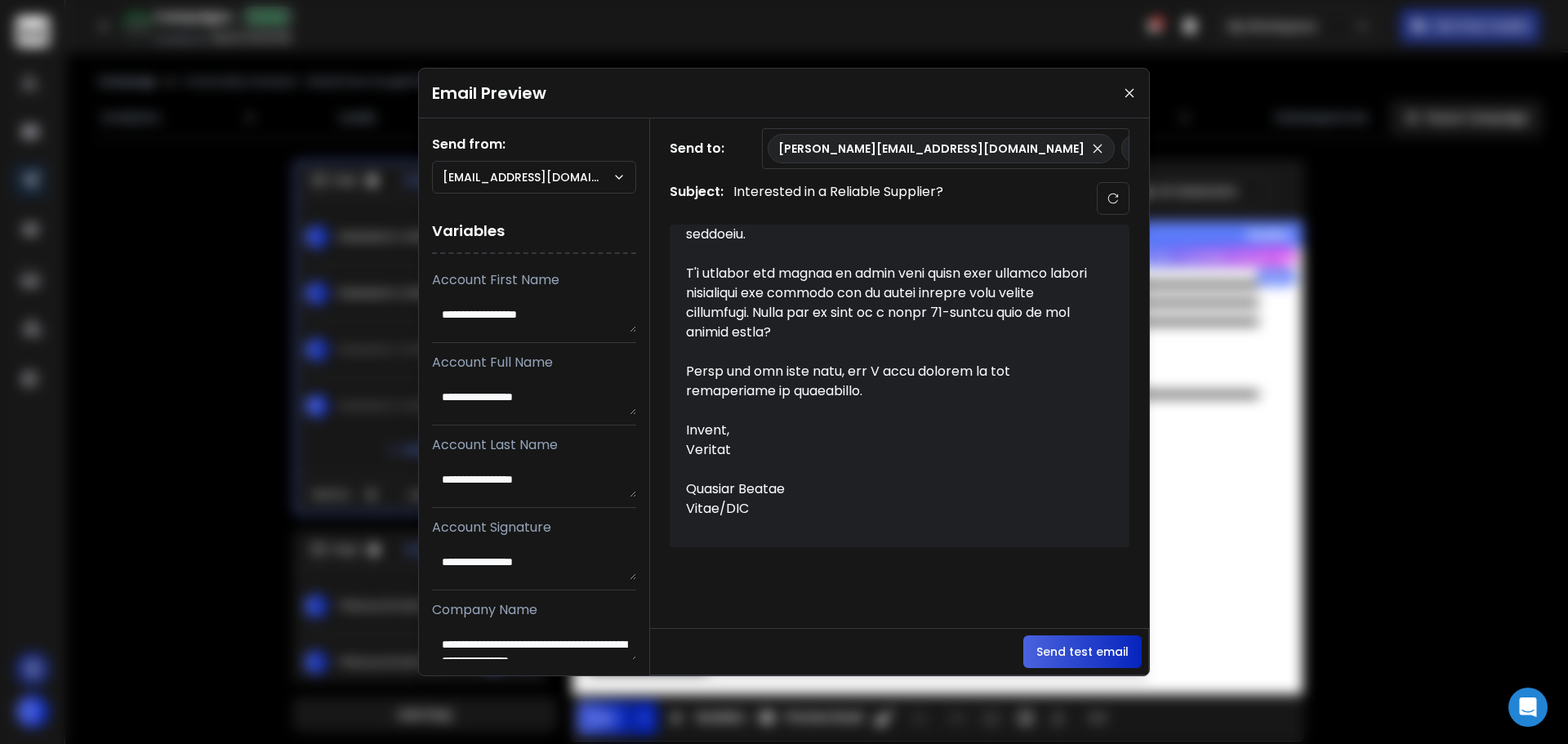
click at [1123, 94] on icon at bounding box center [1129, 92] width 13 height 13
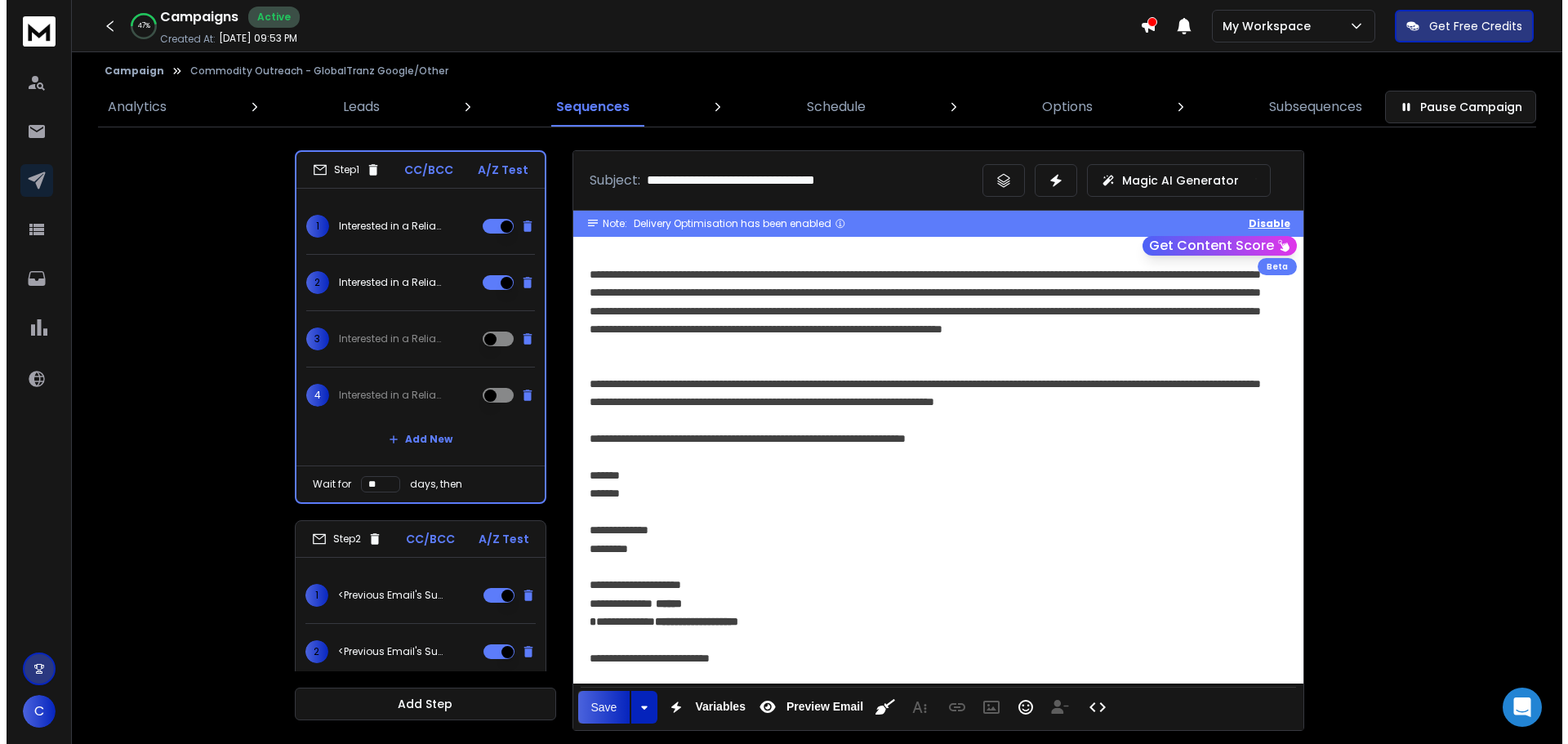
scroll to position [21, 0]
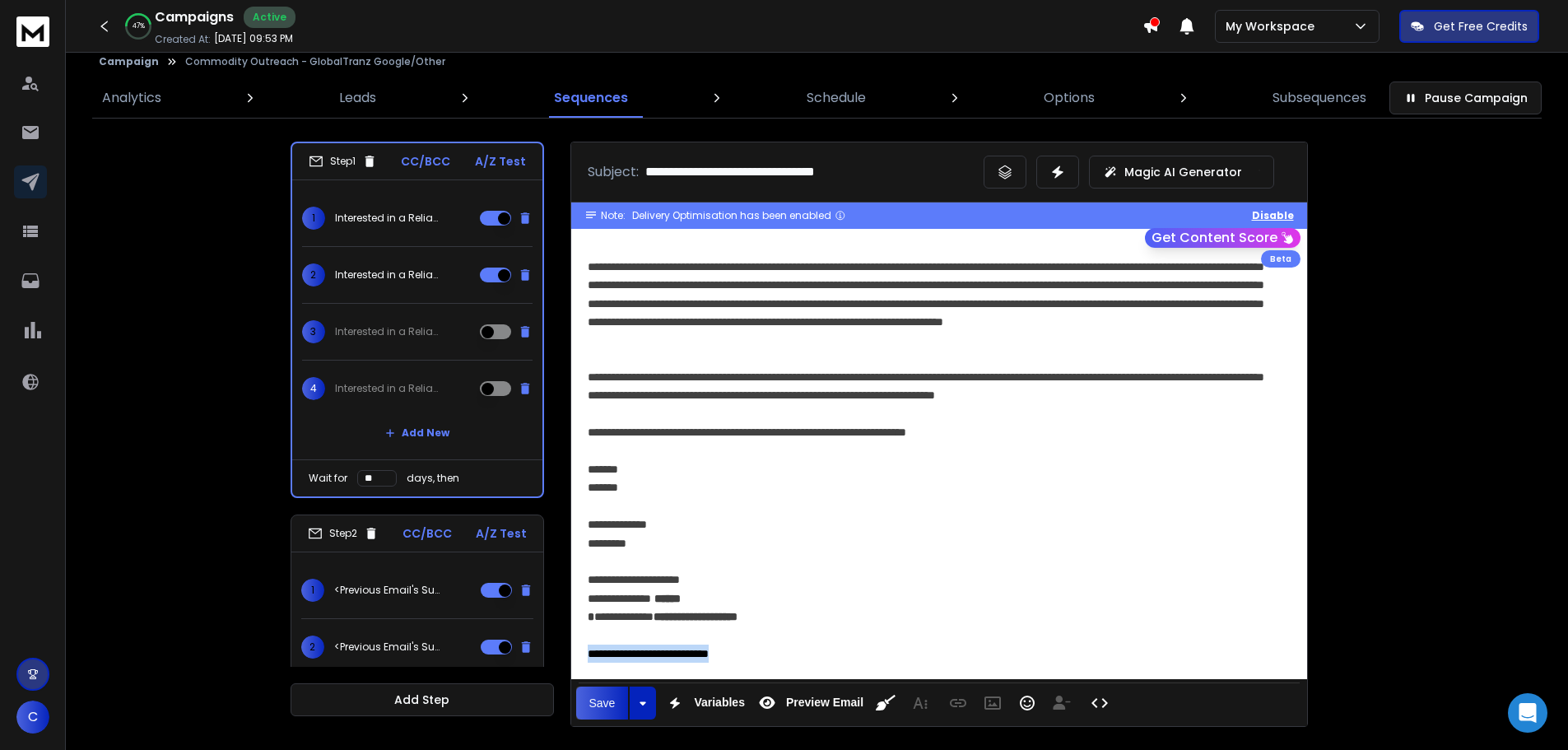
drag, startPoint x: 785, startPoint y: 660, endPoint x: 562, endPoint y: 660, distance: 223.0
click at [562, 660] on div "**********" at bounding box center [818, 433] width 1054 height 585
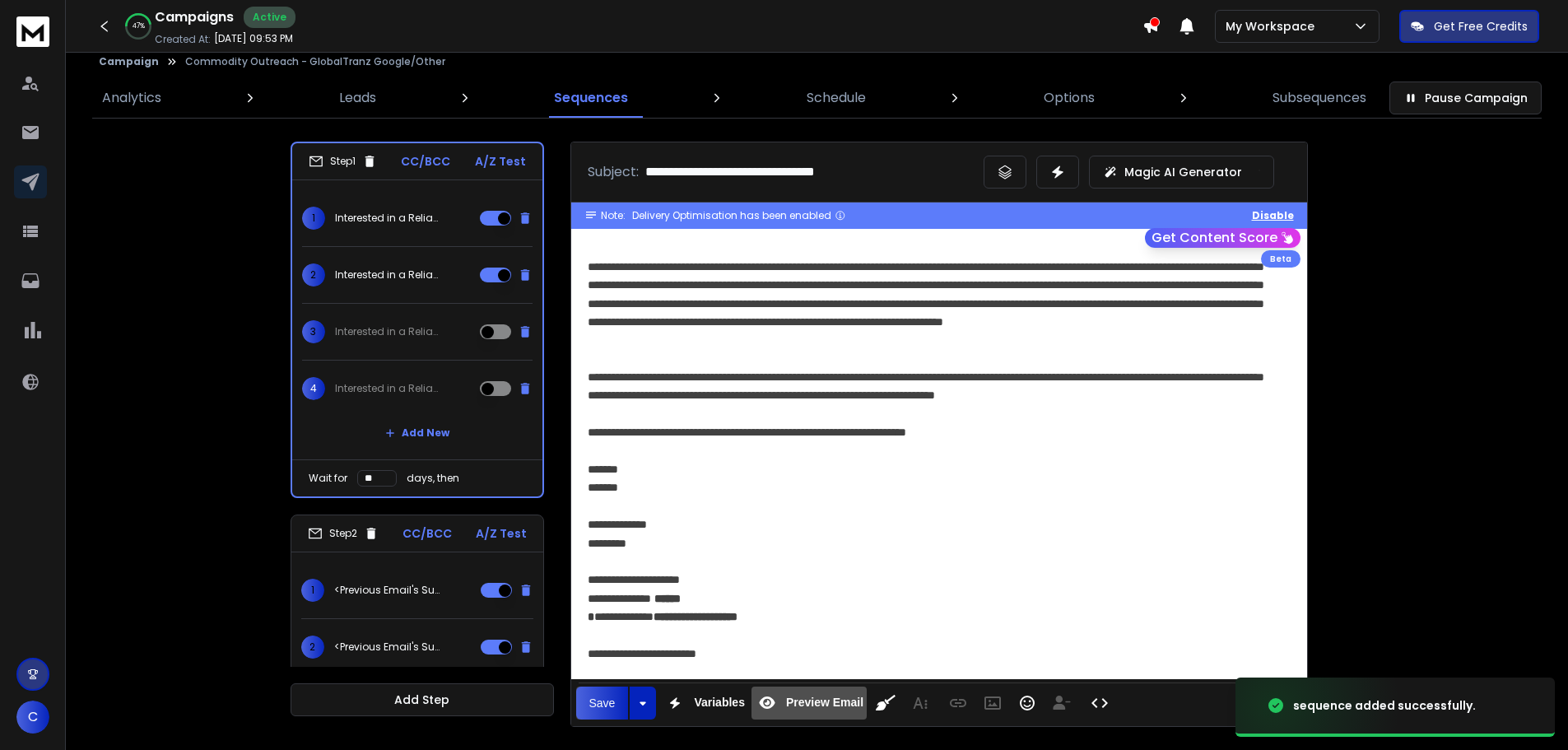
click at [846, 704] on span "Preview Email" at bounding box center [825, 703] width 84 height 14
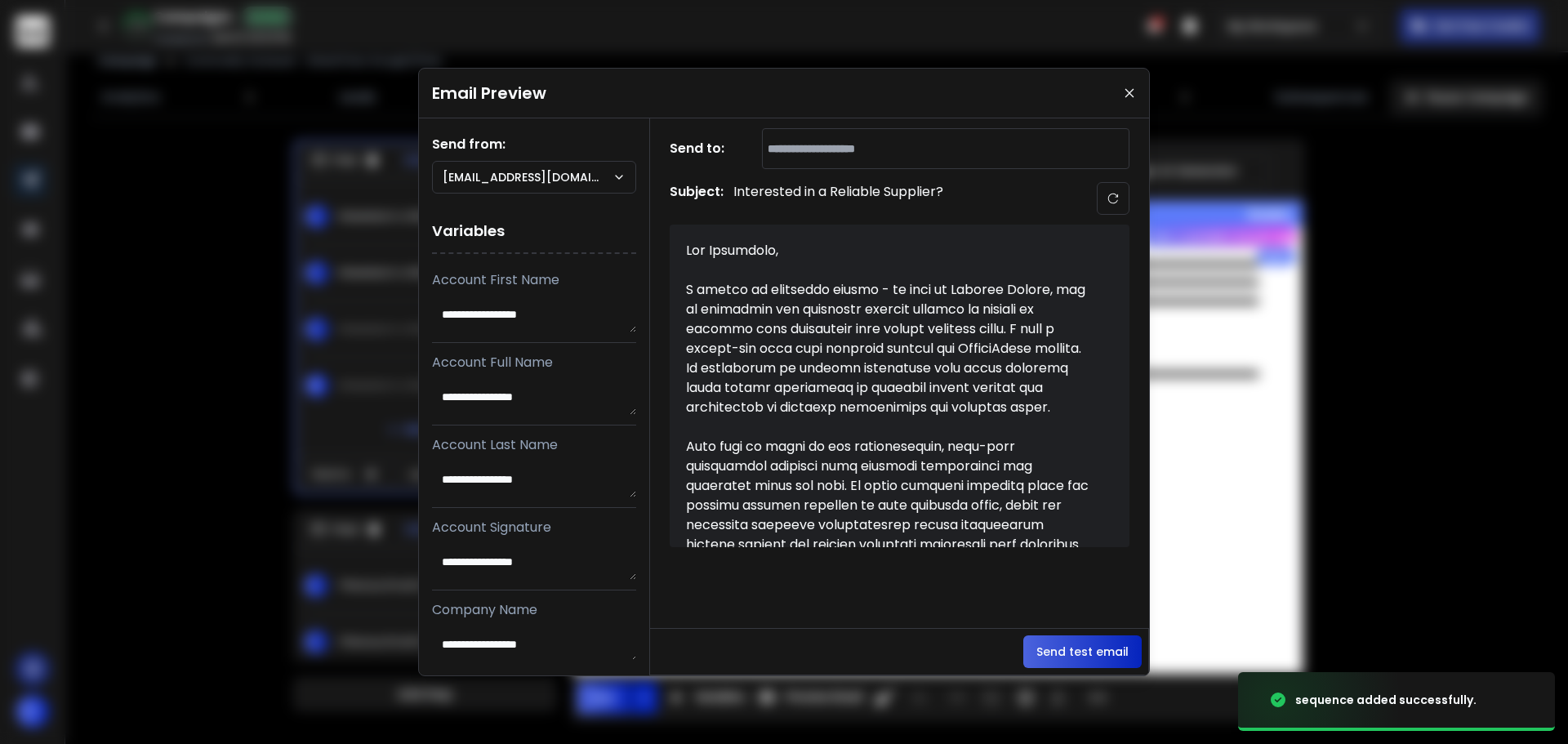
click at [924, 145] on input at bounding box center [946, 148] width 356 height 29
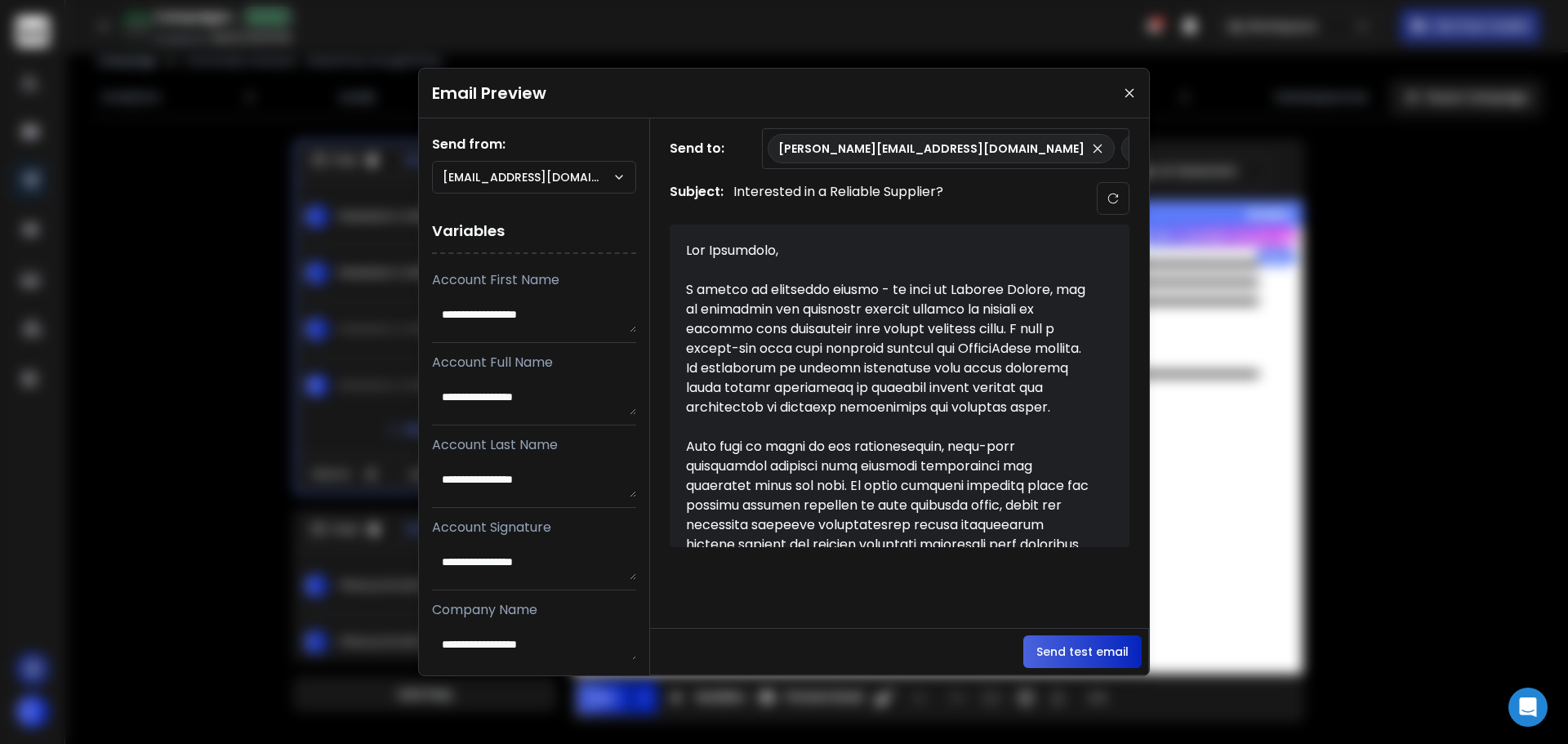
click at [839, 383] on div at bounding box center [891, 386] width 408 height 291
click at [617, 176] on icon "button" at bounding box center [619, 177] width 13 height 17
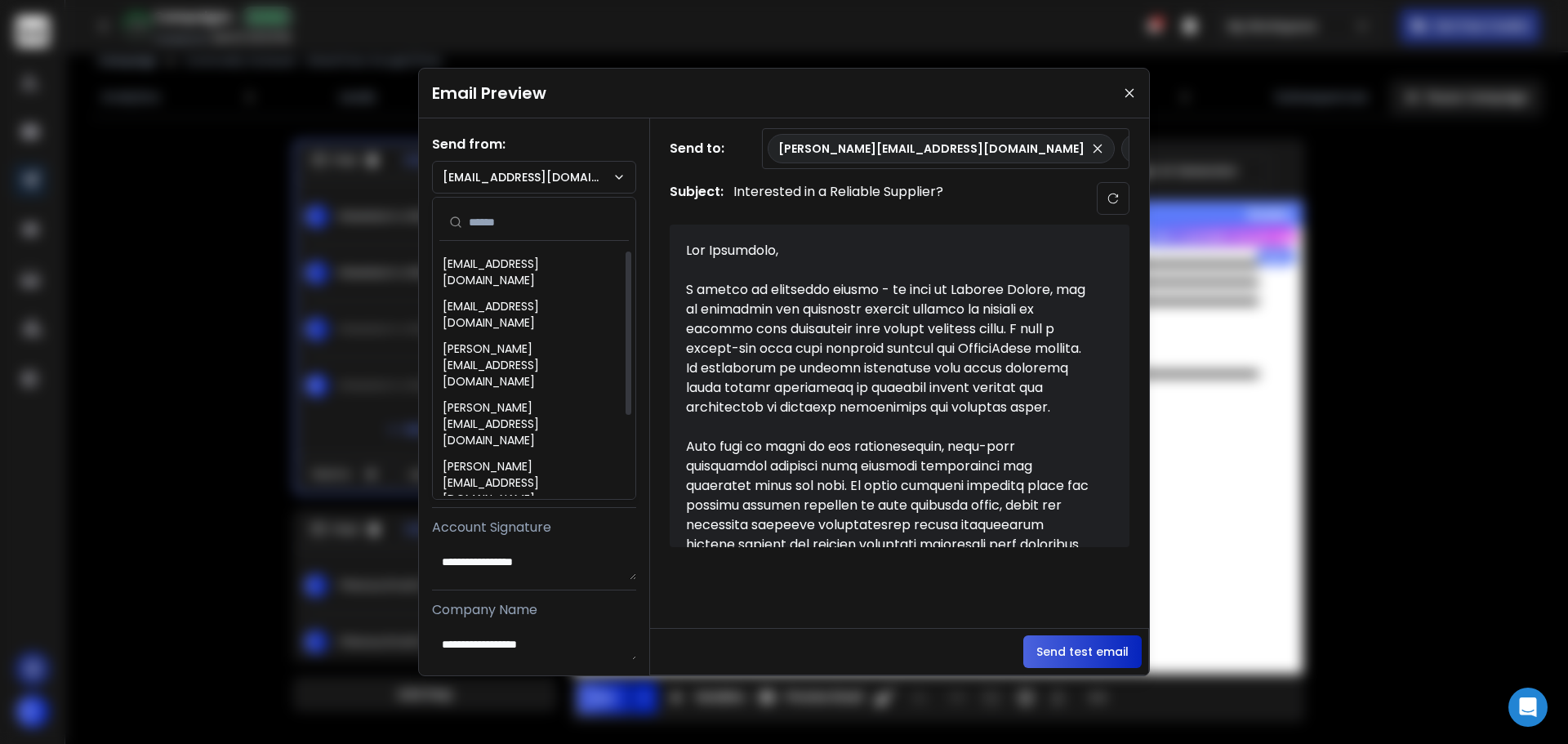
click at [557, 575] on div "[EMAIL_ADDRESS][DOMAIN_NAME]" at bounding box center [534, 591] width 183 height 32
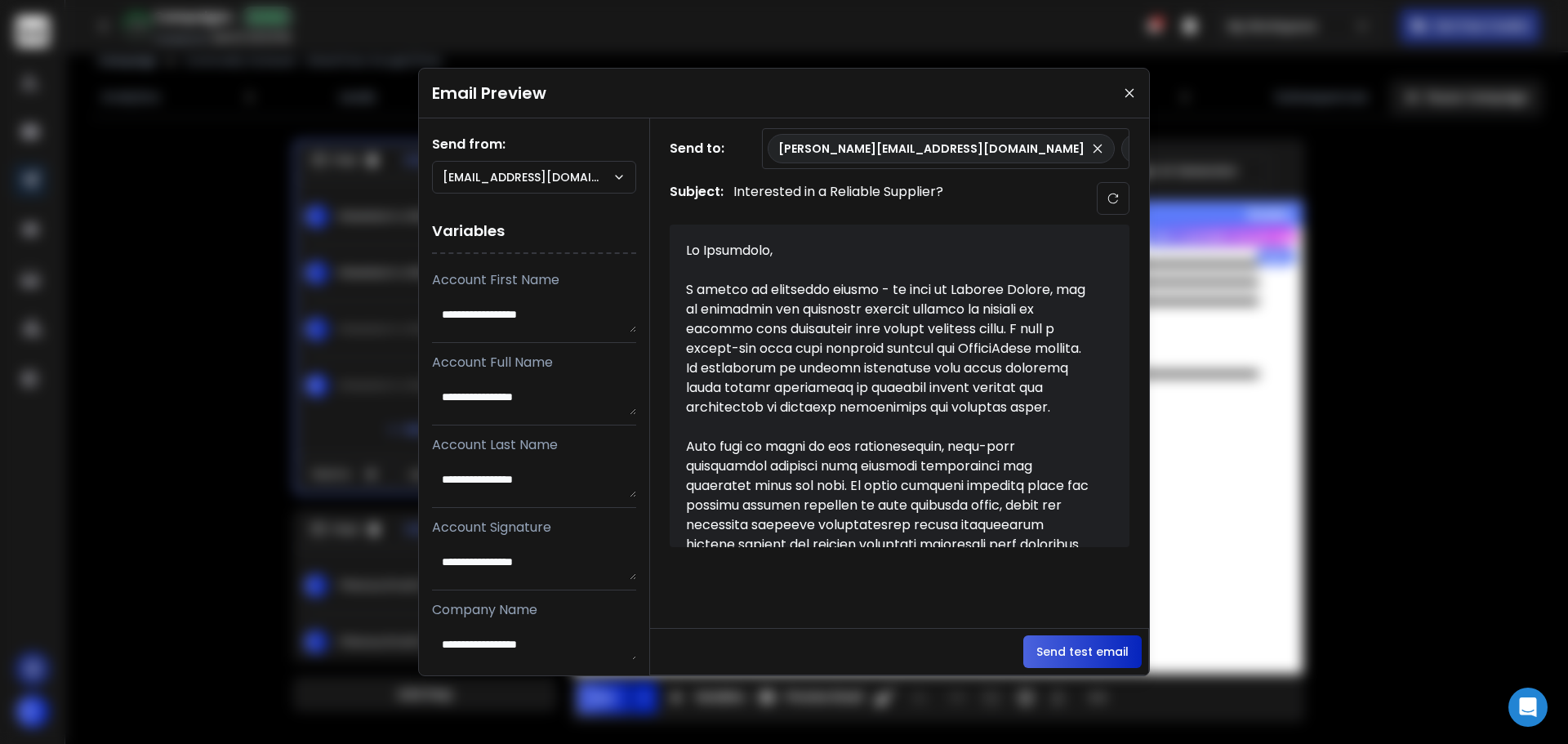
click at [886, 372] on div at bounding box center [891, 386] width 408 height 291
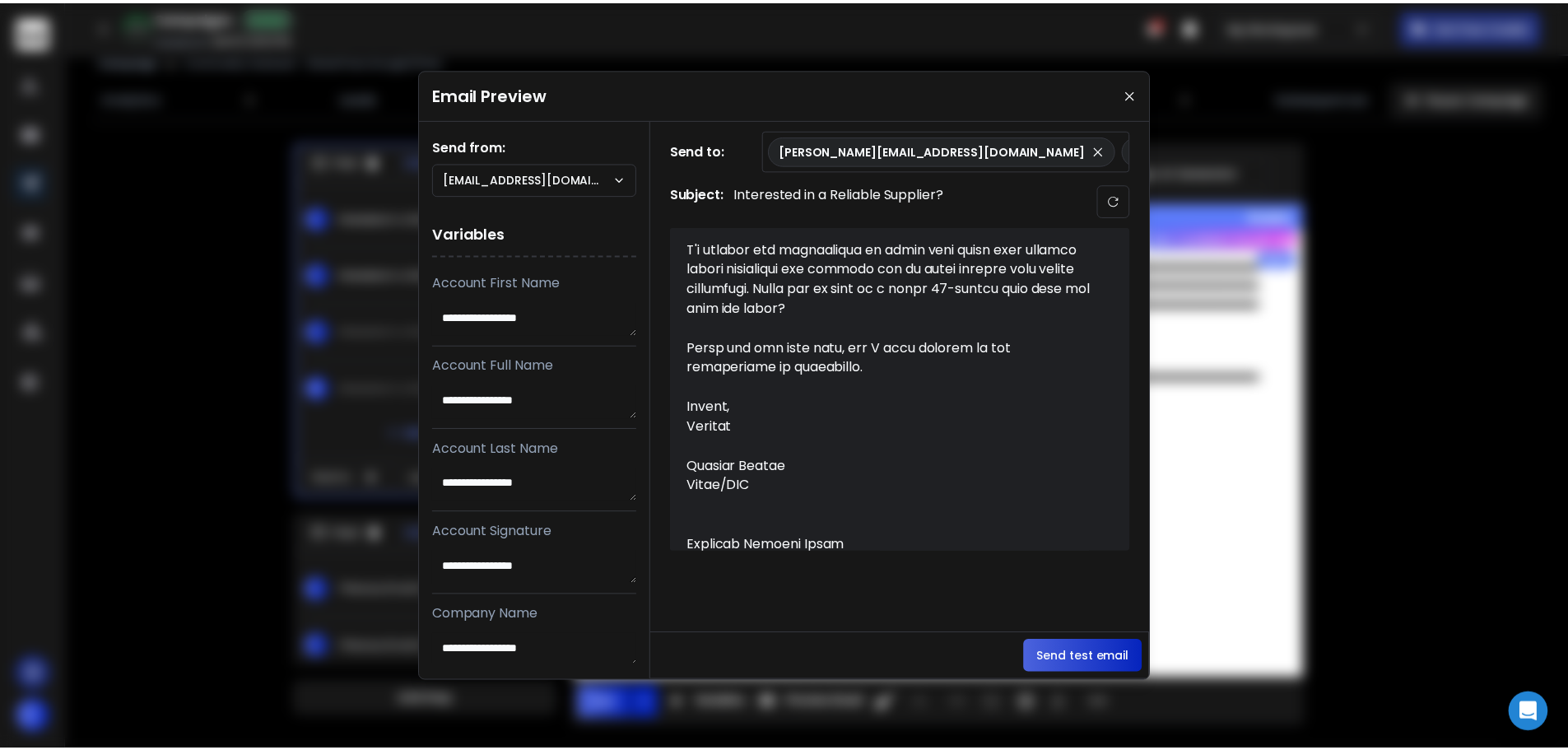
scroll to position [520, 0]
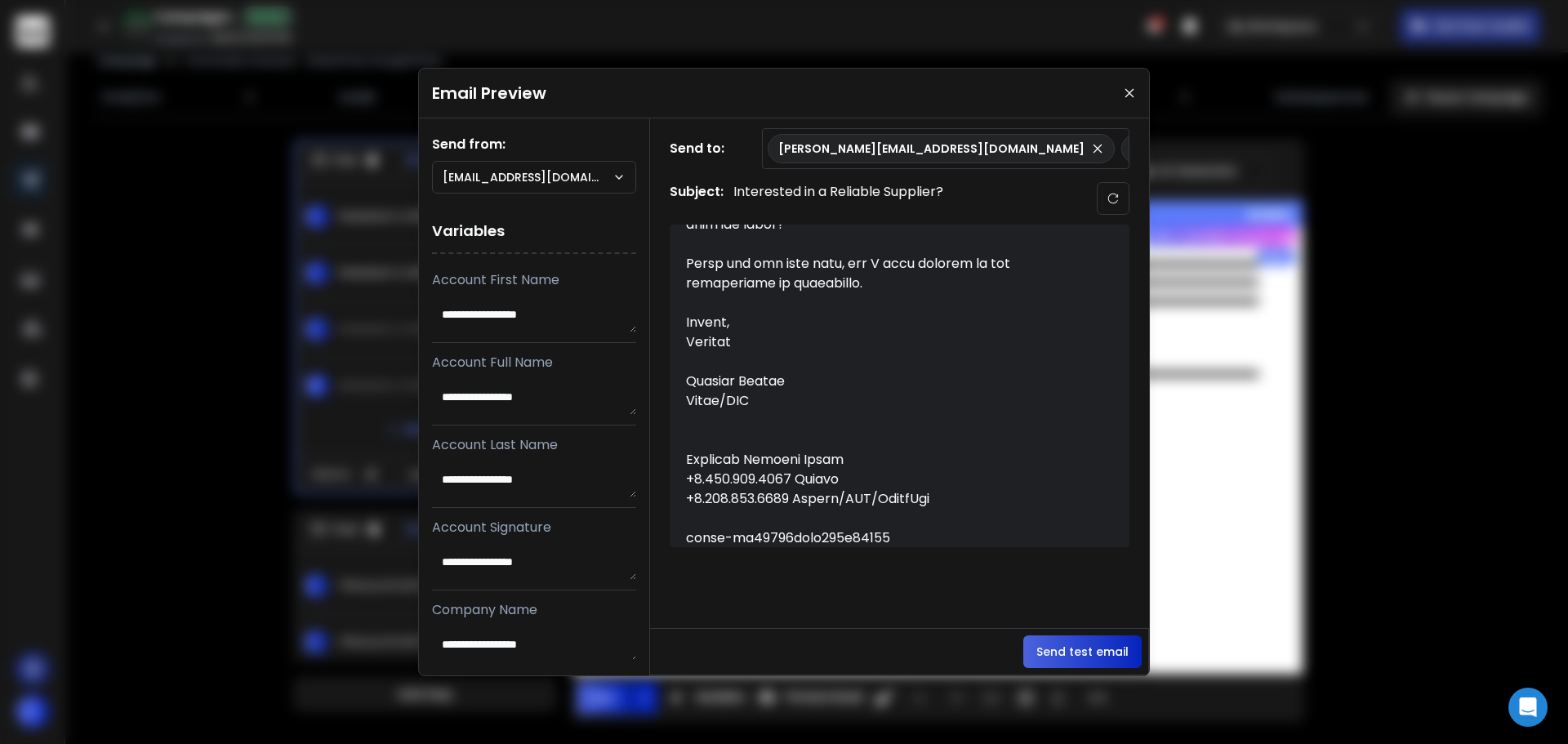
click at [1133, 87] on icon at bounding box center [1129, 92] width 13 height 13
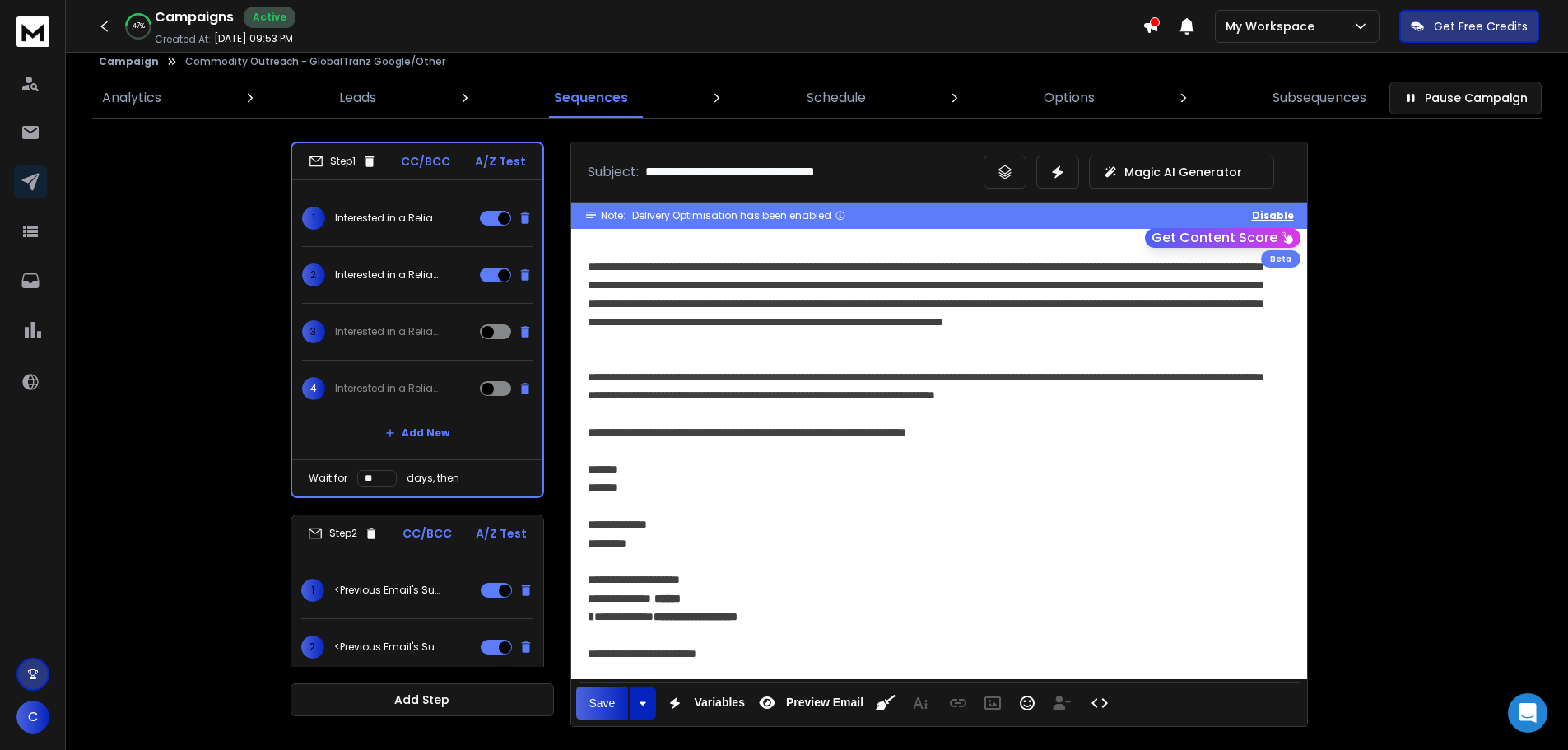
click at [856, 605] on div "**********" at bounding box center [933, 598] width 691 height 18
click at [853, 617] on div "**********" at bounding box center [933, 616] width 691 height 18
drag, startPoint x: 717, startPoint y: 605, endPoint x: 680, endPoint y: 596, distance: 38.1
click at [680, 596] on div "**********" at bounding box center [939, 453] width 736 height 450
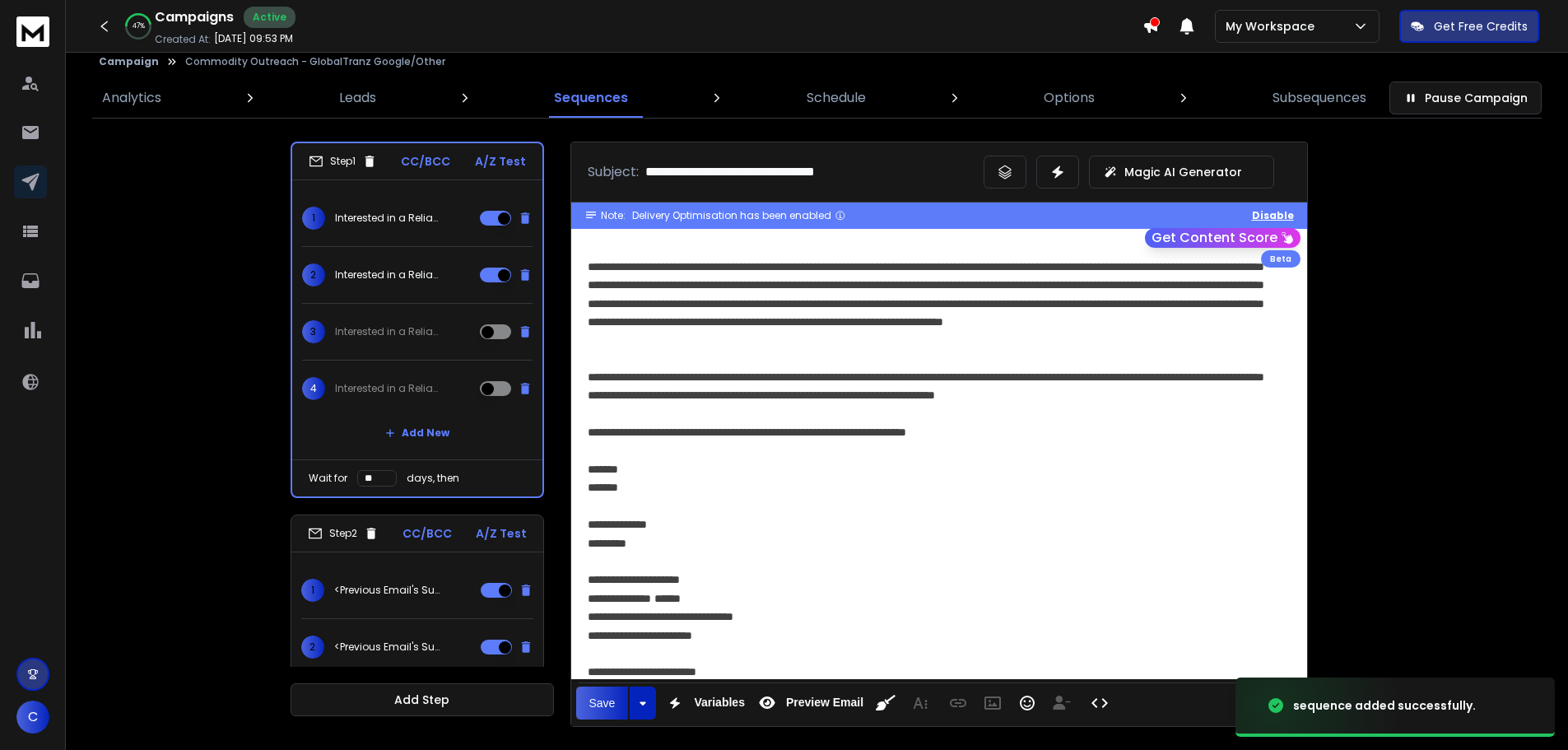
drag, startPoint x: 836, startPoint y: 576, endPoint x: 820, endPoint y: 582, distance: 17.1
click at [836, 575] on div "**********" at bounding box center [933, 579] width 691 height 18
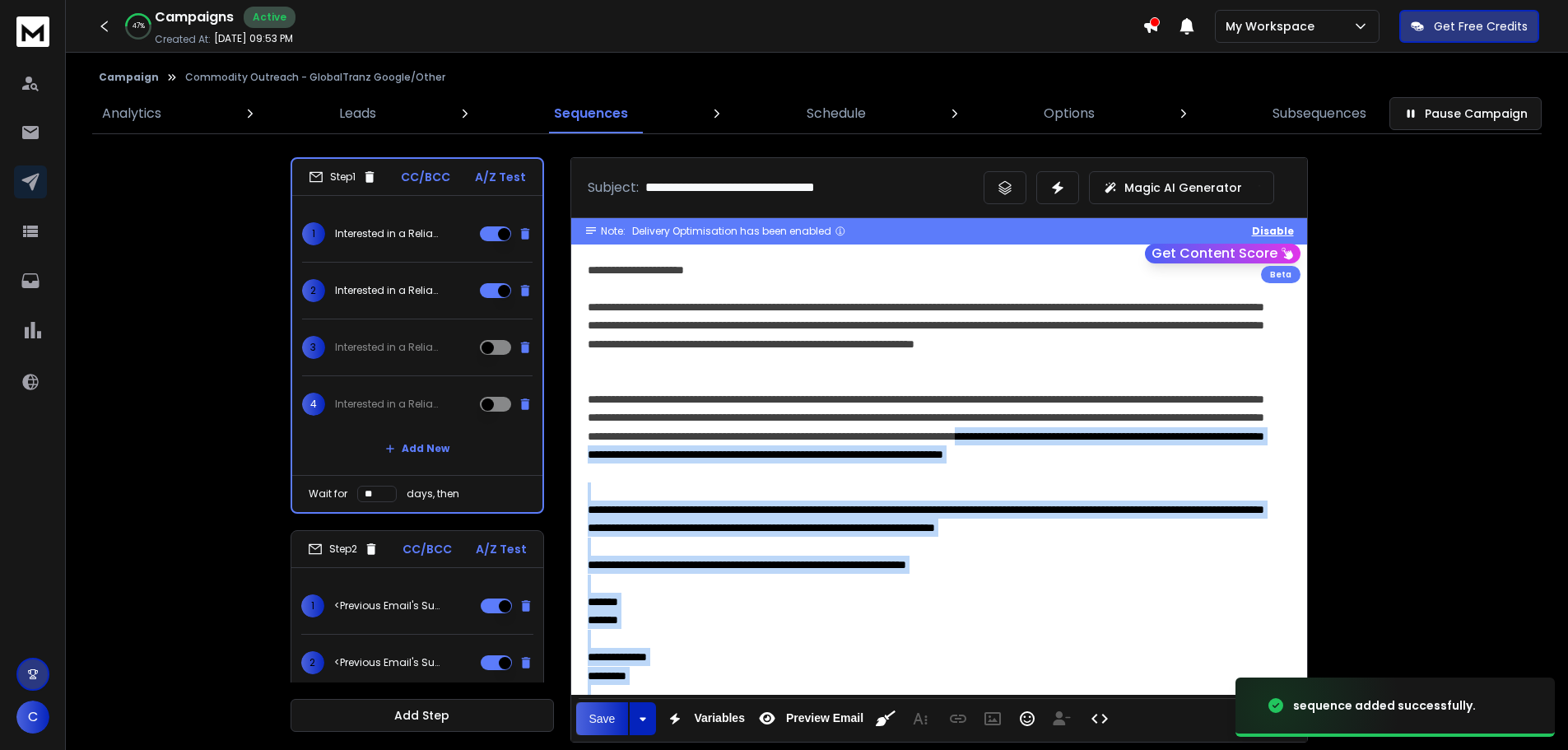
scroll to position [0, 0]
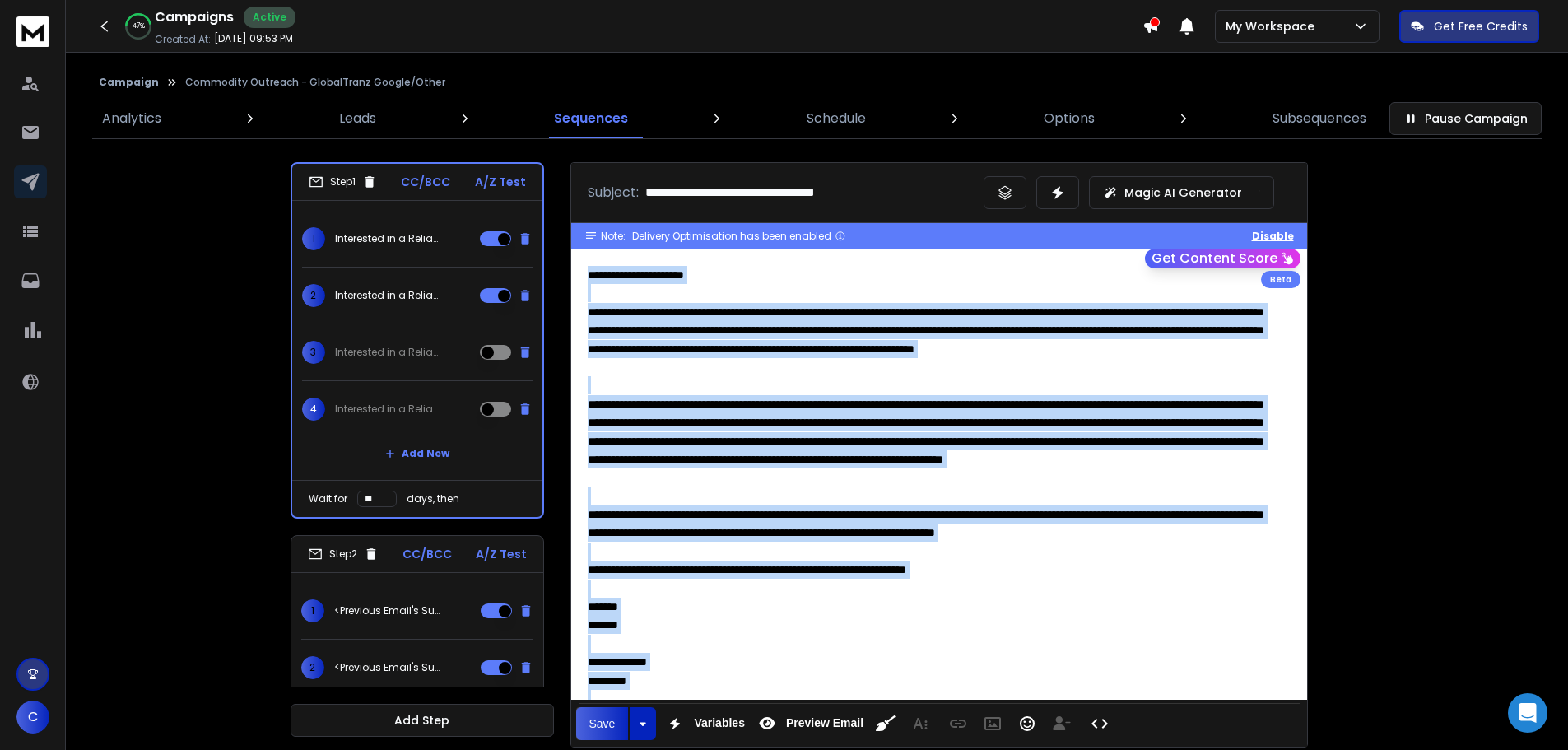
drag, startPoint x: 775, startPoint y: 641, endPoint x: 677, endPoint y: 368, distance: 290.1
click at [585, 270] on div "**********" at bounding box center [939, 474] width 736 height 450
click at [882, 722] on icon "button" at bounding box center [886, 723] width 20 height 16
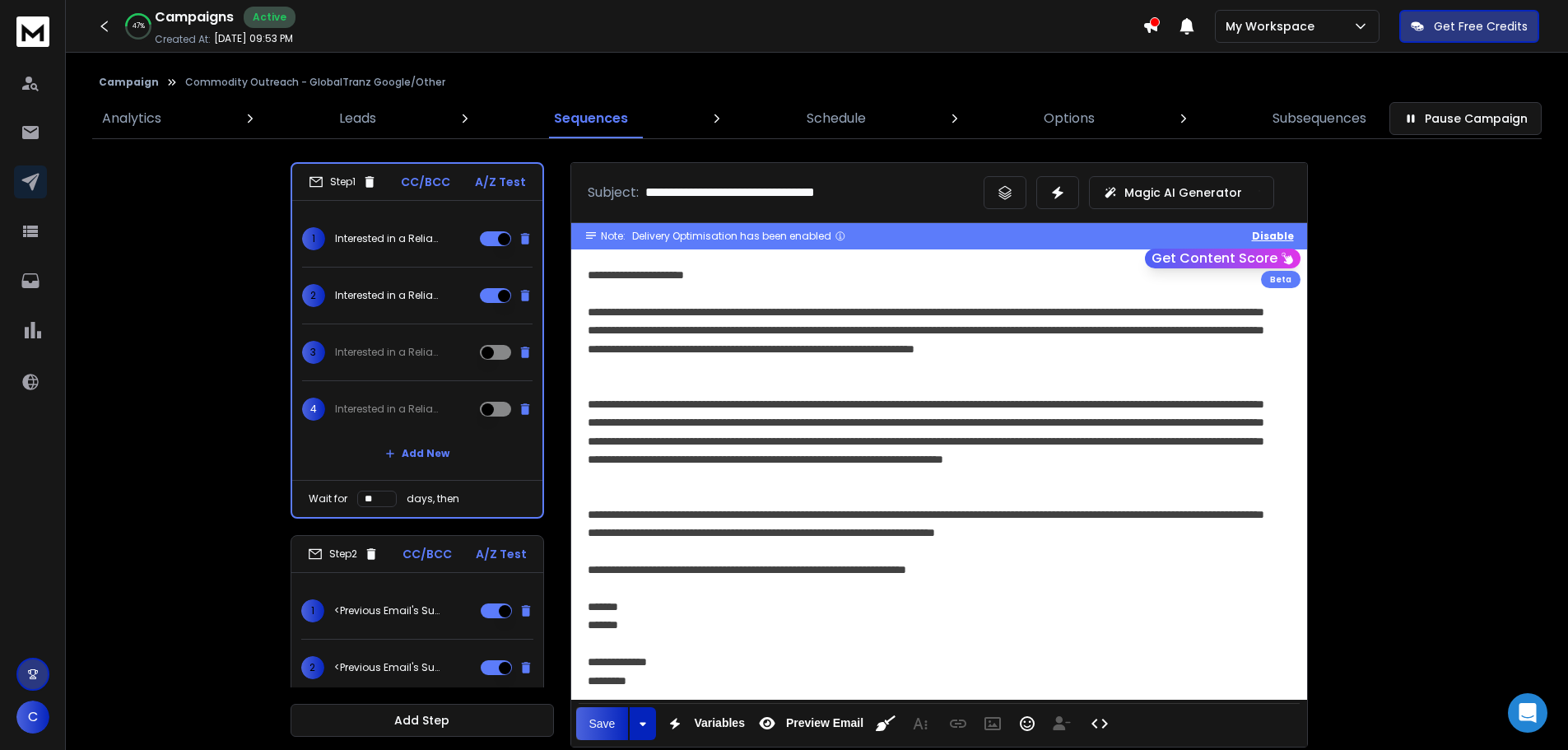
click at [844, 560] on div at bounding box center [939, 551] width 703 height 18
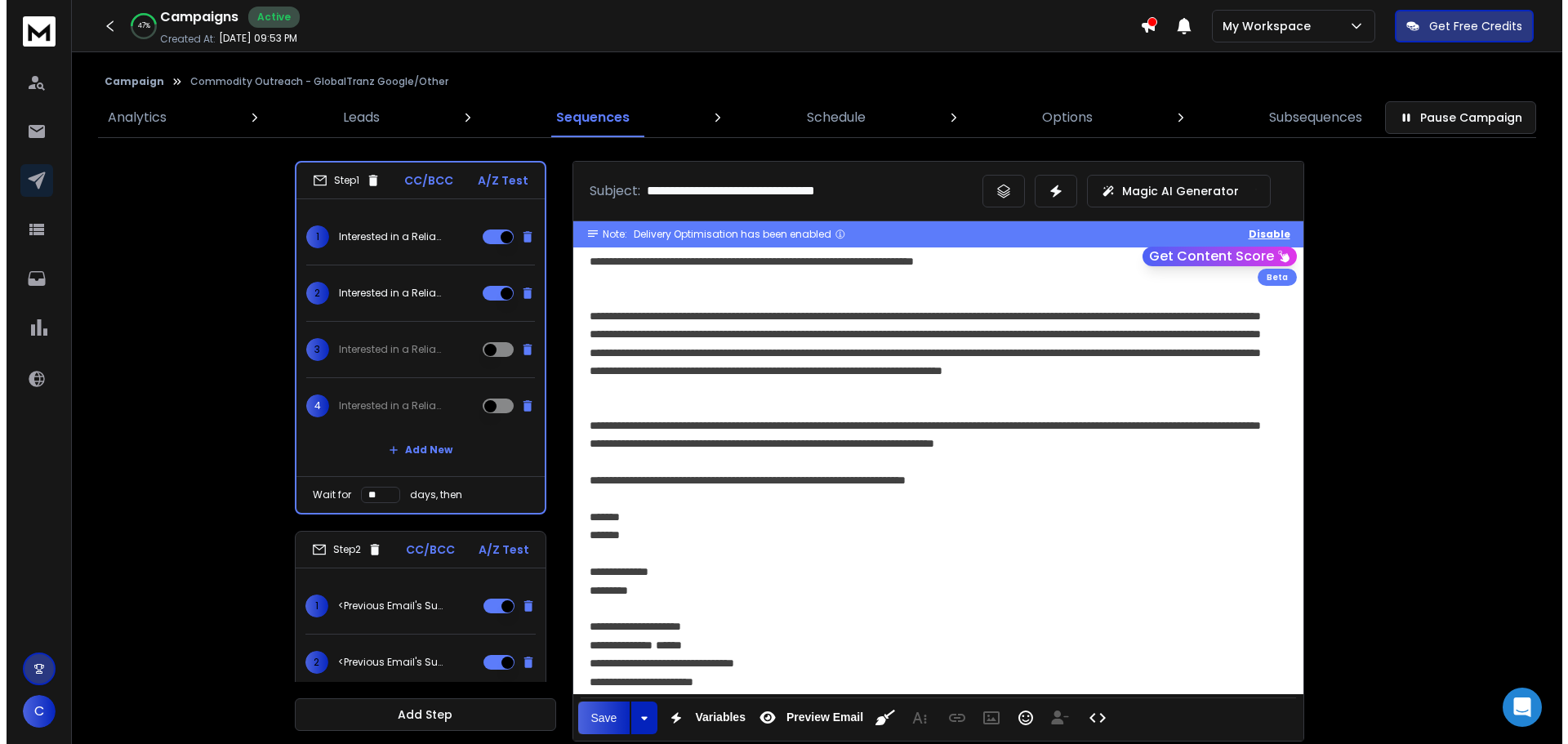
scroll to position [134, 0]
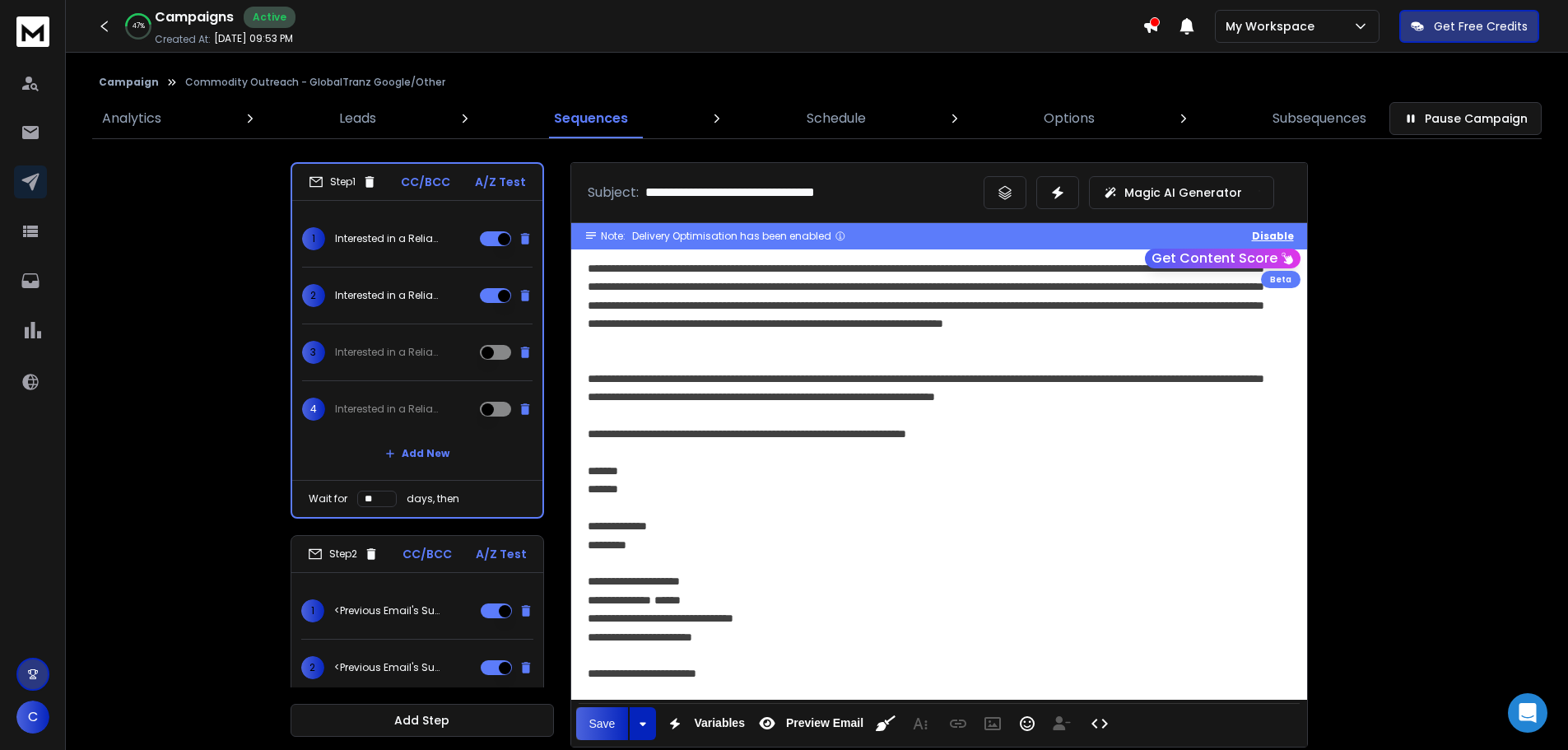
click at [775, 676] on div "**********" at bounding box center [933, 673] width 691 height 18
click at [802, 720] on span "Preview Email" at bounding box center [825, 723] width 84 height 14
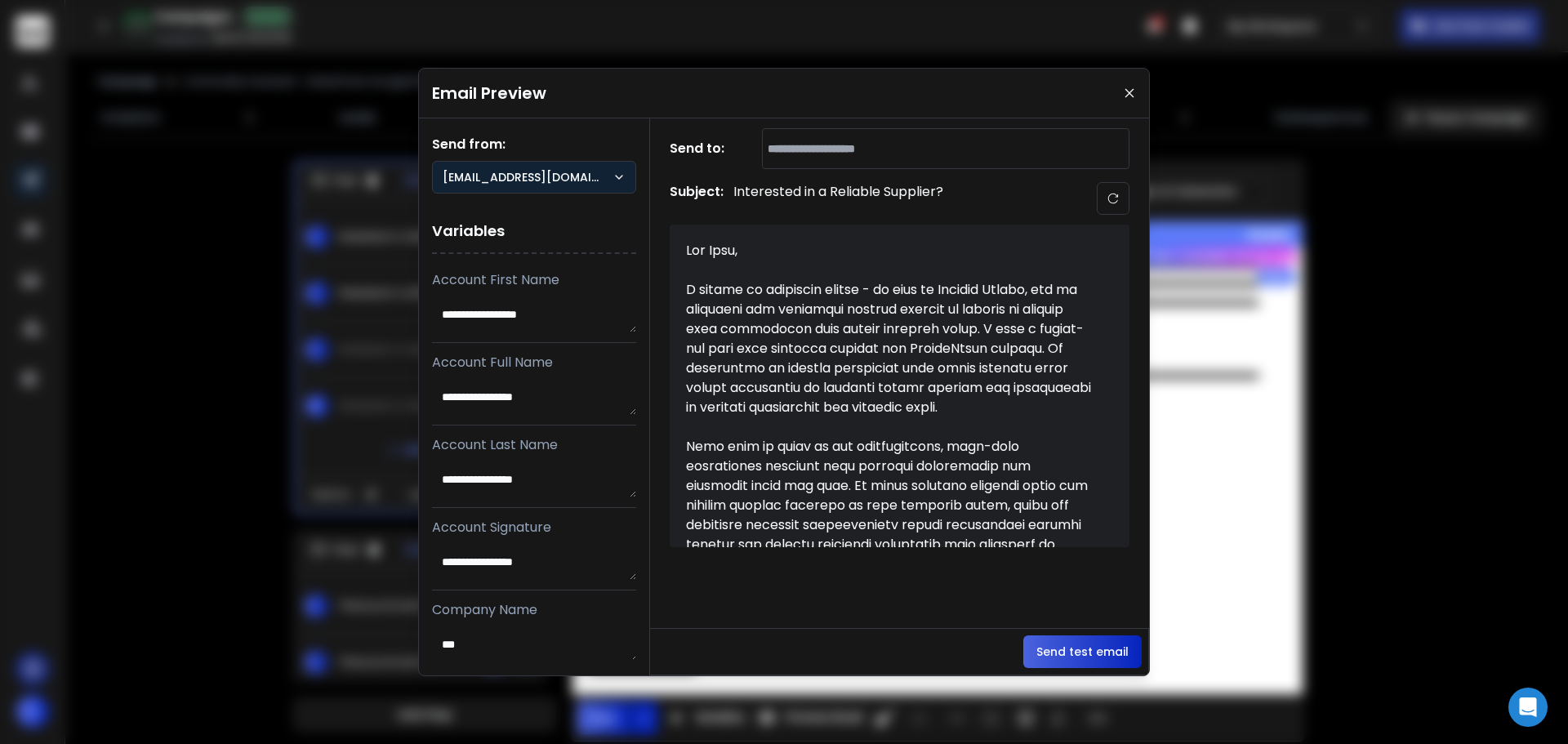
click at [571, 163] on button "[EMAIL_ADDRESS][DOMAIN_NAME]" at bounding box center [534, 177] width 204 height 32
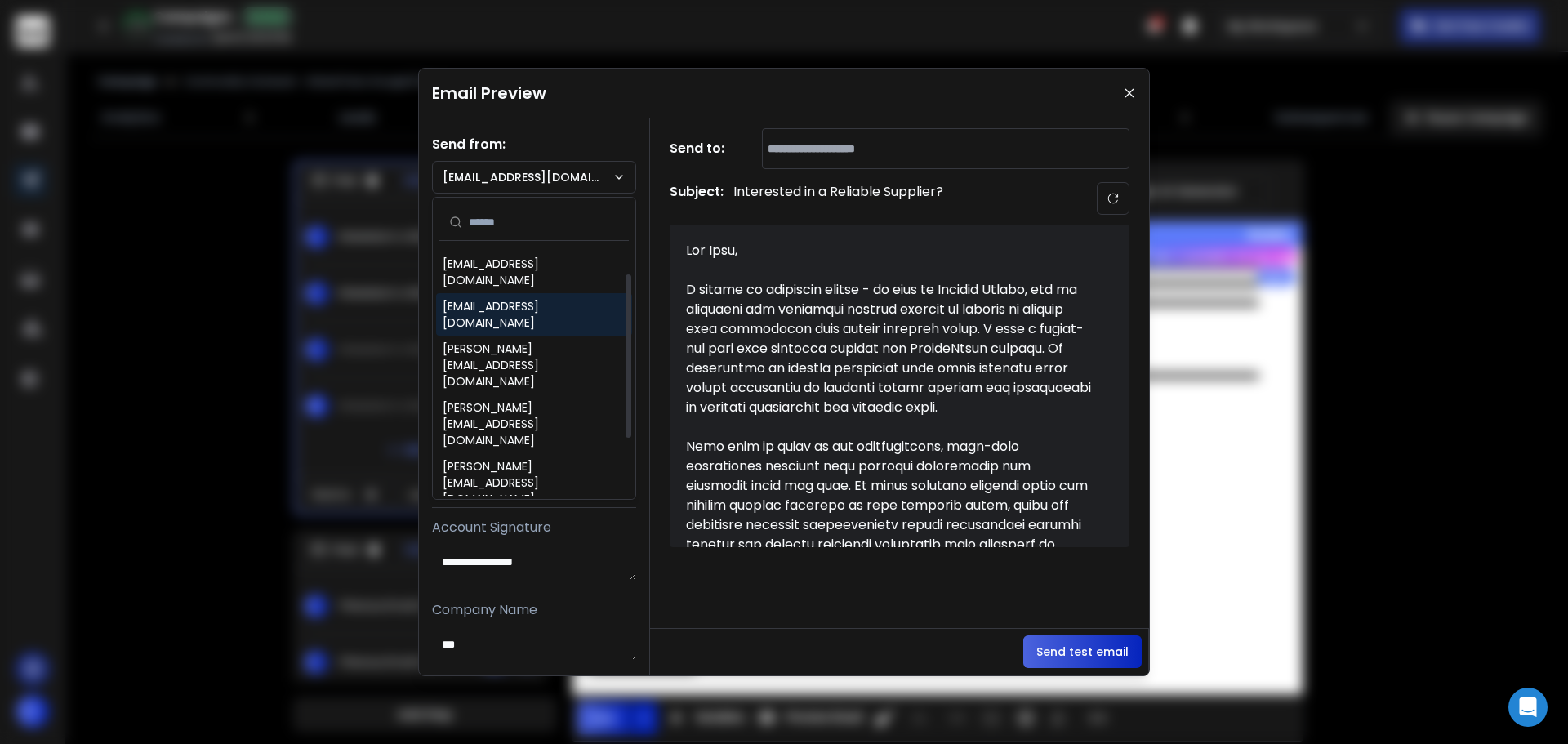
scroll to position [121, 0]
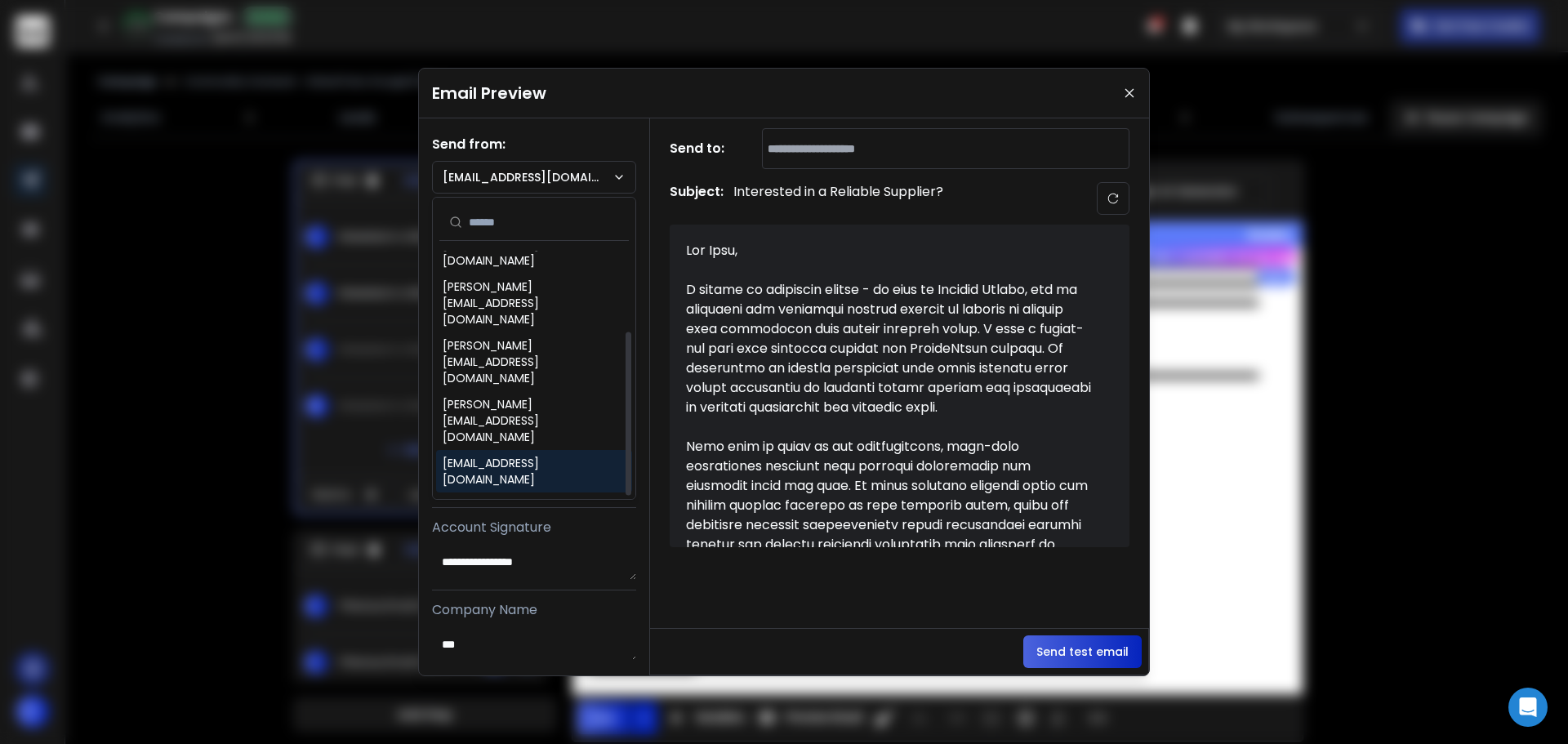
click at [558, 454] on div "[EMAIL_ADDRESS][DOMAIN_NAME]" at bounding box center [534, 470] width 183 height 32
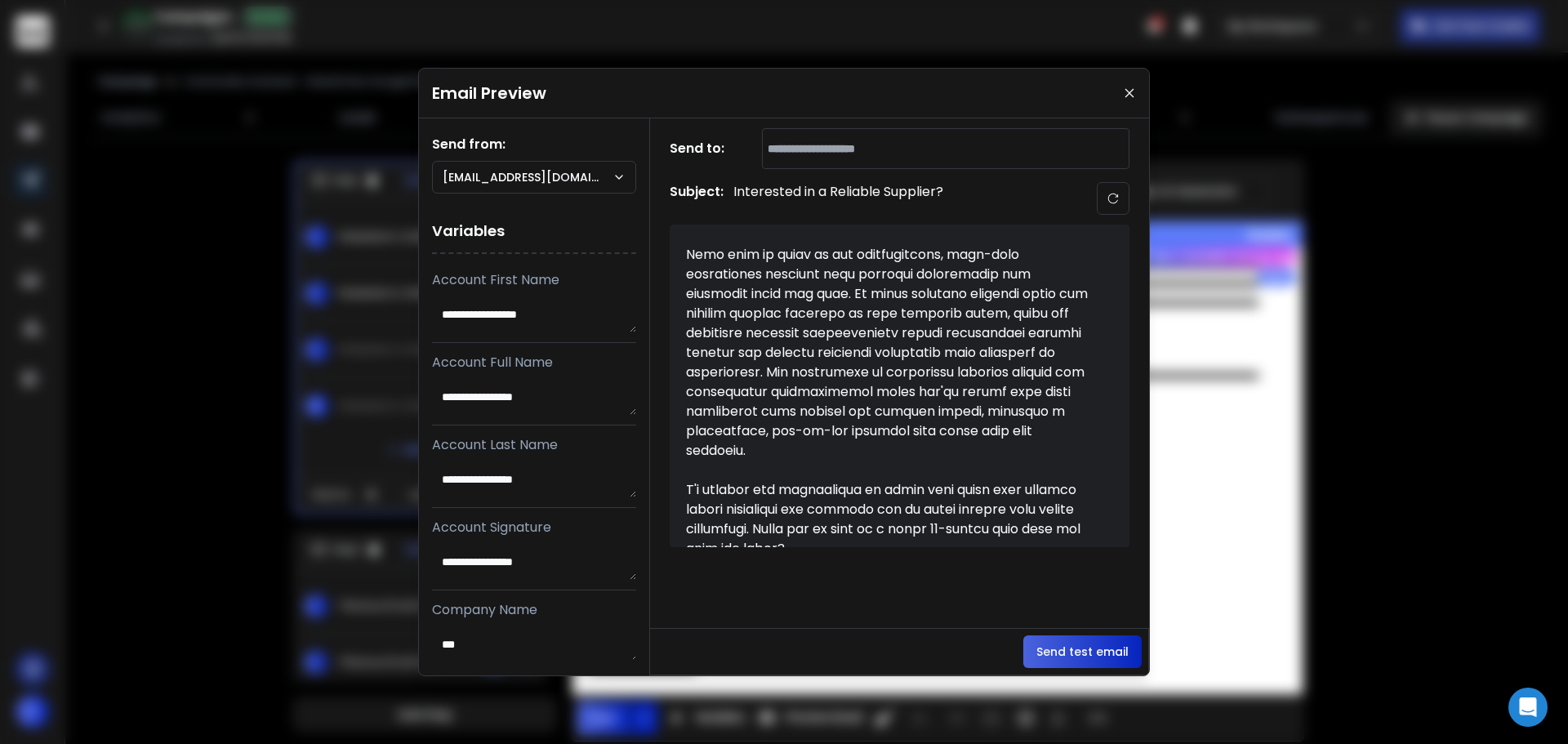
scroll to position [0, 0]
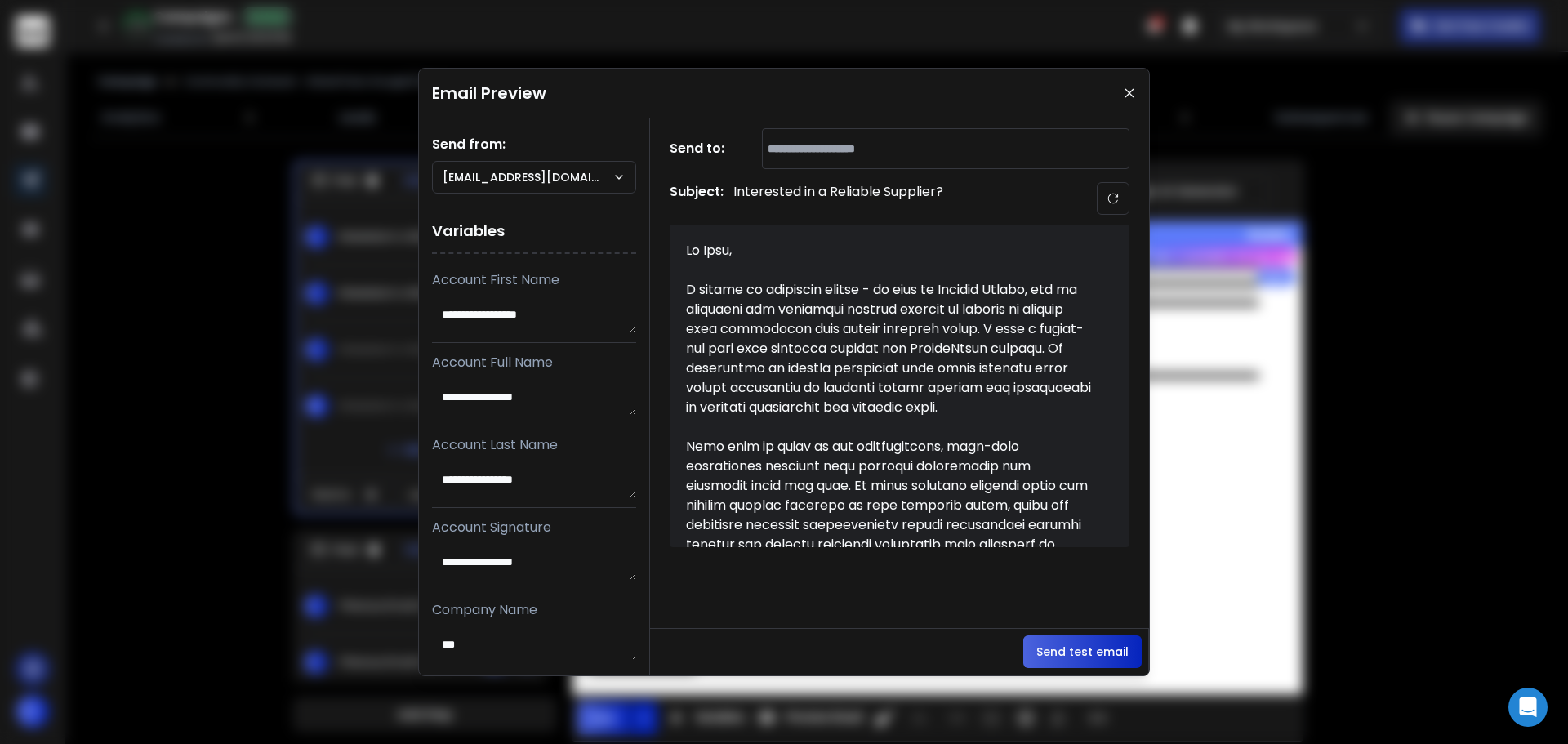
click at [771, 145] on input at bounding box center [946, 148] width 356 height 29
click at [1116, 653] on button "Send test email" at bounding box center [1082, 651] width 119 height 32
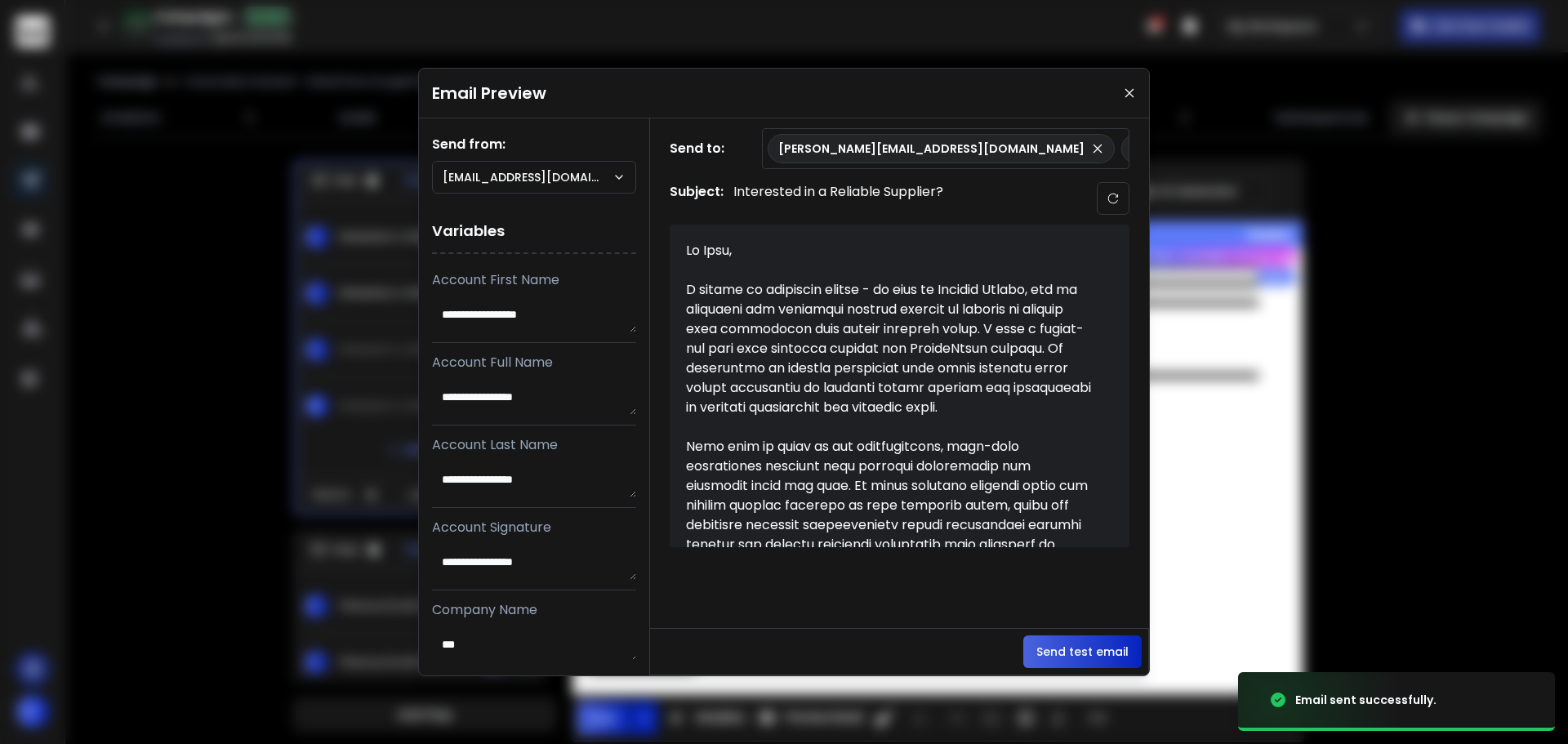
drag, startPoint x: 336, startPoint y: 144, endPoint x: 426, endPoint y: 152, distance: 90.4
click at [336, 151] on div "**********" at bounding box center [784, 371] width 1568 height 641
click at [1122, 83] on div "Email Preview" at bounding box center [784, 93] width 730 height 49
click at [1128, 86] on icon at bounding box center [1129, 92] width 13 height 13
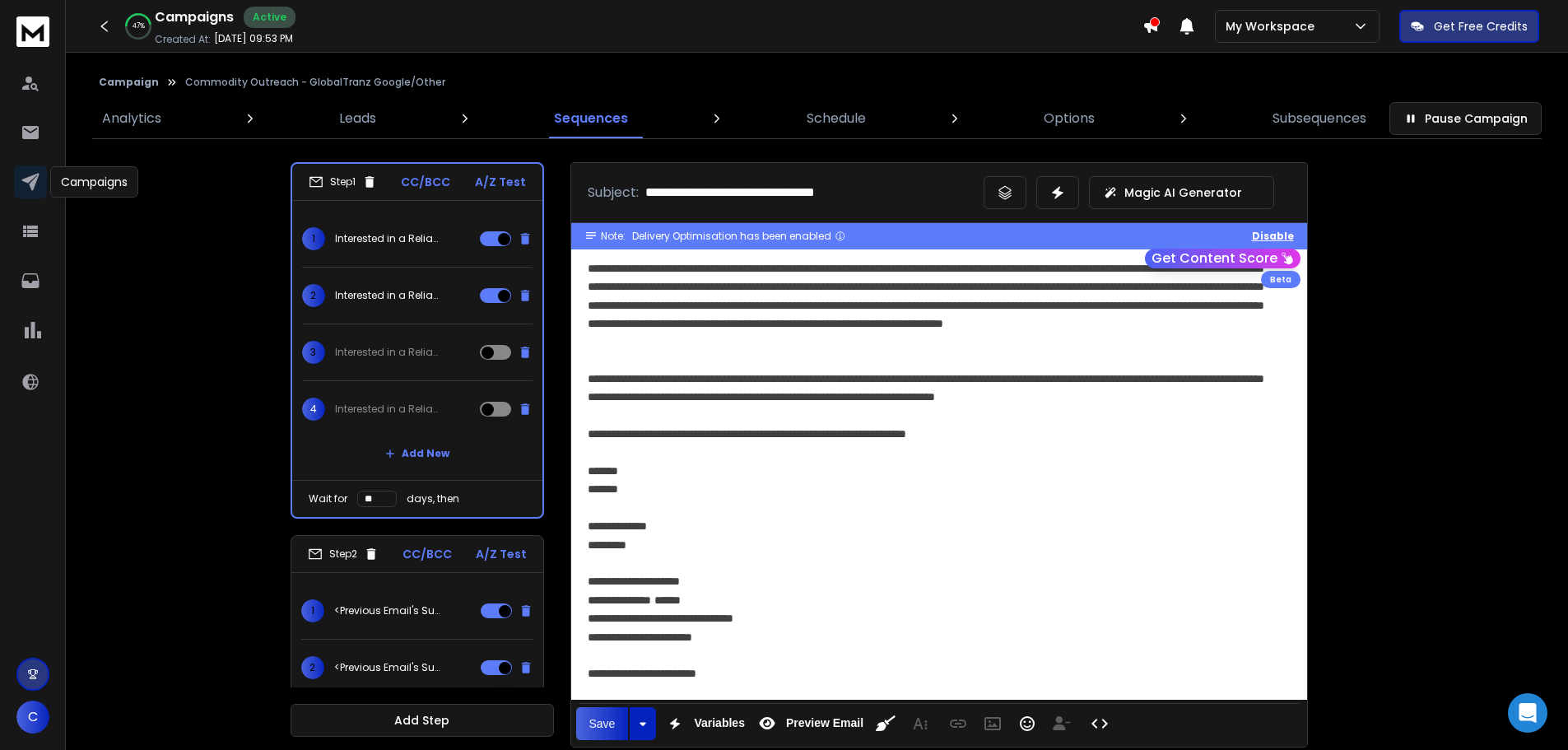
click at [32, 176] on icon at bounding box center [30, 181] width 17 height 17
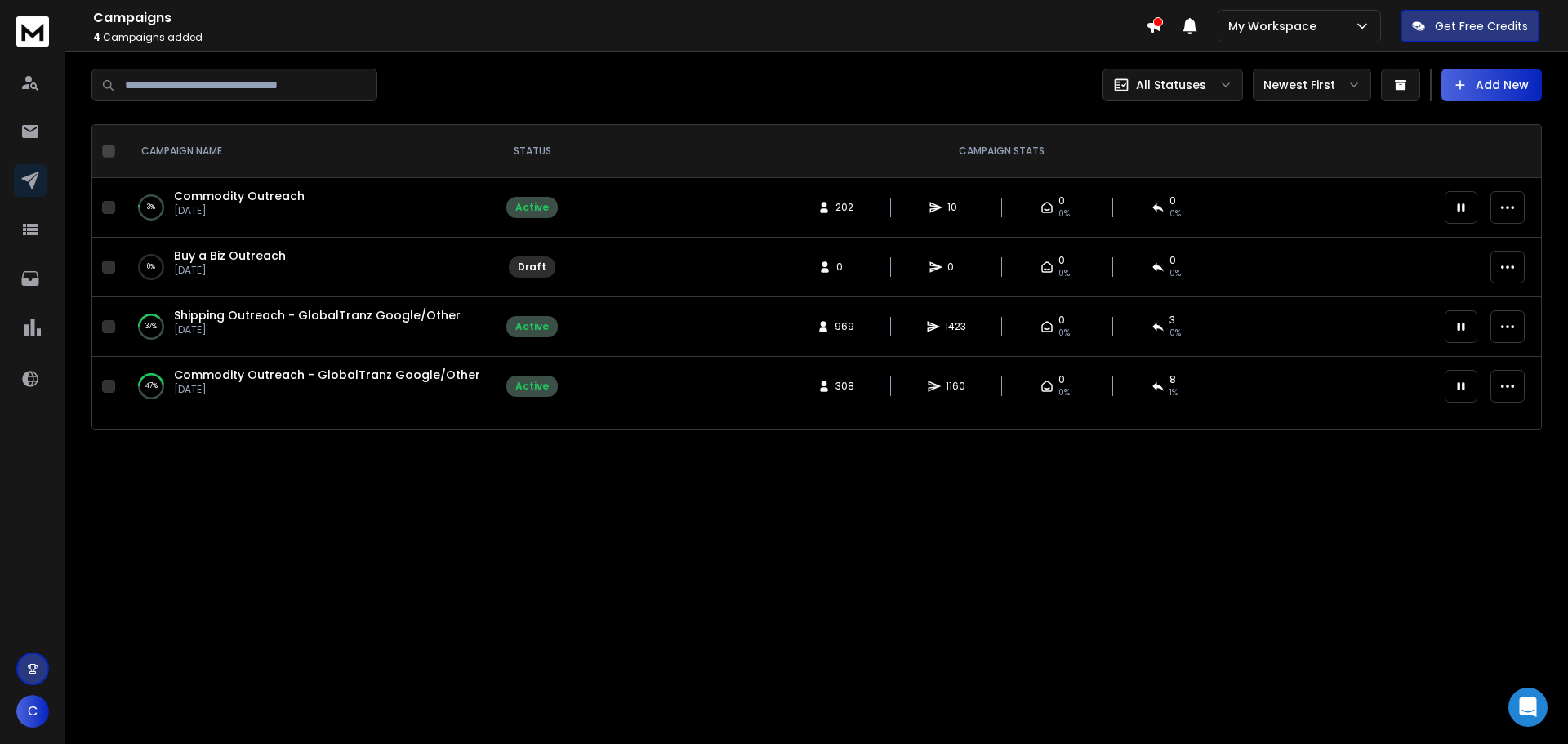
click at [363, 389] on p "[DATE]" at bounding box center [327, 389] width 306 height 13
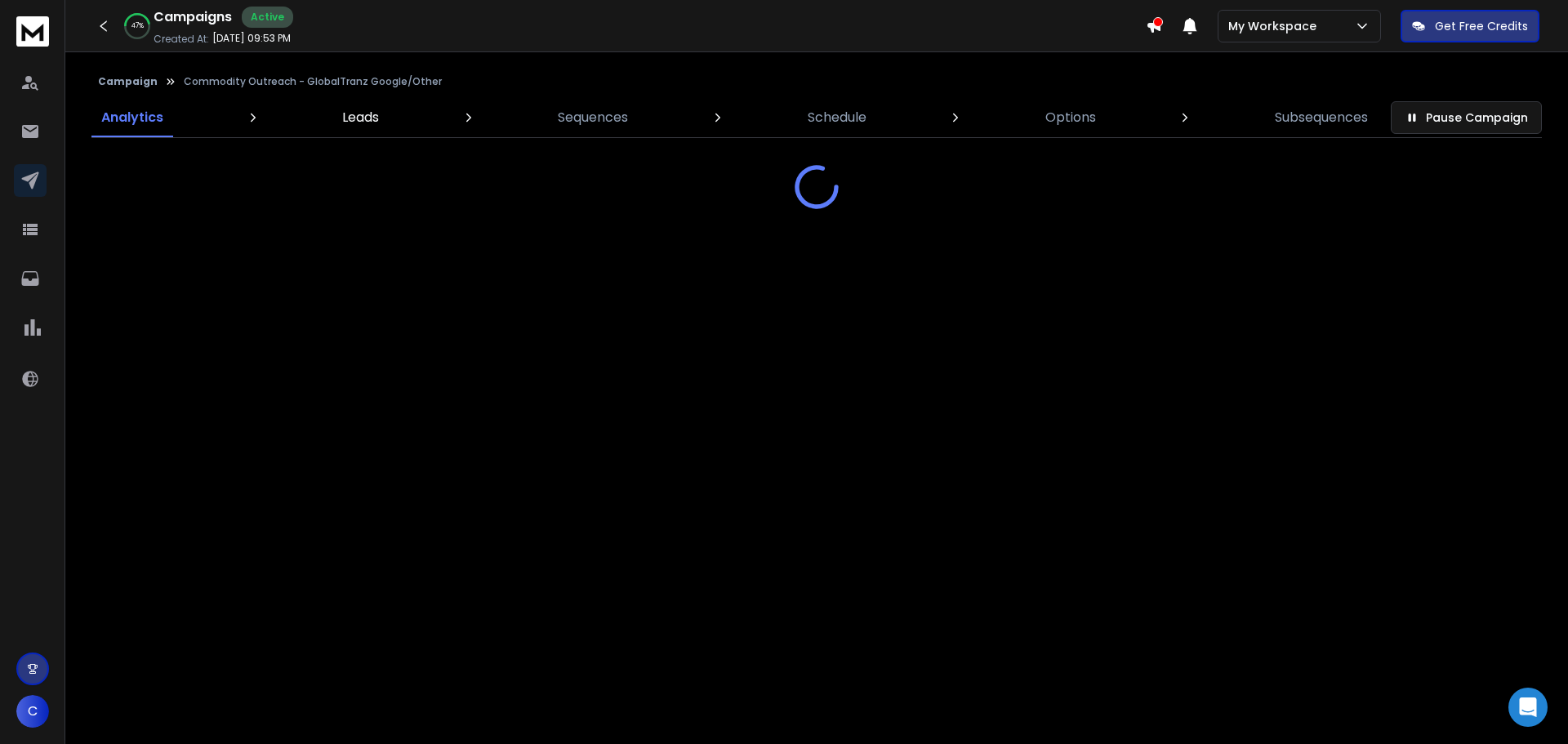
click at [374, 107] on link "Leads" at bounding box center [359, 118] width 56 height 39
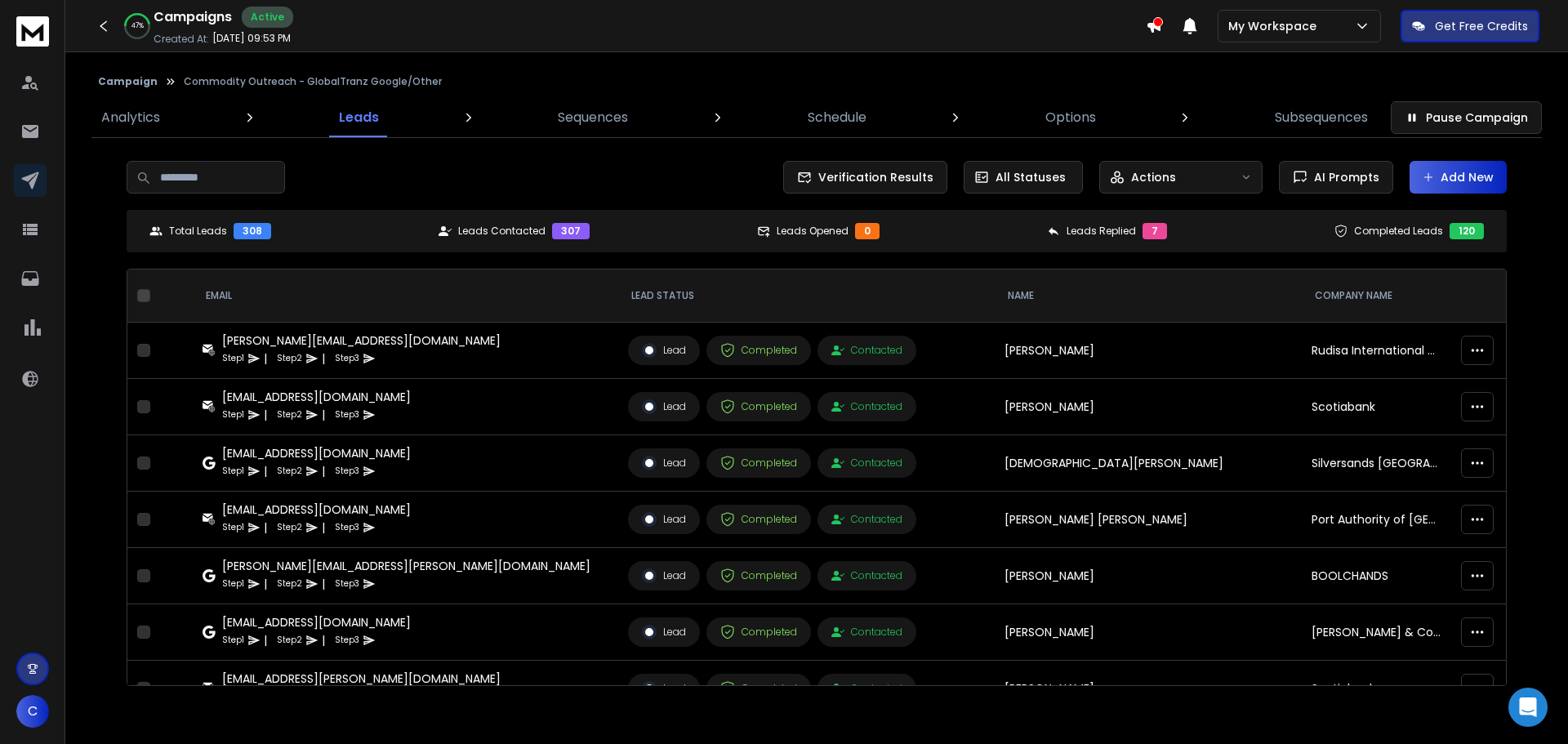
click at [285, 166] on input at bounding box center [205, 177] width 158 height 32
type input "********"
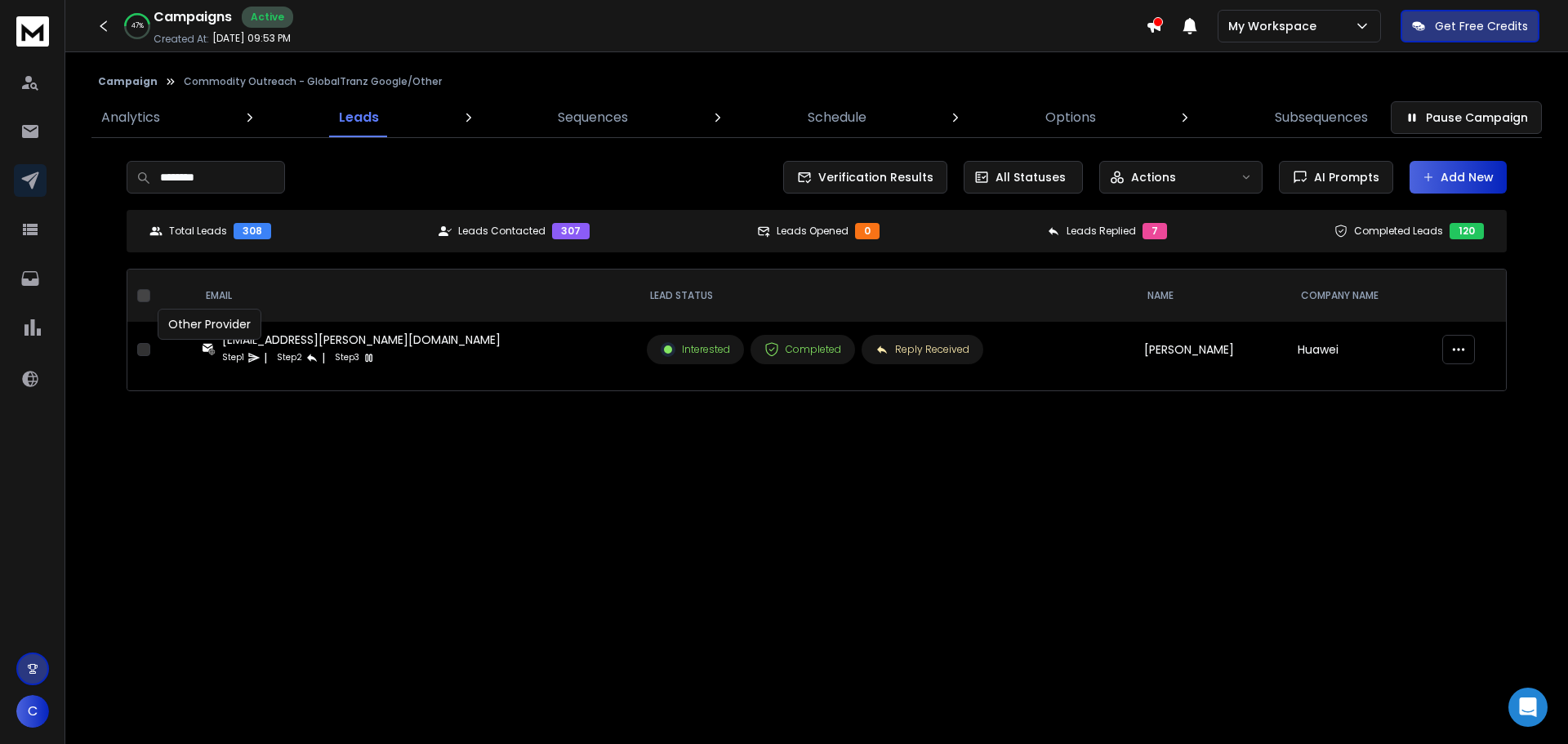
click at [203, 349] on icon at bounding box center [207, 348] width 11 height 7
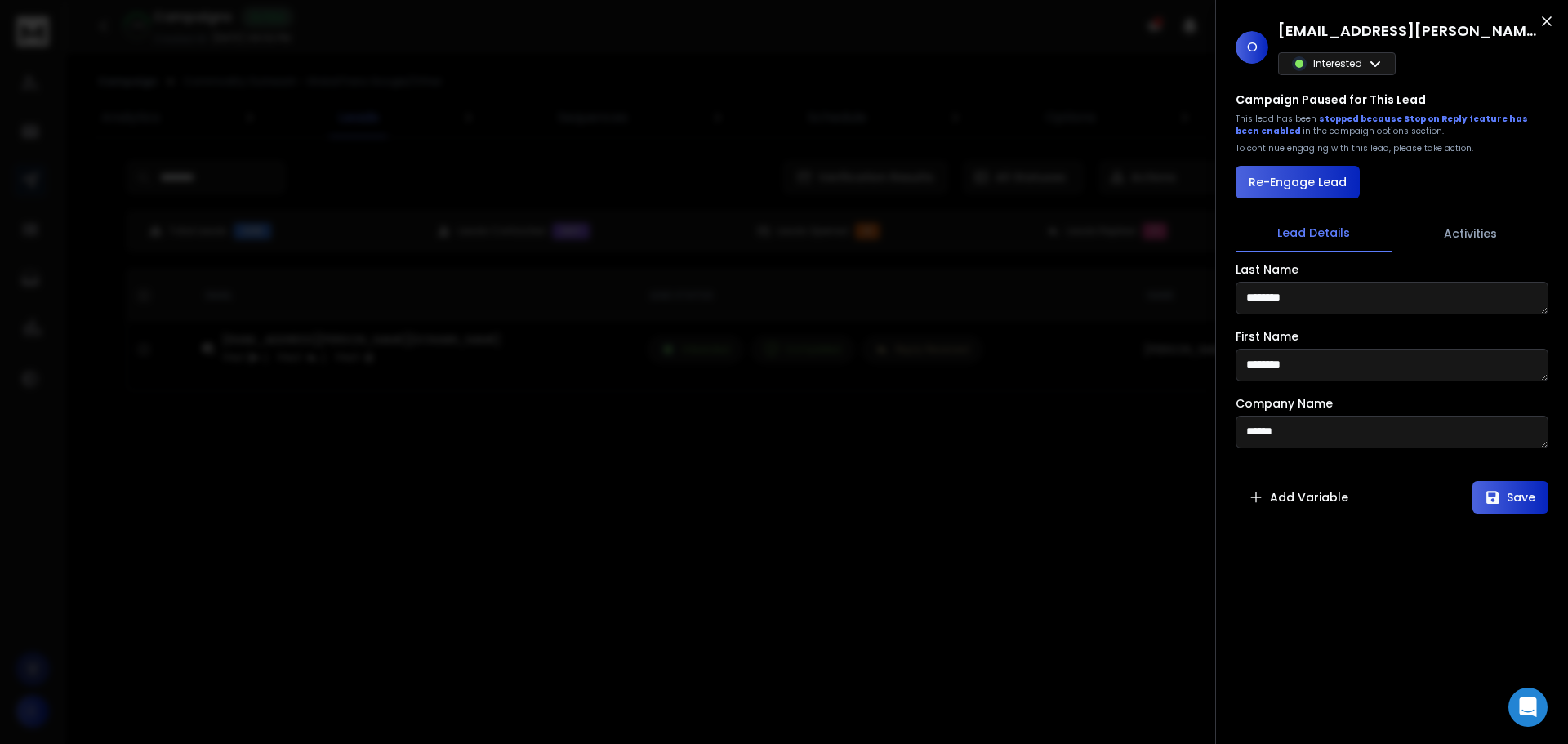
click at [1547, 14] on icon "button" at bounding box center [1546, 21] width 17 height 17
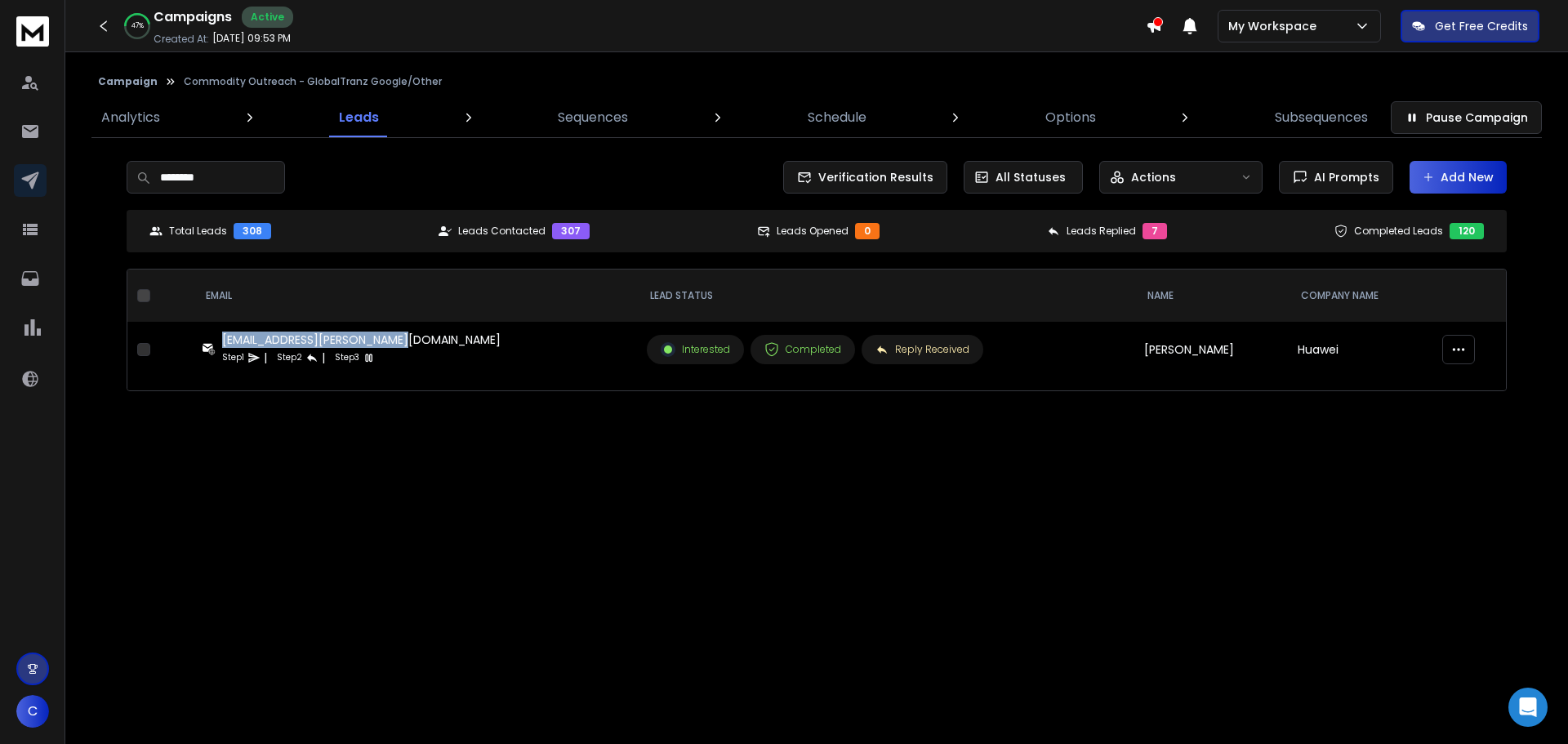
copy div "[EMAIL_ADDRESS][PERSON_NAME][DOMAIN_NAME]"
drag, startPoint x: 431, startPoint y: 332, endPoint x: 225, endPoint y: 341, distance: 206.2
click at [225, 341] on div "[EMAIL_ADDRESS][PERSON_NAME][DOMAIN_NAME] Step 1 | Step 2 | Step 3" at bounding box center [414, 349] width 424 height 36
